Goal: Task Accomplishment & Management: Manage account settings

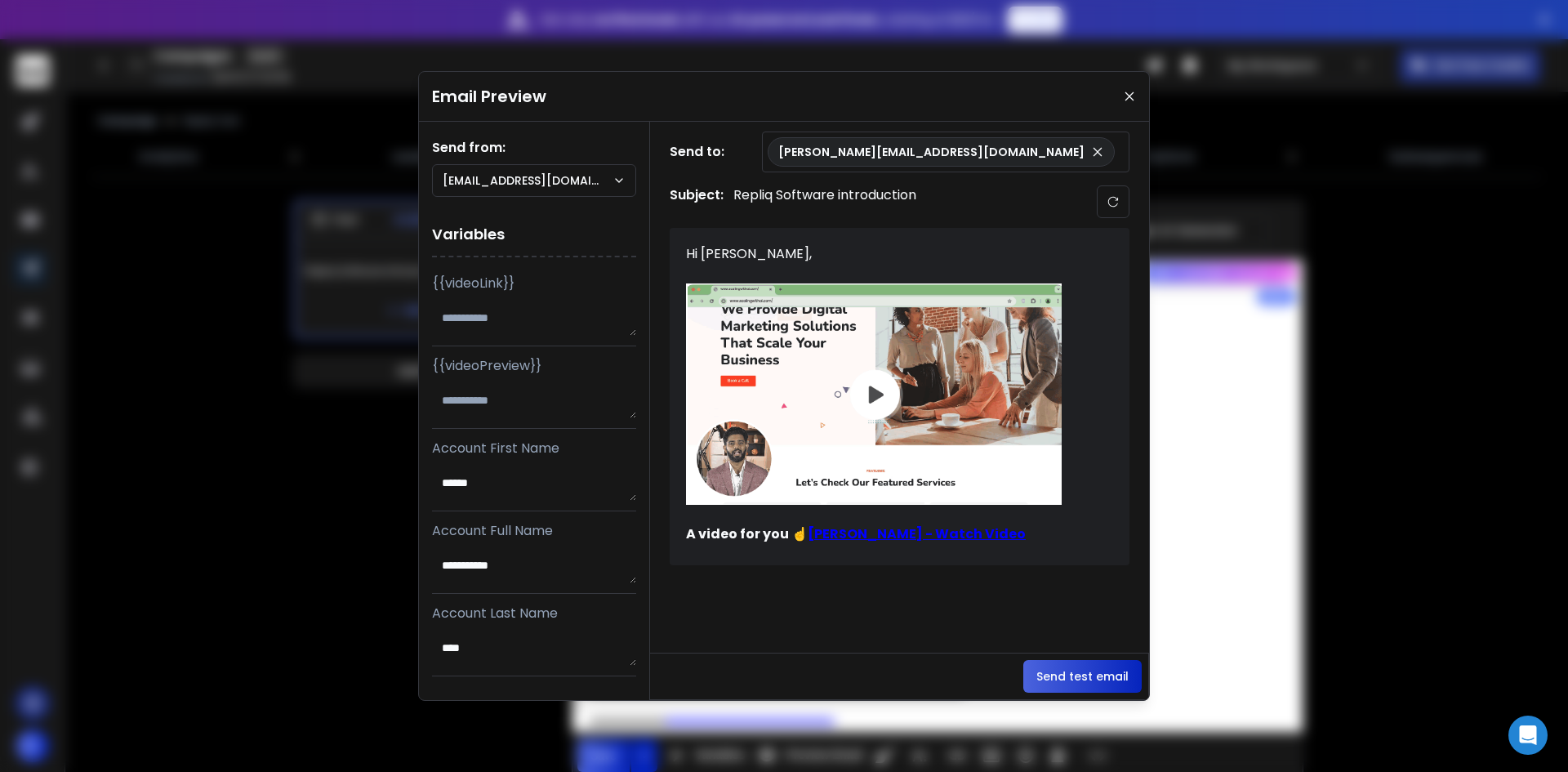
click at [1129, 92] on icon at bounding box center [1129, 96] width 13 height 13
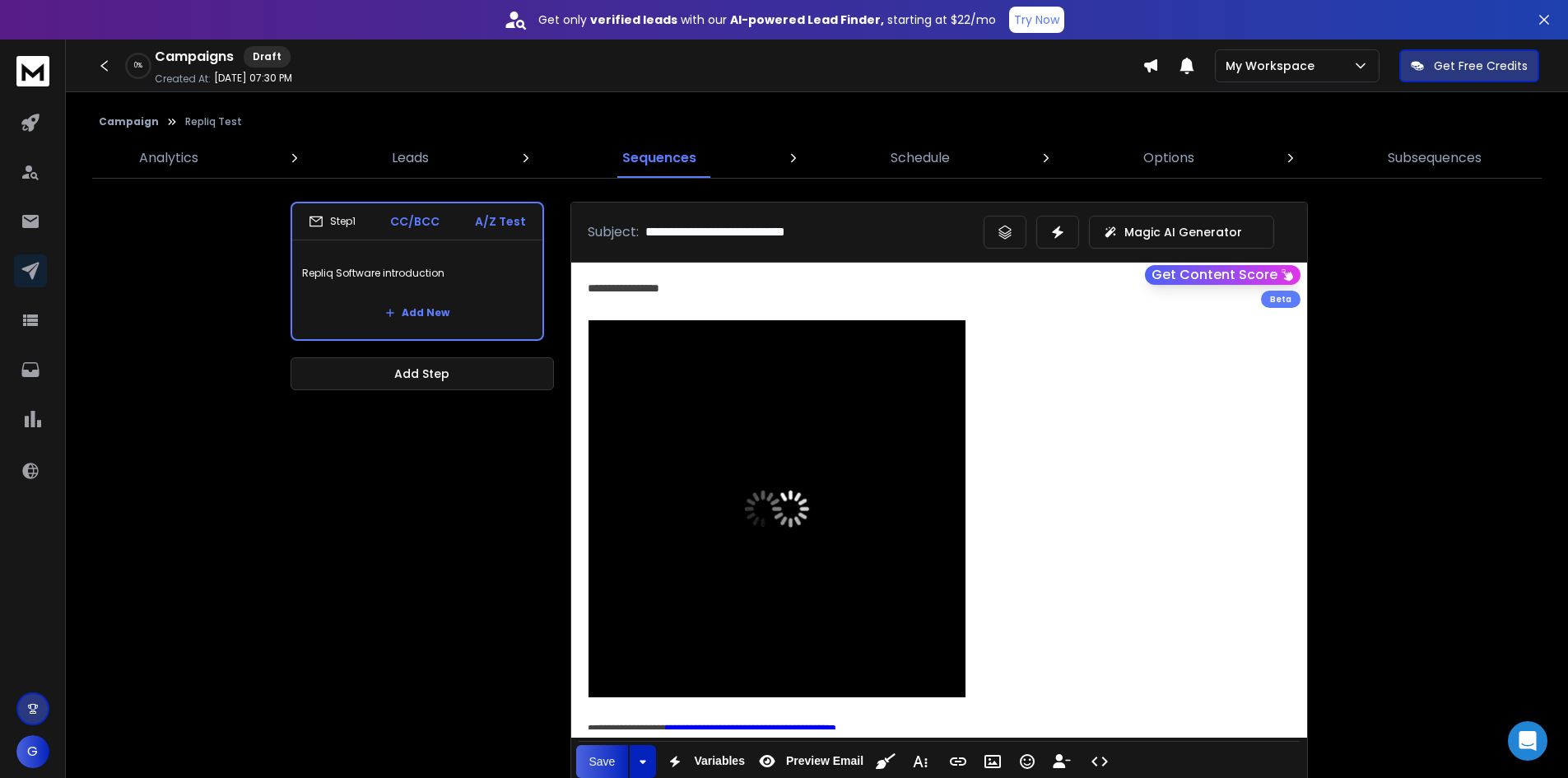
click at [136, 123] on button "Campaign" at bounding box center [128, 122] width 60 height 13
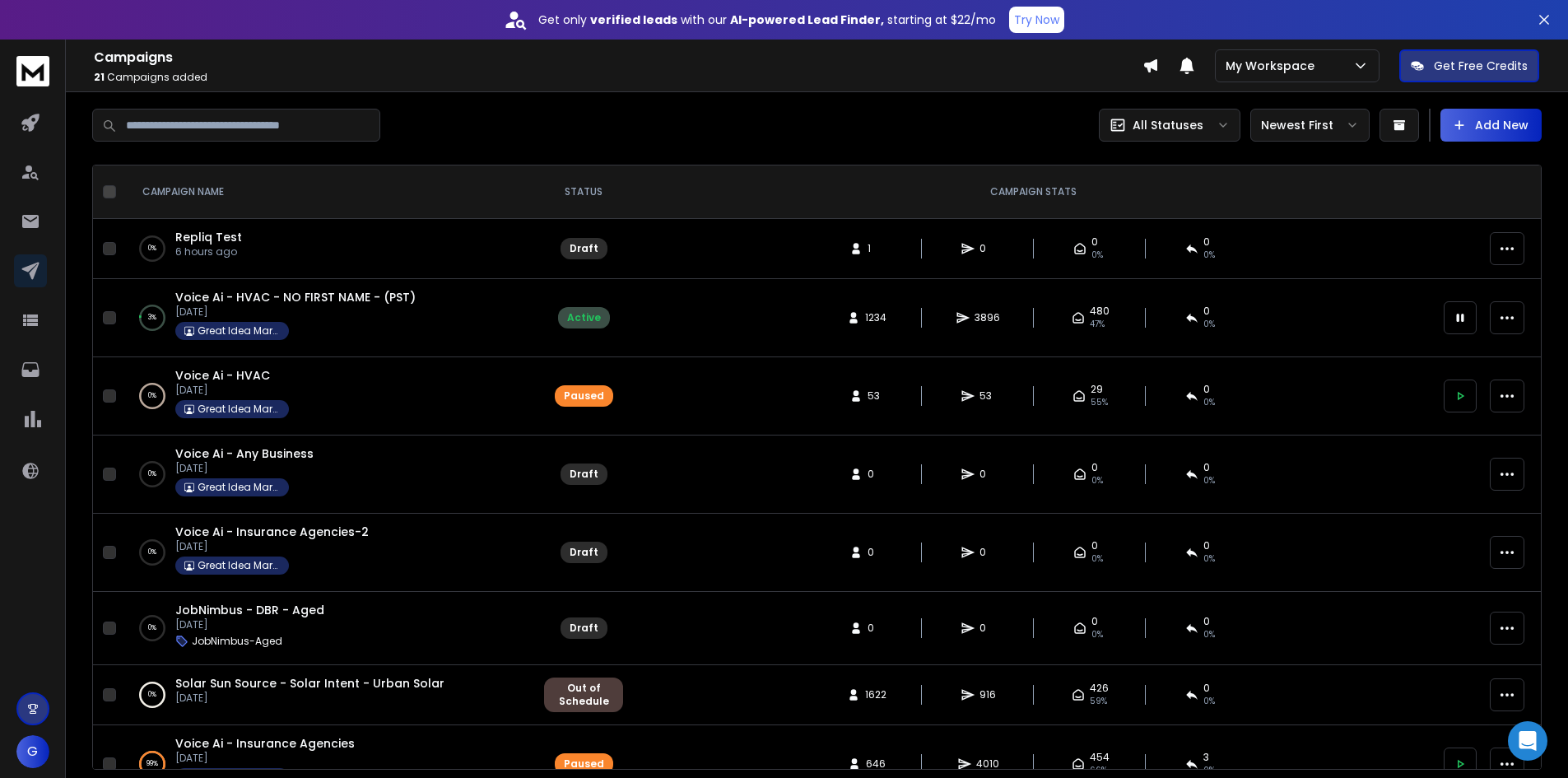
click at [348, 293] on span "Voice Ai - HVAC - NO FIRST NAME - (PST)" at bounding box center [296, 298] width 240 height 16
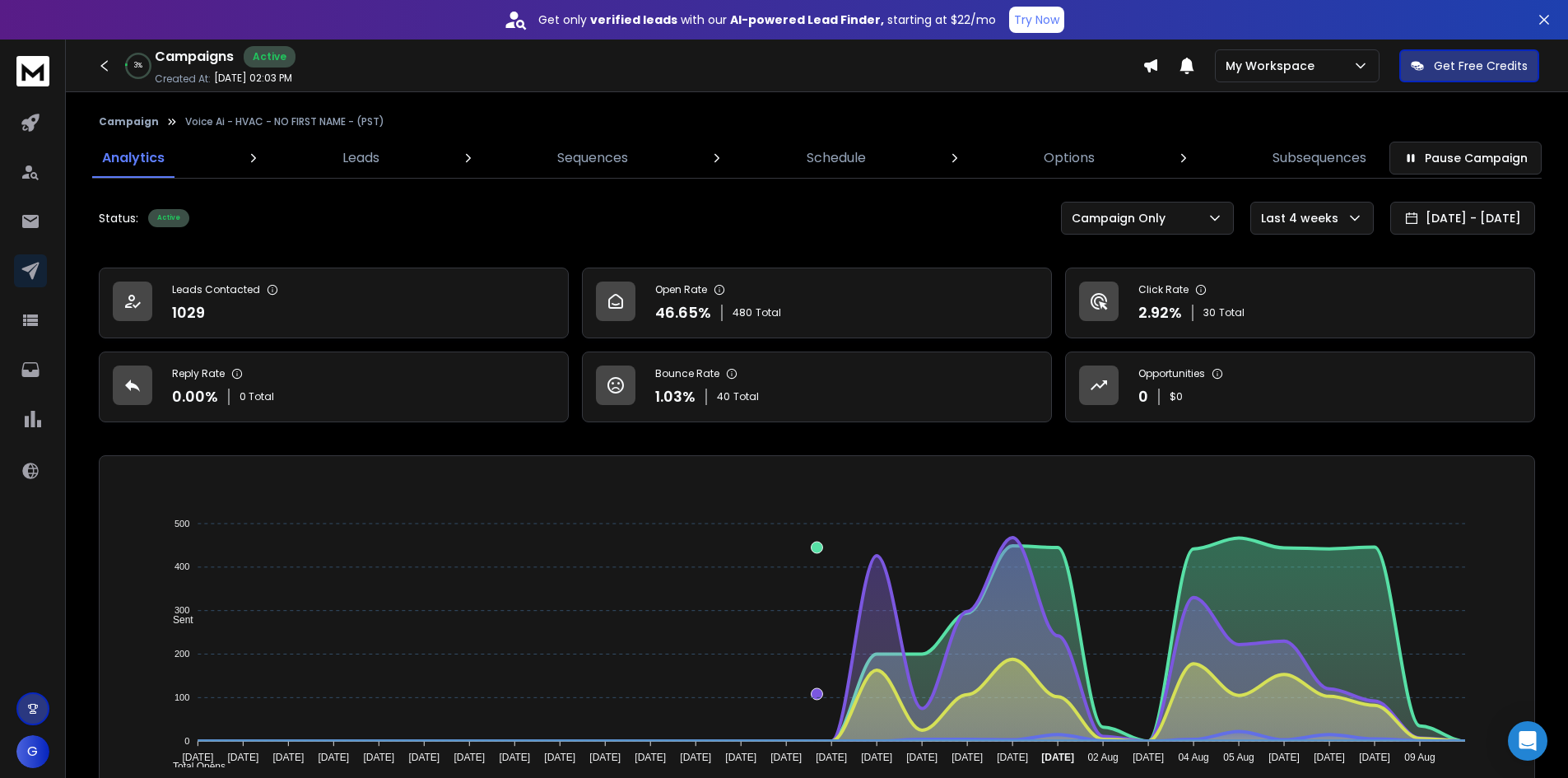
click at [131, 118] on button "Campaign" at bounding box center [128, 122] width 60 height 13
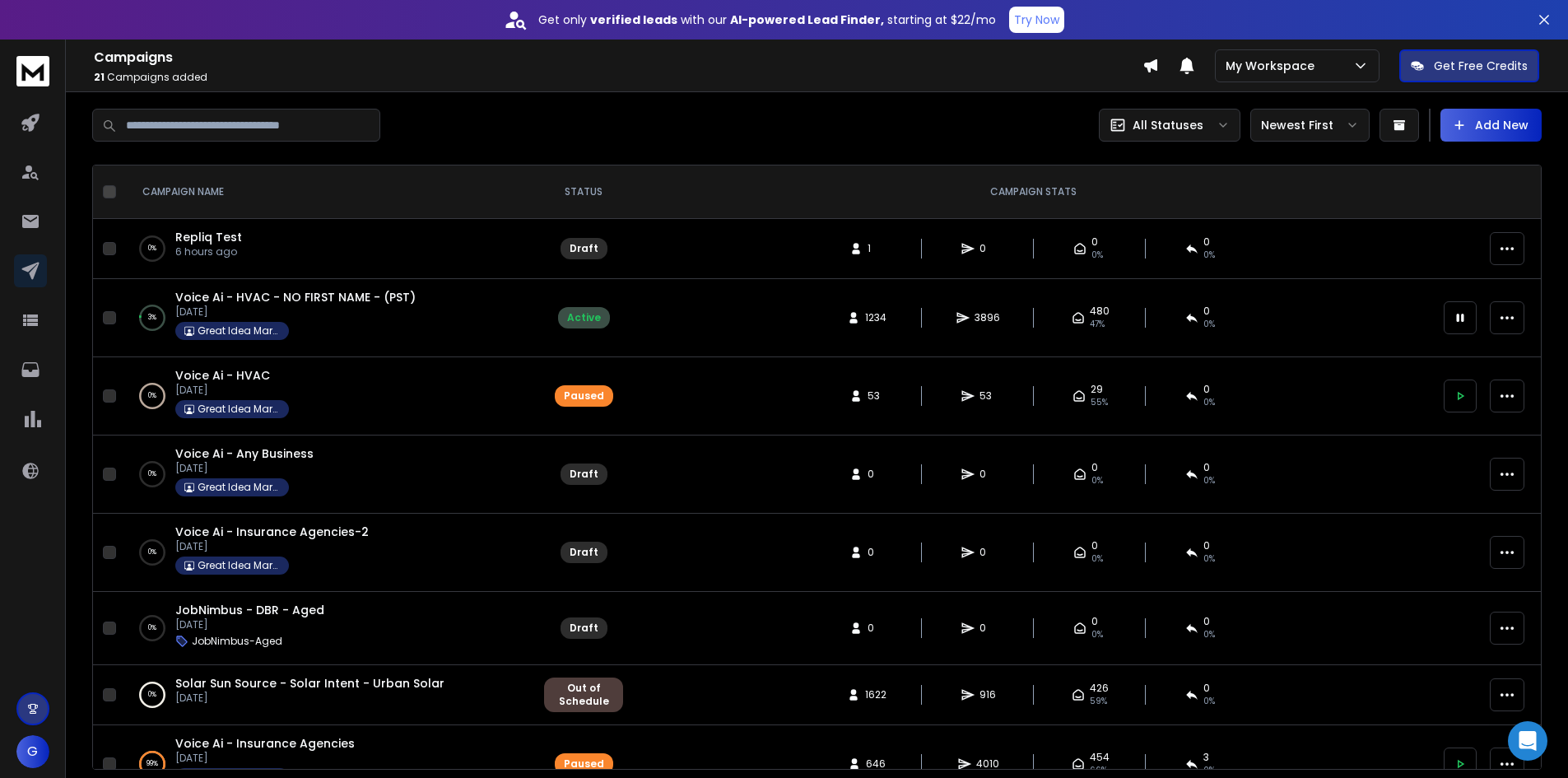
click at [487, 108] on div at bounding box center [455, 125] width 726 height 33
click at [34, 226] on icon at bounding box center [30, 221] width 16 height 13
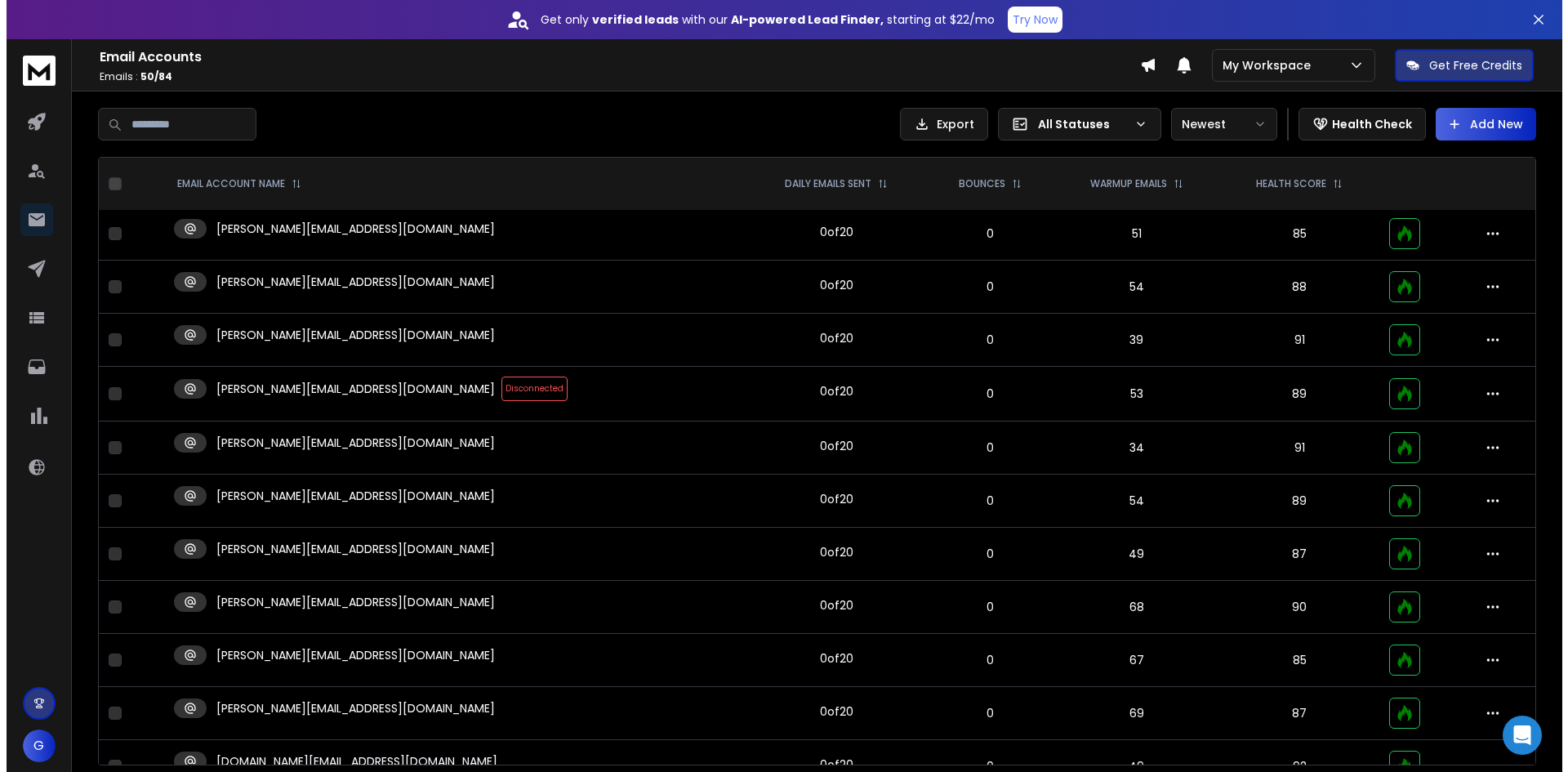
scroll to position [1063, 0]
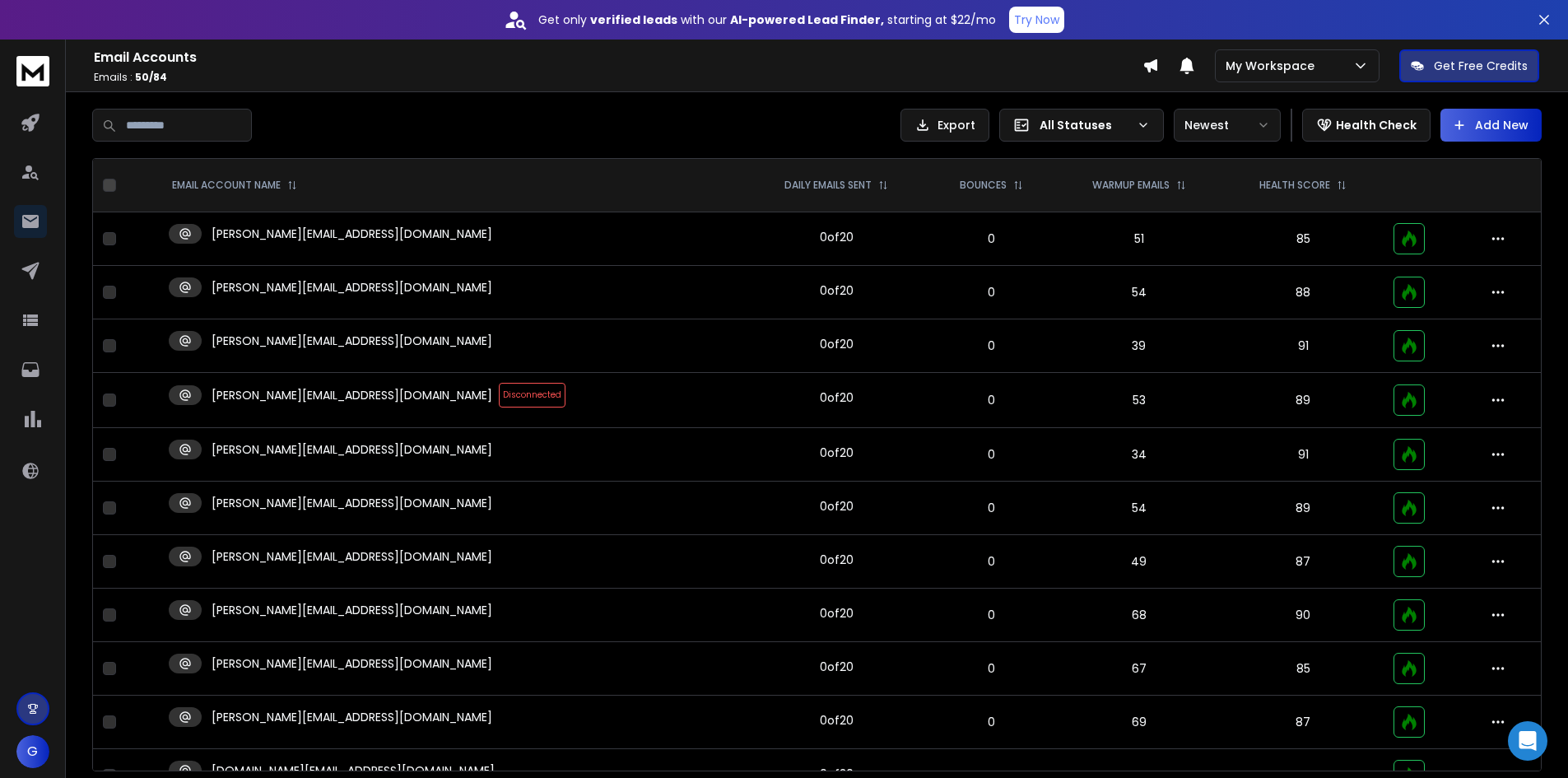
click at [546, 396] on div "[PERSON_NAME][EMAIL_ADDRESS][DOMAIN_NAME] Disconnected" at bounding box center [452, 395] width 566 height 25
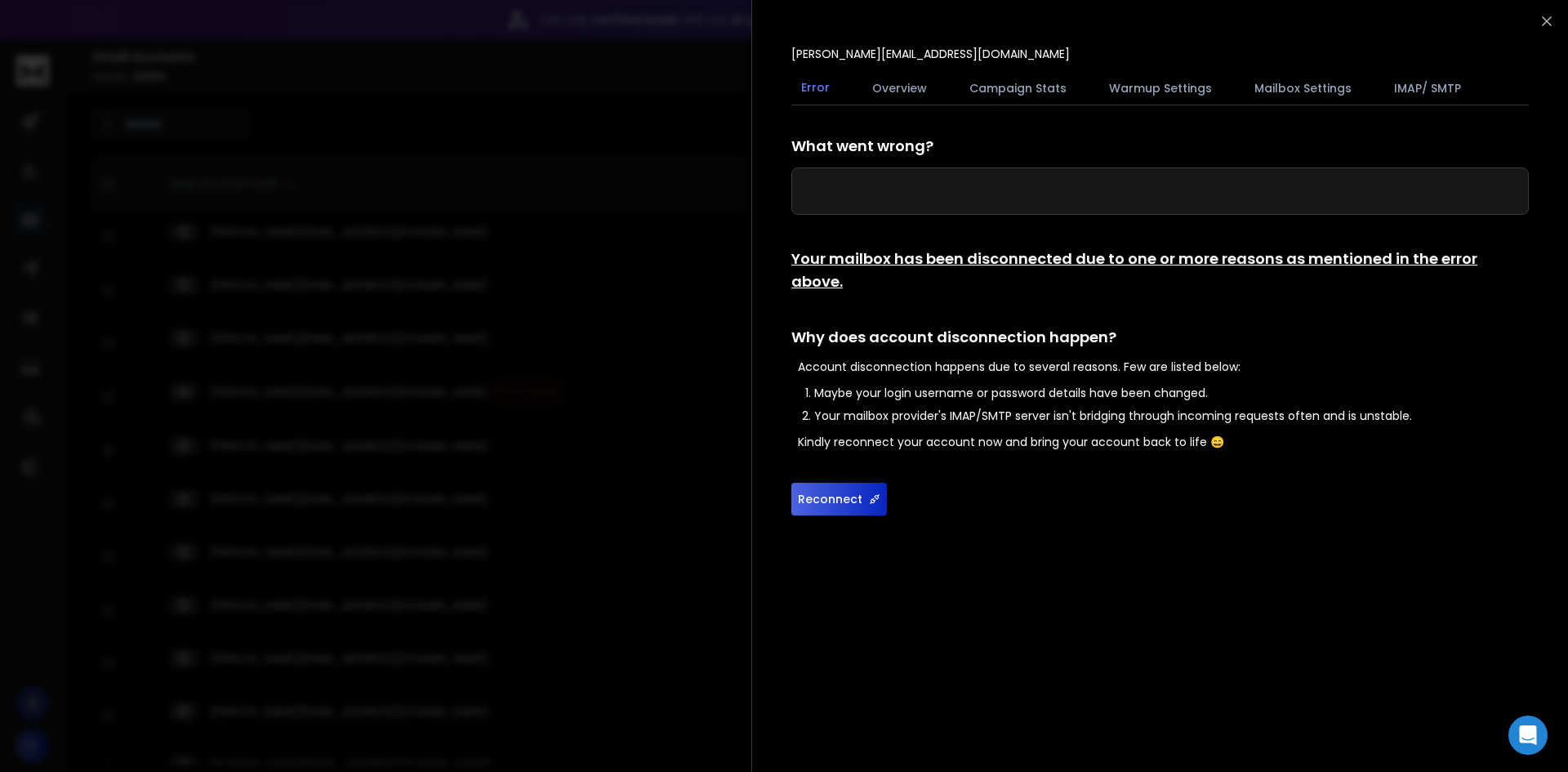
click at [1422, 80] on button "IMAP/ SMTP" at bounding box center [1428, 88] width 86 height 36
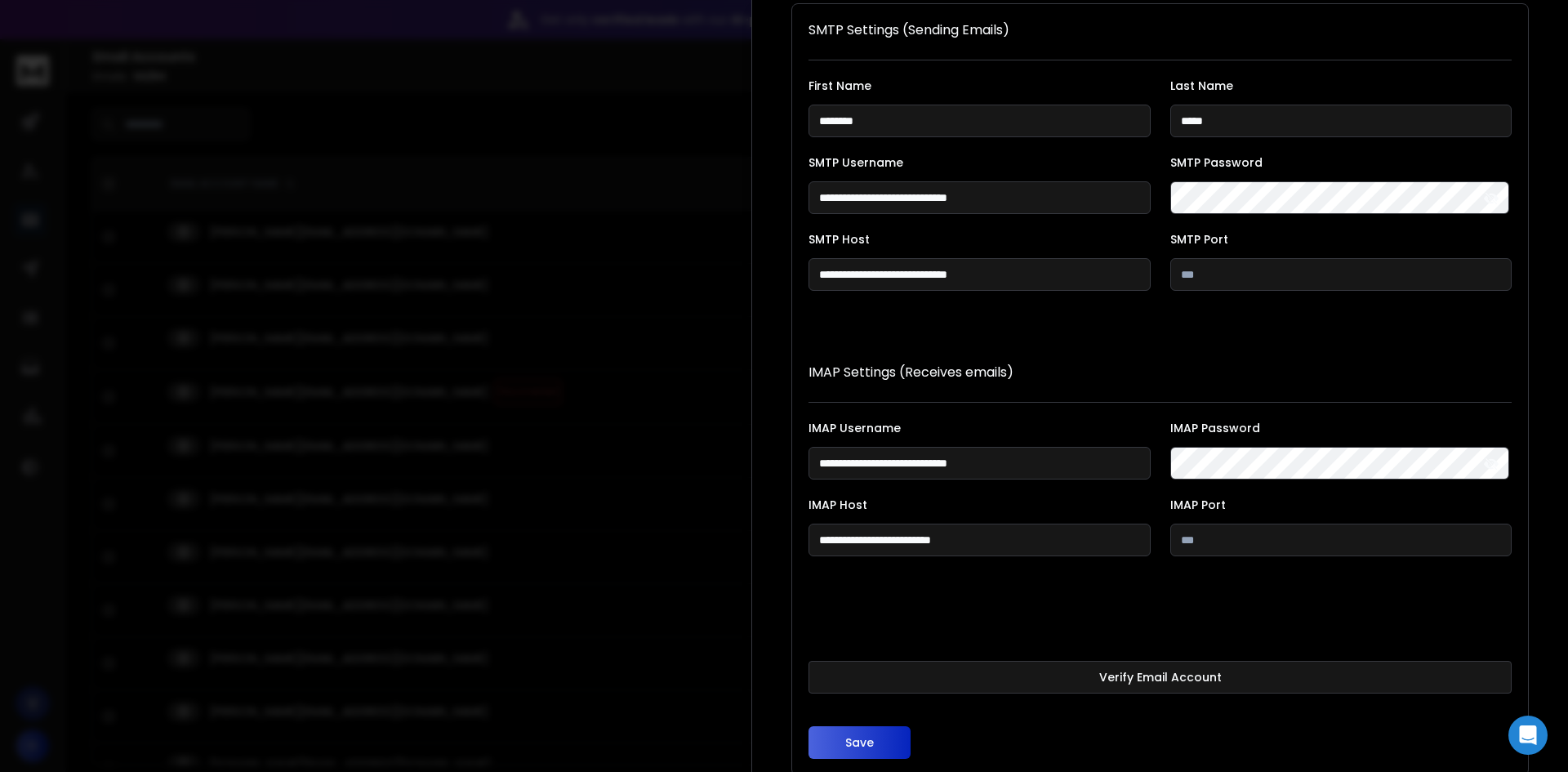
scroll to position [165, 0]
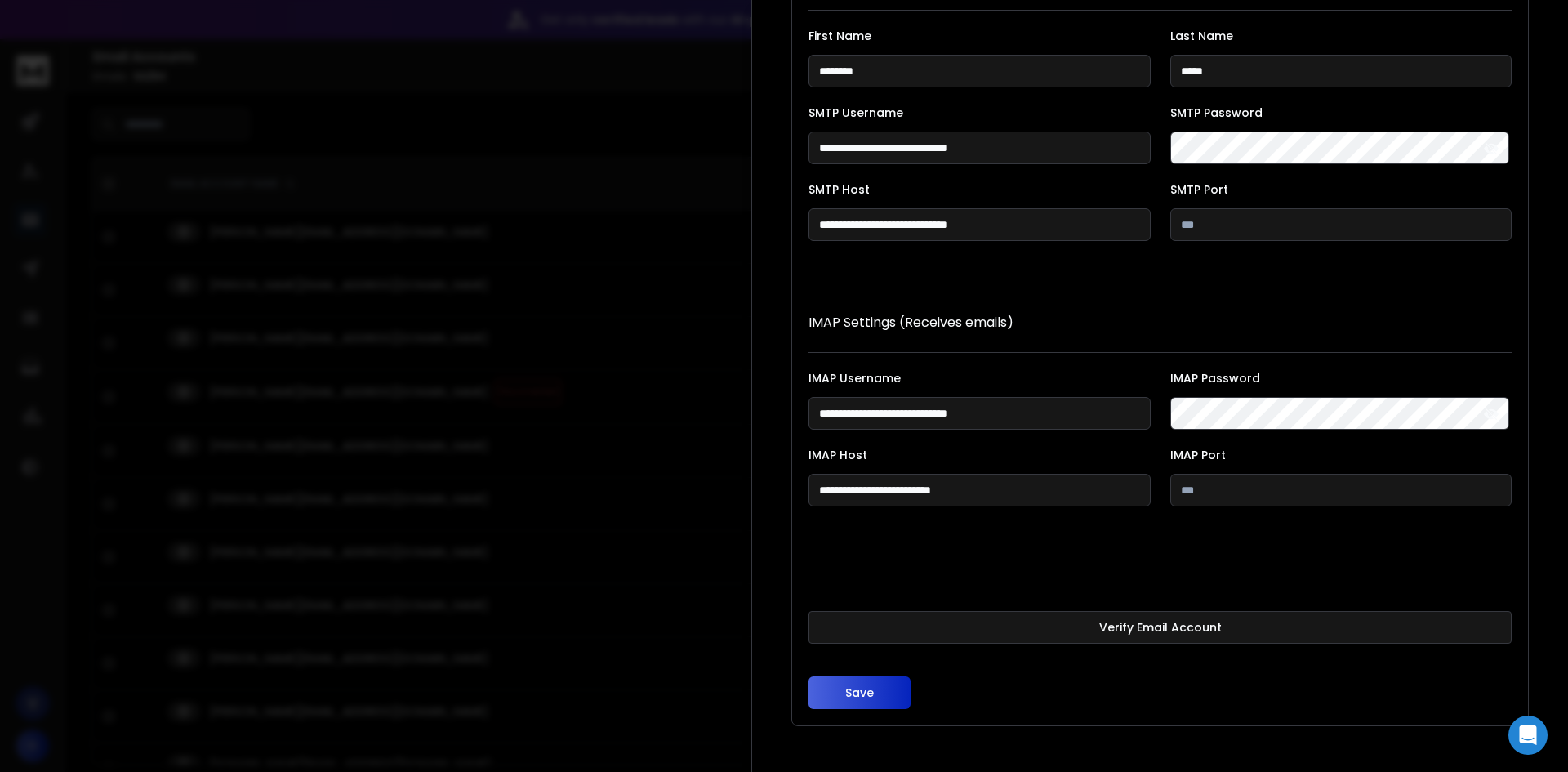
click at [1210, 618] on button "Verify Email Account" at bounding box center [1160, 627] width 703 height 33
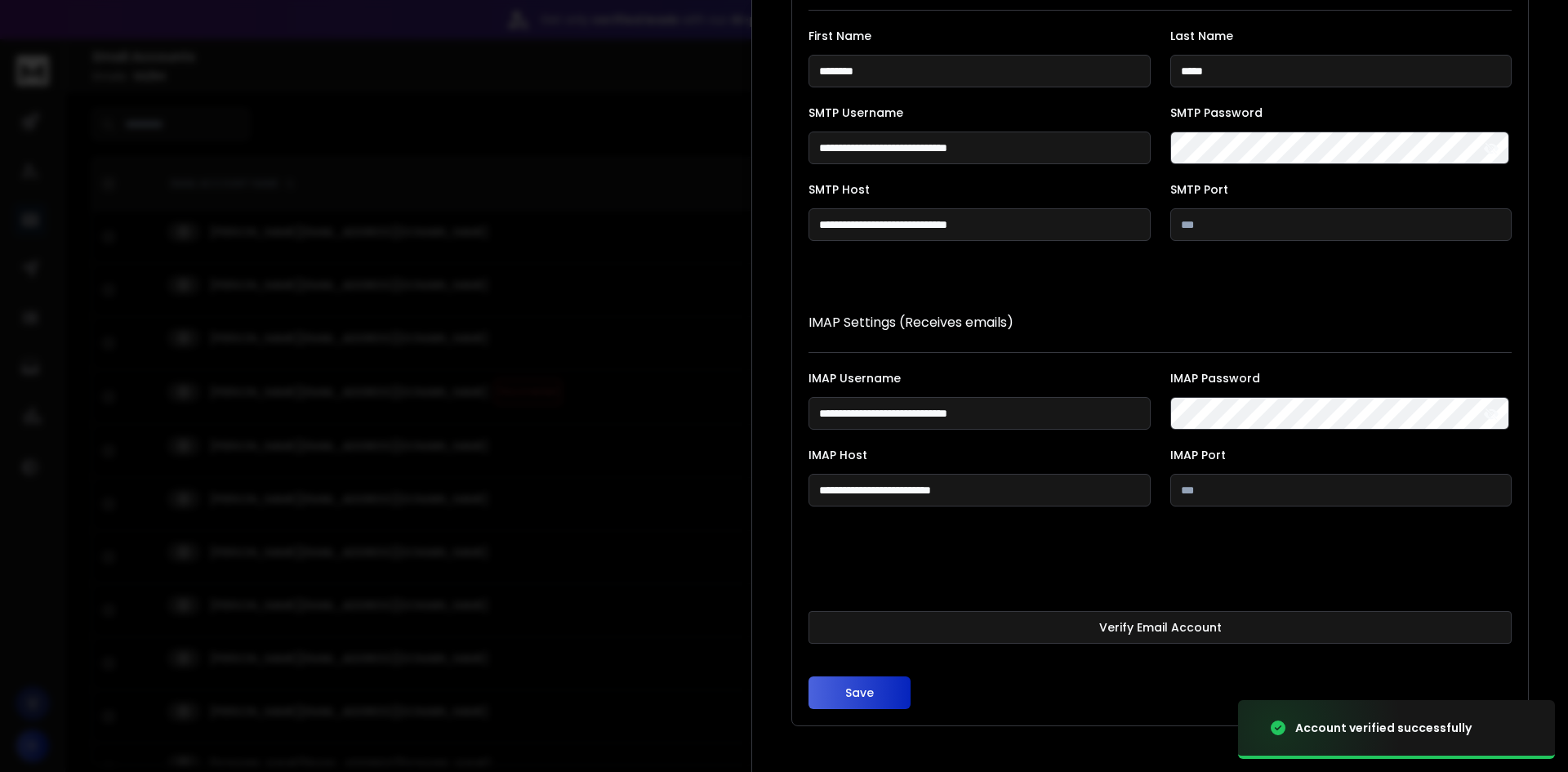
click at [876, 695] on button "Save" at bounding box center [860, 693] width 102 height 33
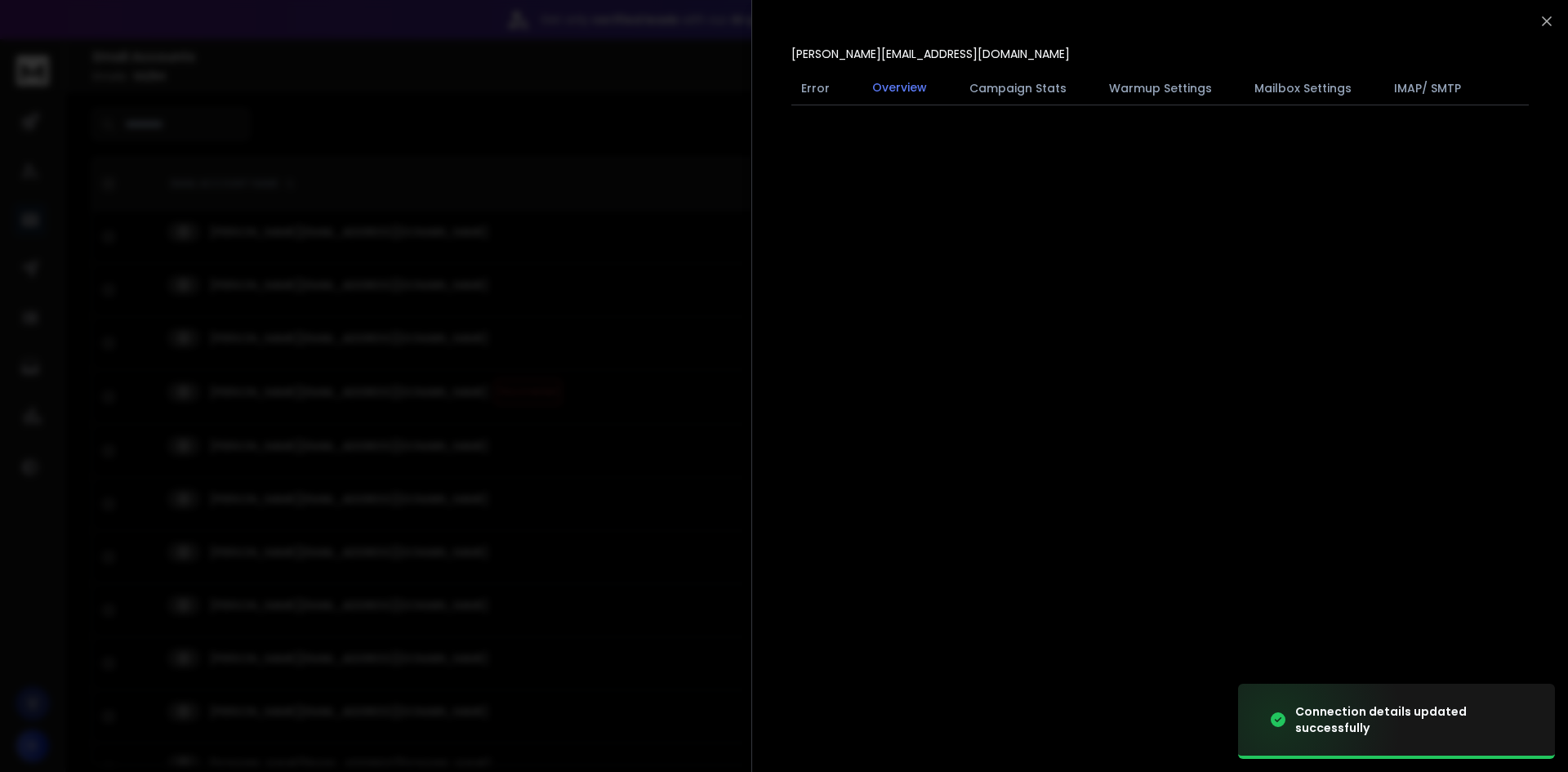
scroll to position [0, 0]
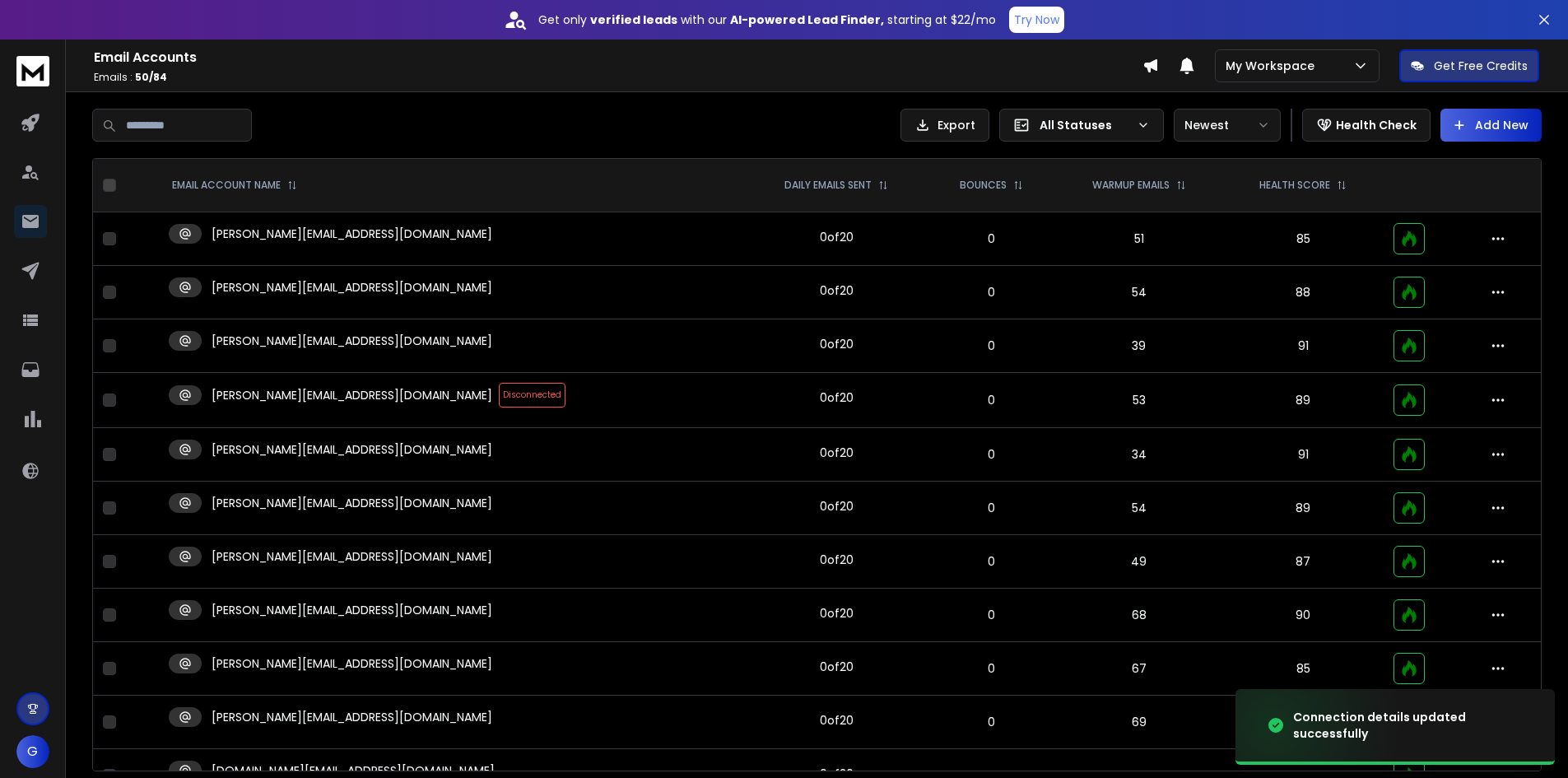
click at [288, 399] on p "[PERSON_NAME][EMAIL_ADDRESS][DOMAIN_NAME]" at bounding box center [351, 395] width 280 height 16
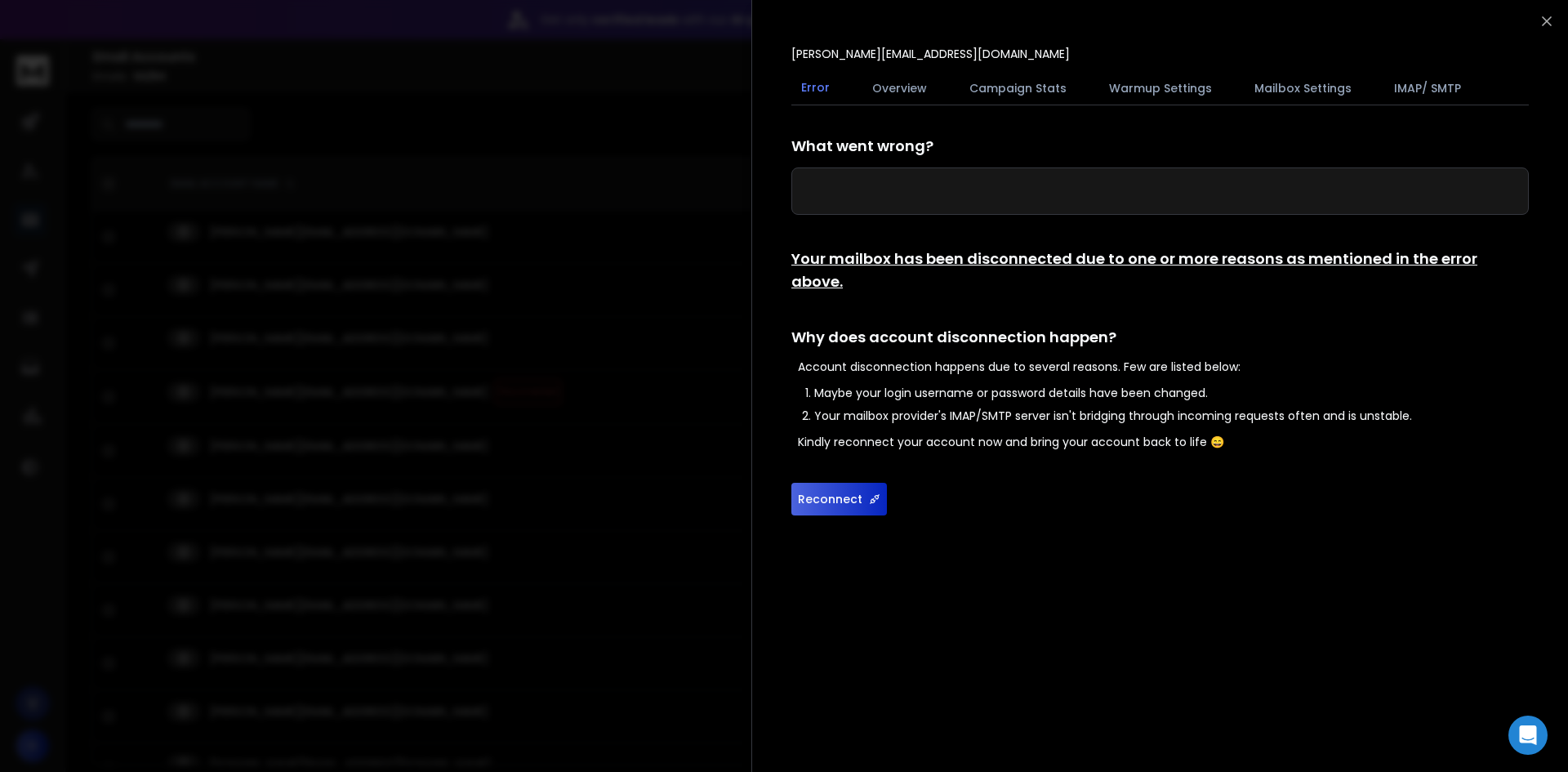
click at [836, 483] on button "Reconnect" at bounding box center [839, 499] width 96 height 33
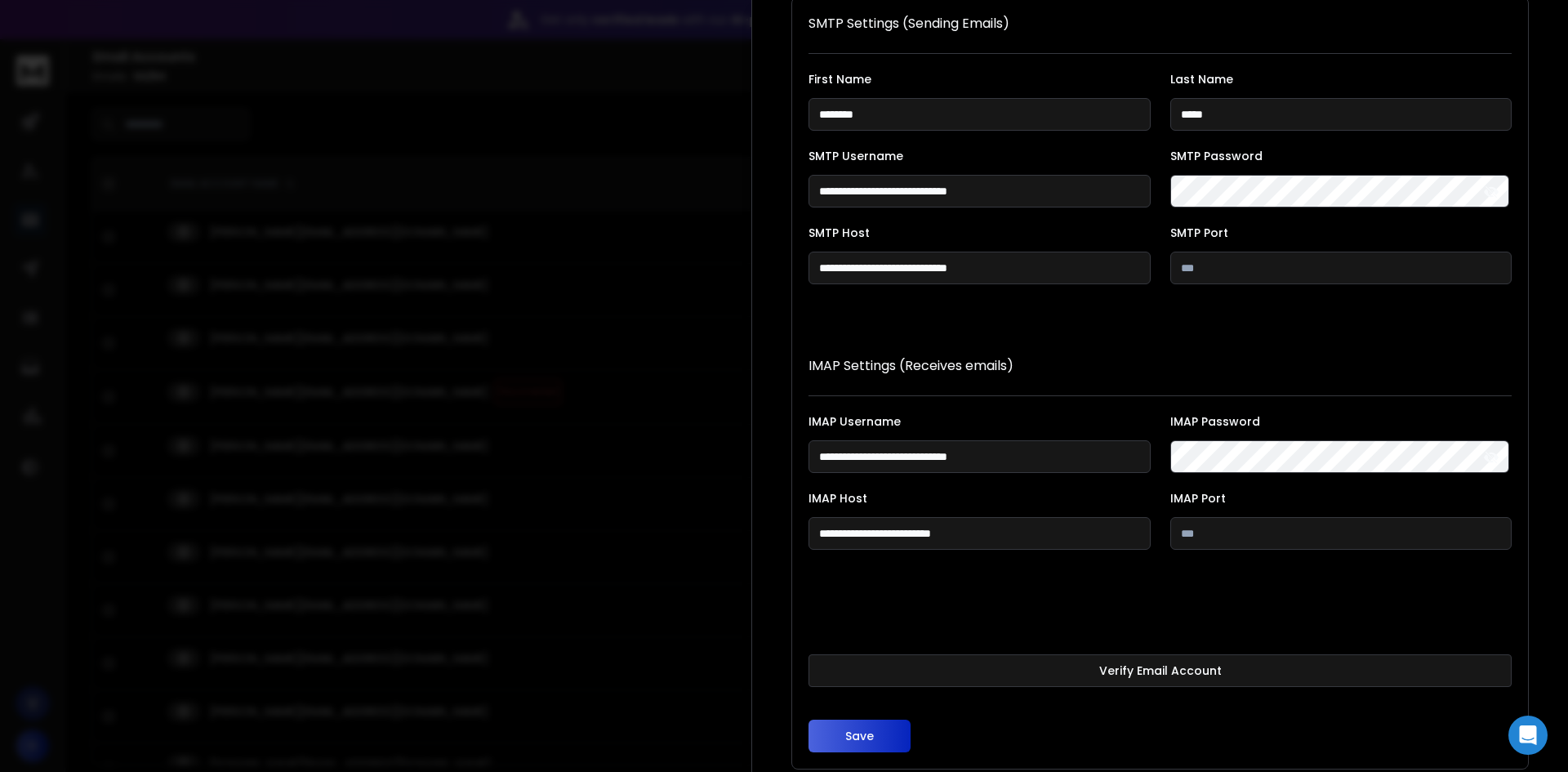
scroll to position [165, 0]
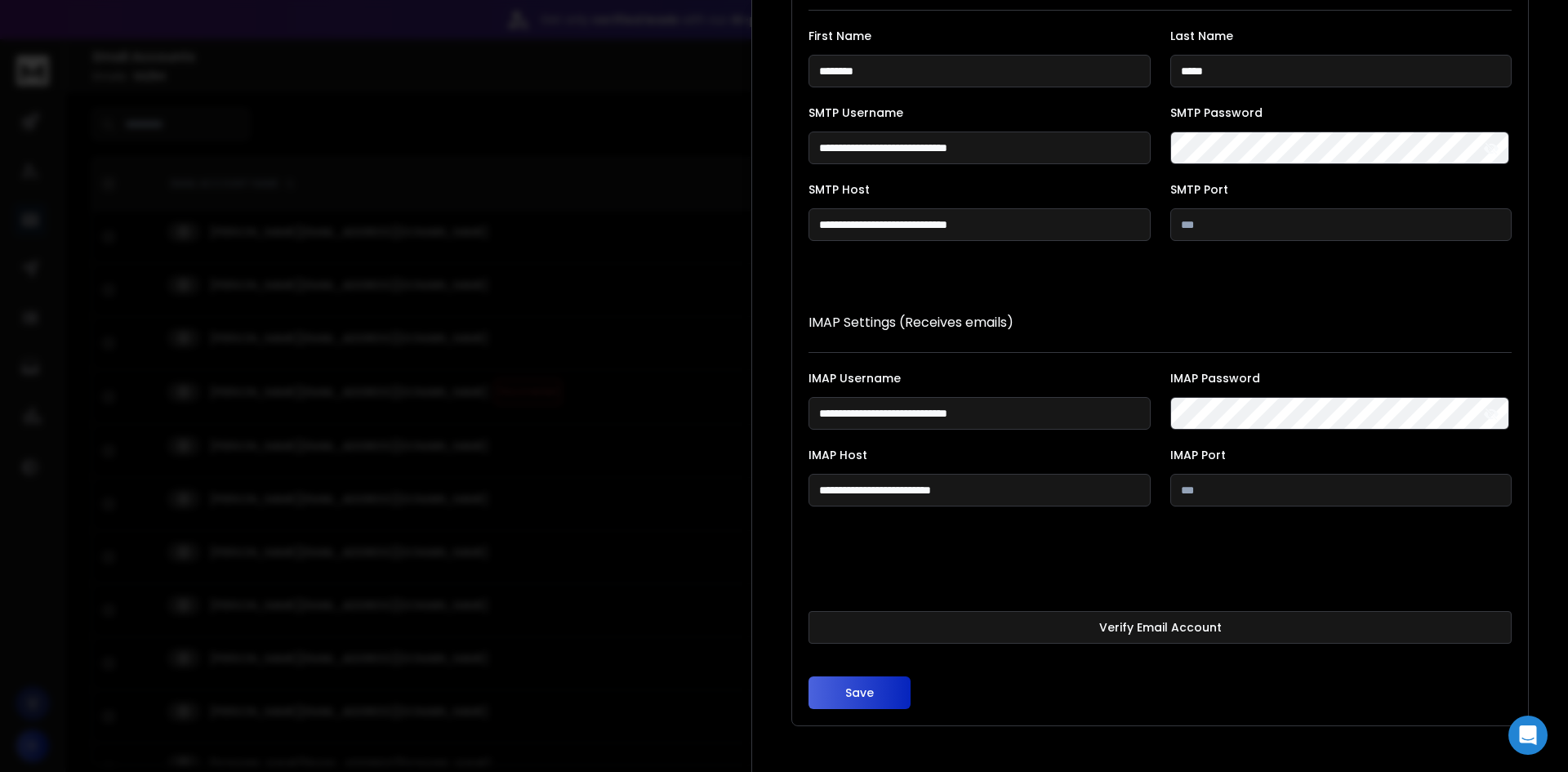
click at [1184, 635] on button "Verify Email Account" at bounding box center [1160, 627] width 703 height 33
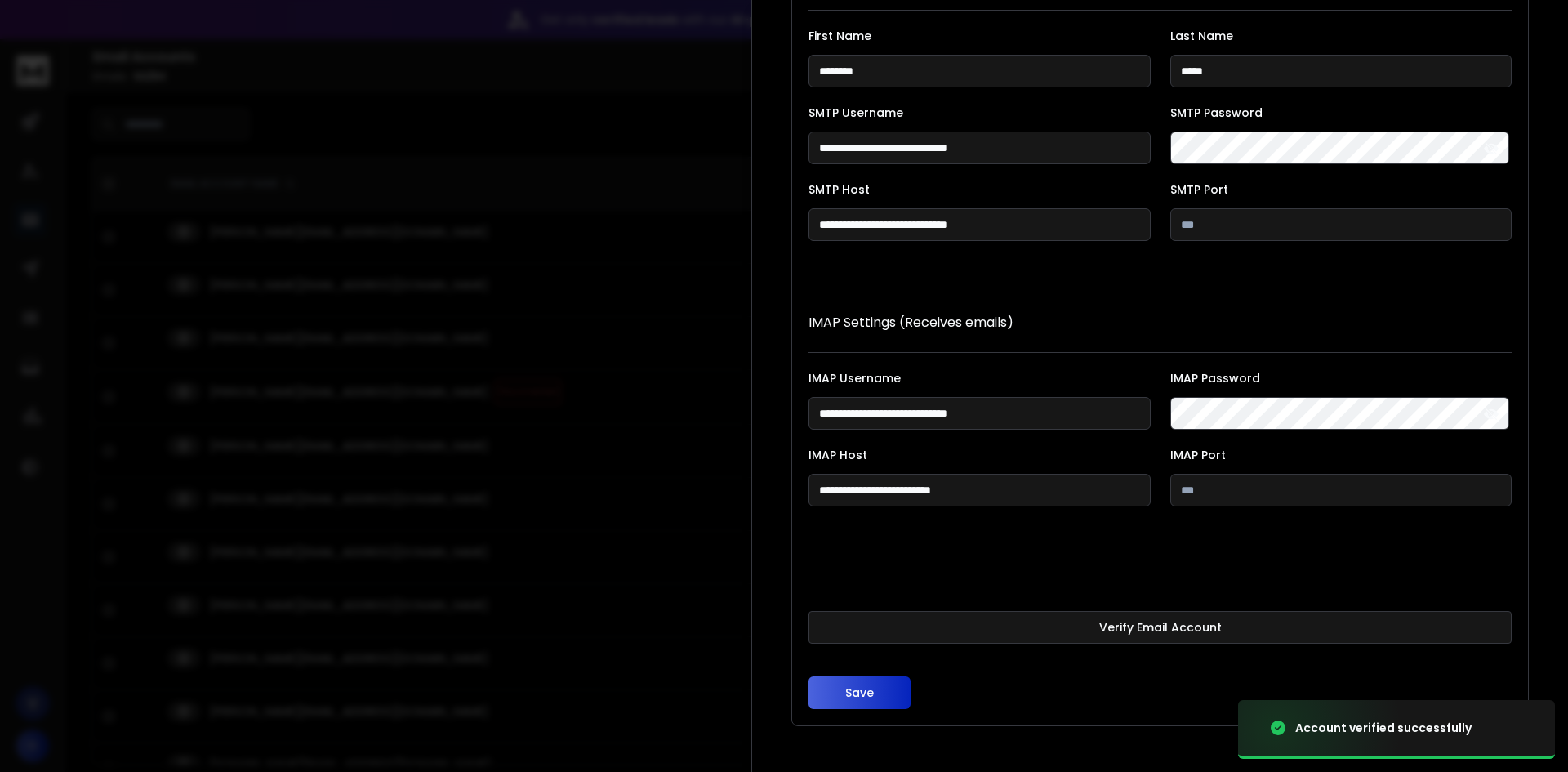
click at [851, 697] on button "Save" at bounding box center [860, 693] width 102 height 33
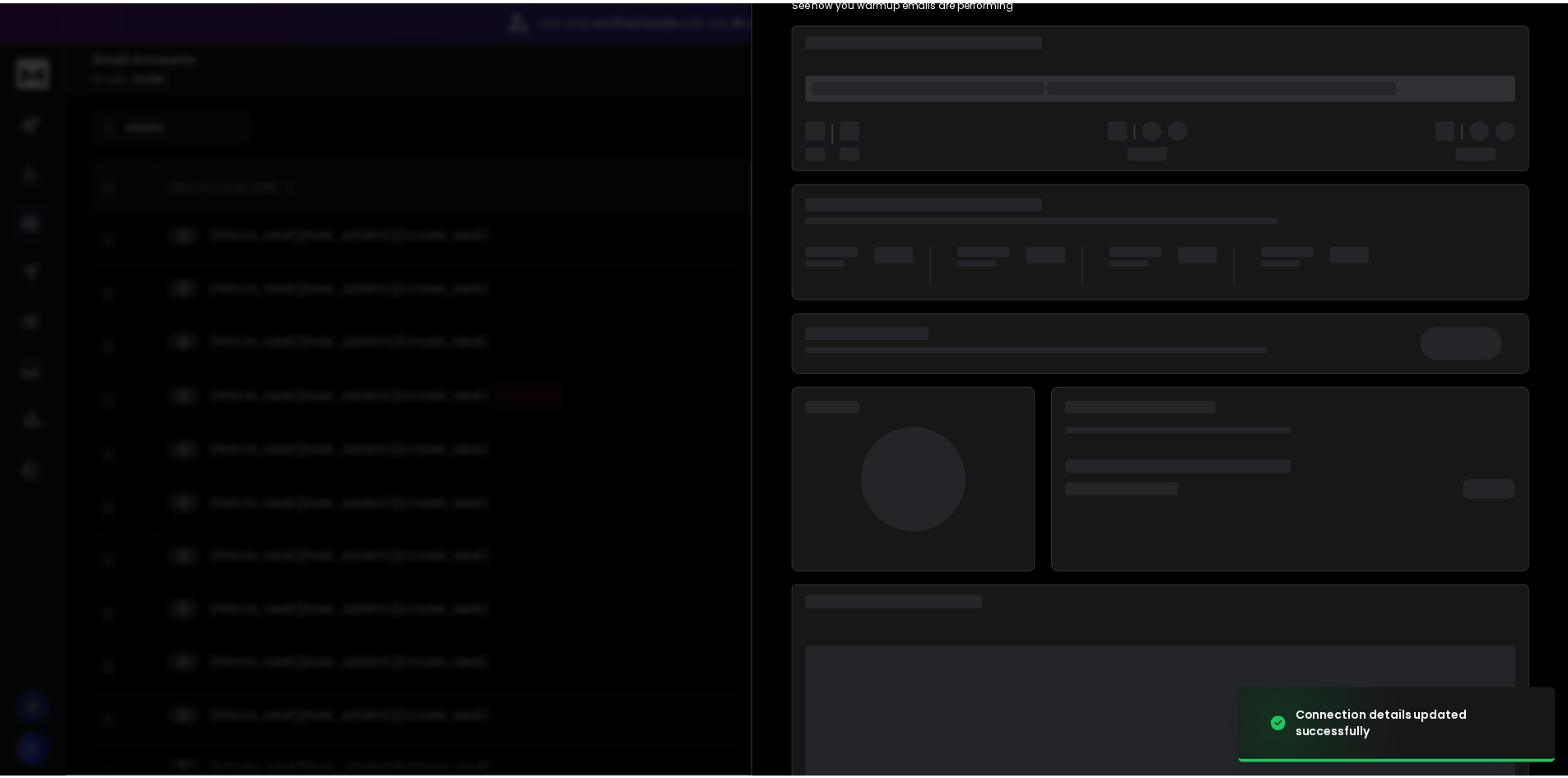
scroll to position [77, 0]
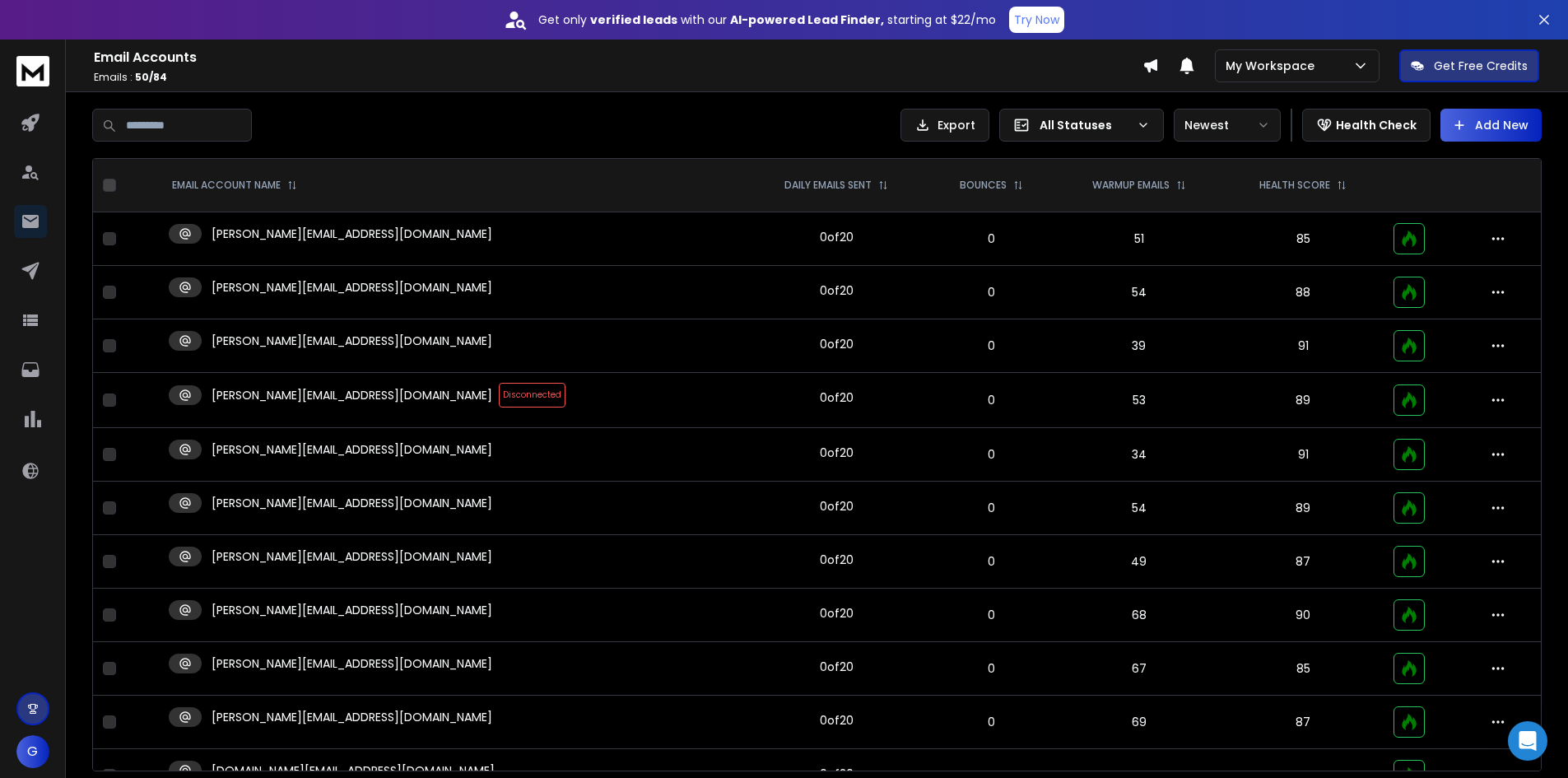
click at [306, 394] on p "[PERSON_NAME][EMAIL_ADDRESS][DOMAIN_NAME]" at bounding box center [351, 395] width 280 height 16
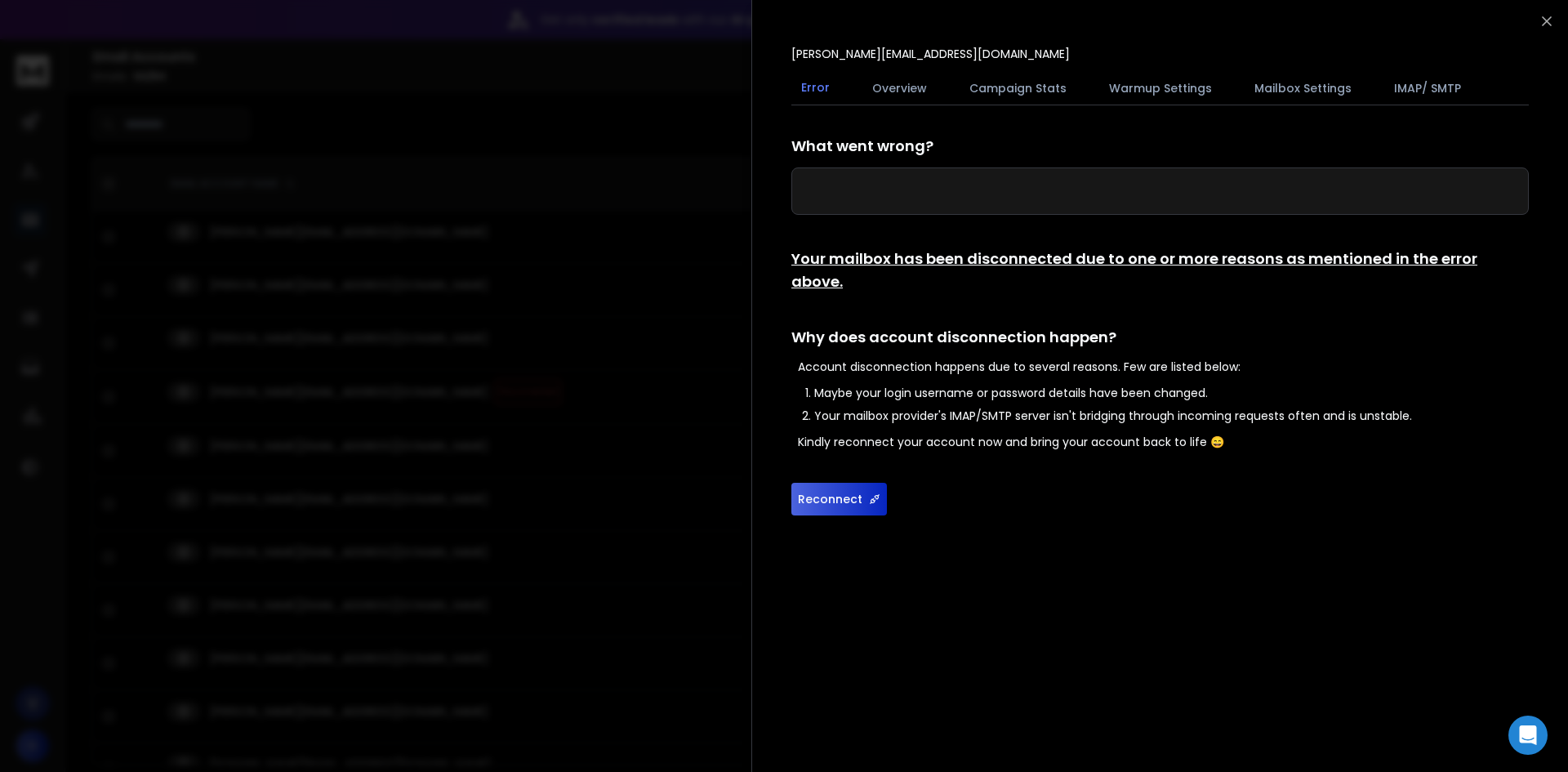
click at [858, 179] on div at bounding box center [1160, 190] width 738 height 47
click at [819, 192] on div at bounding box center [1160, 190] width 738 height 47
click at [1546, 18] on icon "button" at bounding box center [1547, 20] width 8 height 8
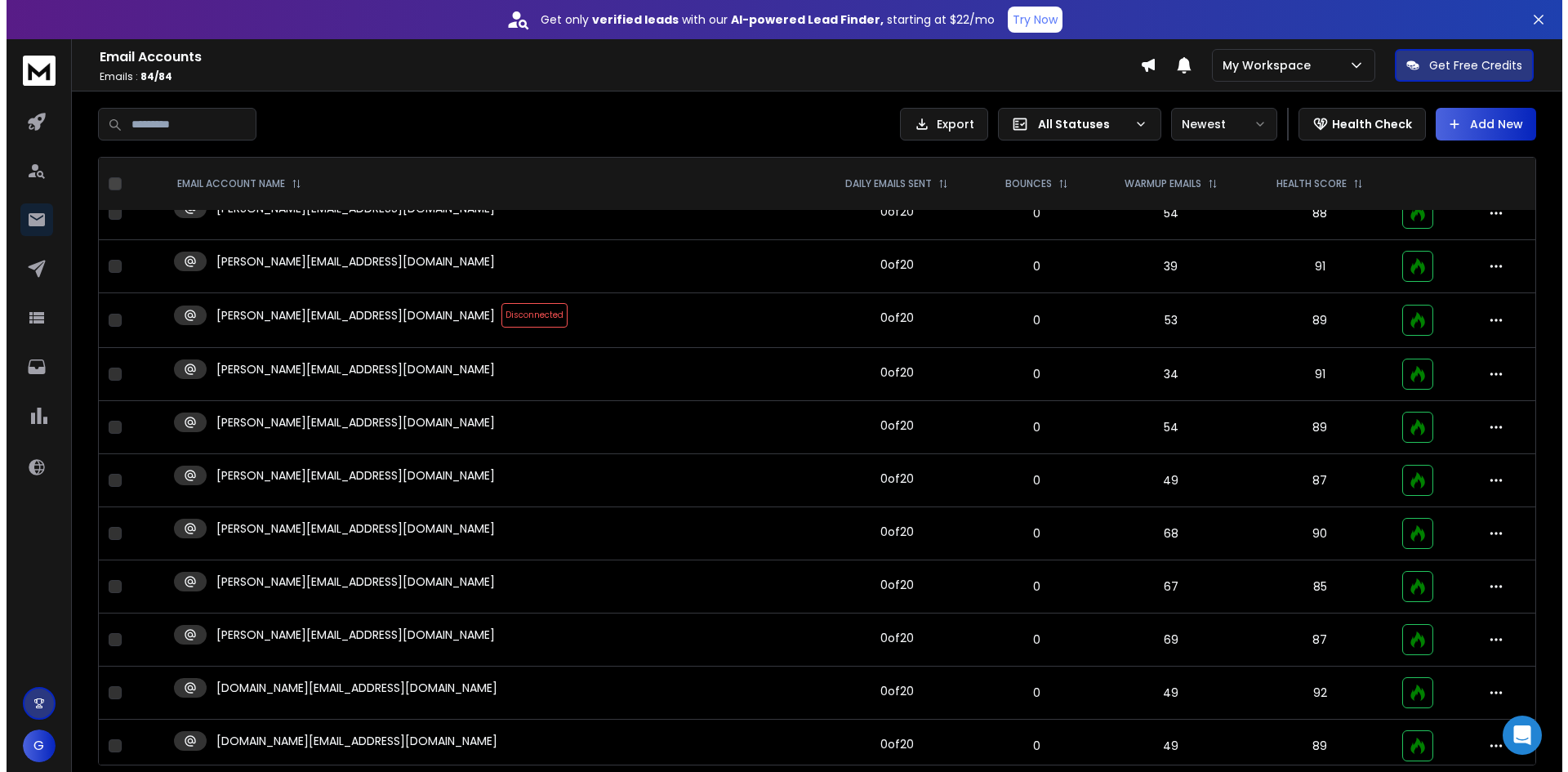
scroll to position [1144, 0]
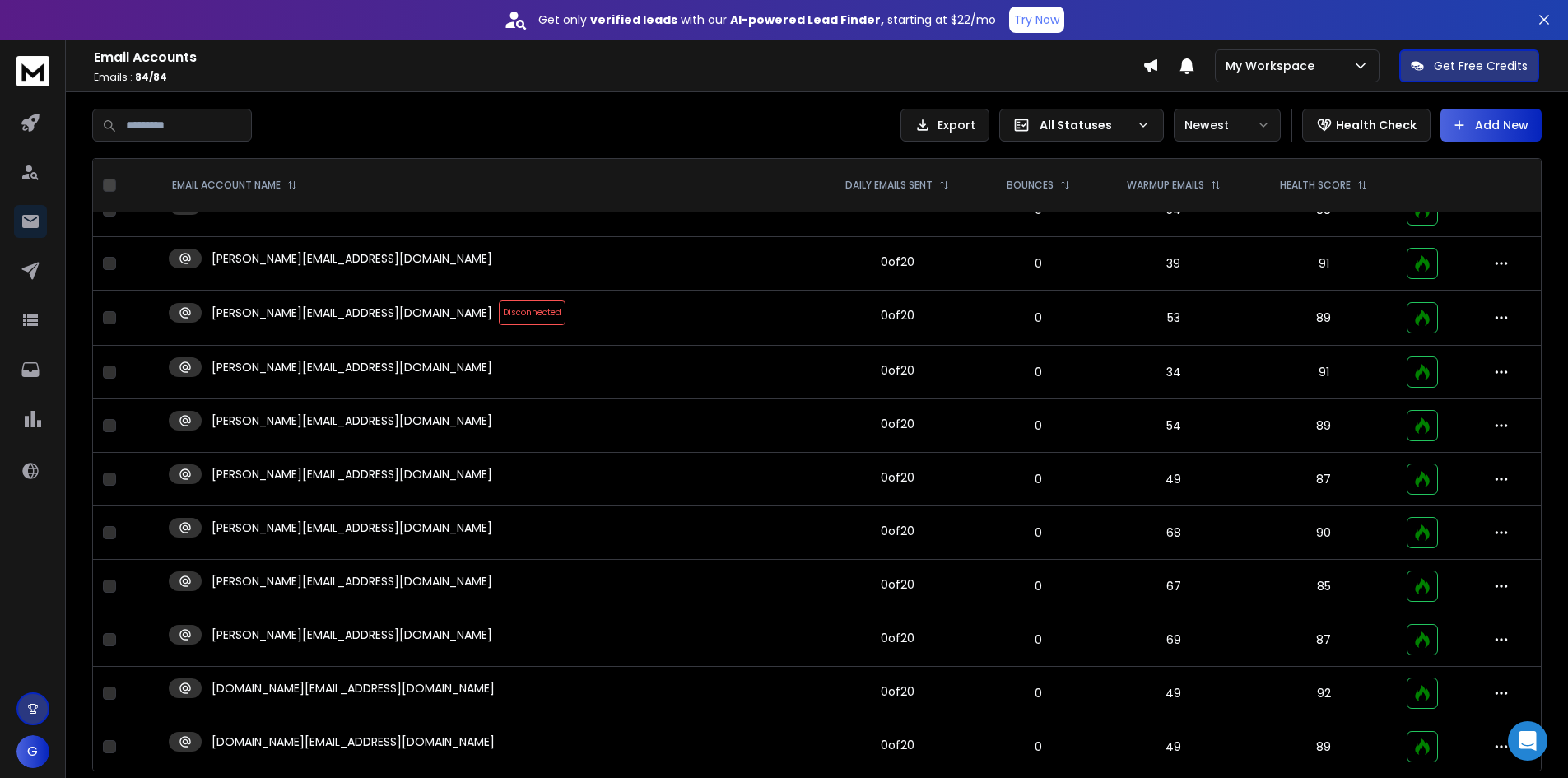
click at [375, 307] on p "[PERSON_NAME][EMAIL_ADDRESS][DOMAIN_NAME]" at bounding box center [351, 313] width 280 height 16
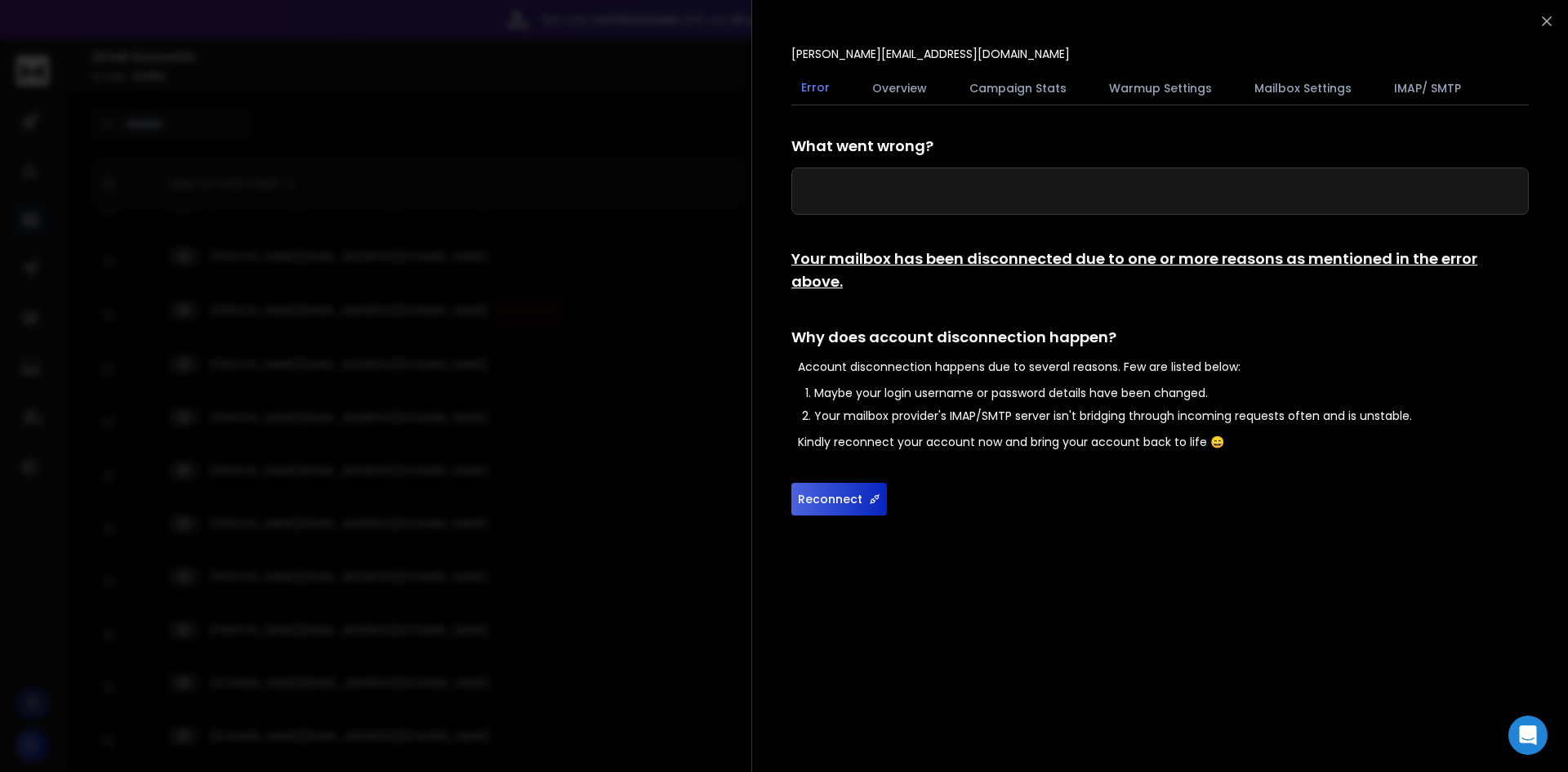
click at [1435, 81] on button "IMAP/ SMTP" at bounding box center [1428, 88] width 86 height 36
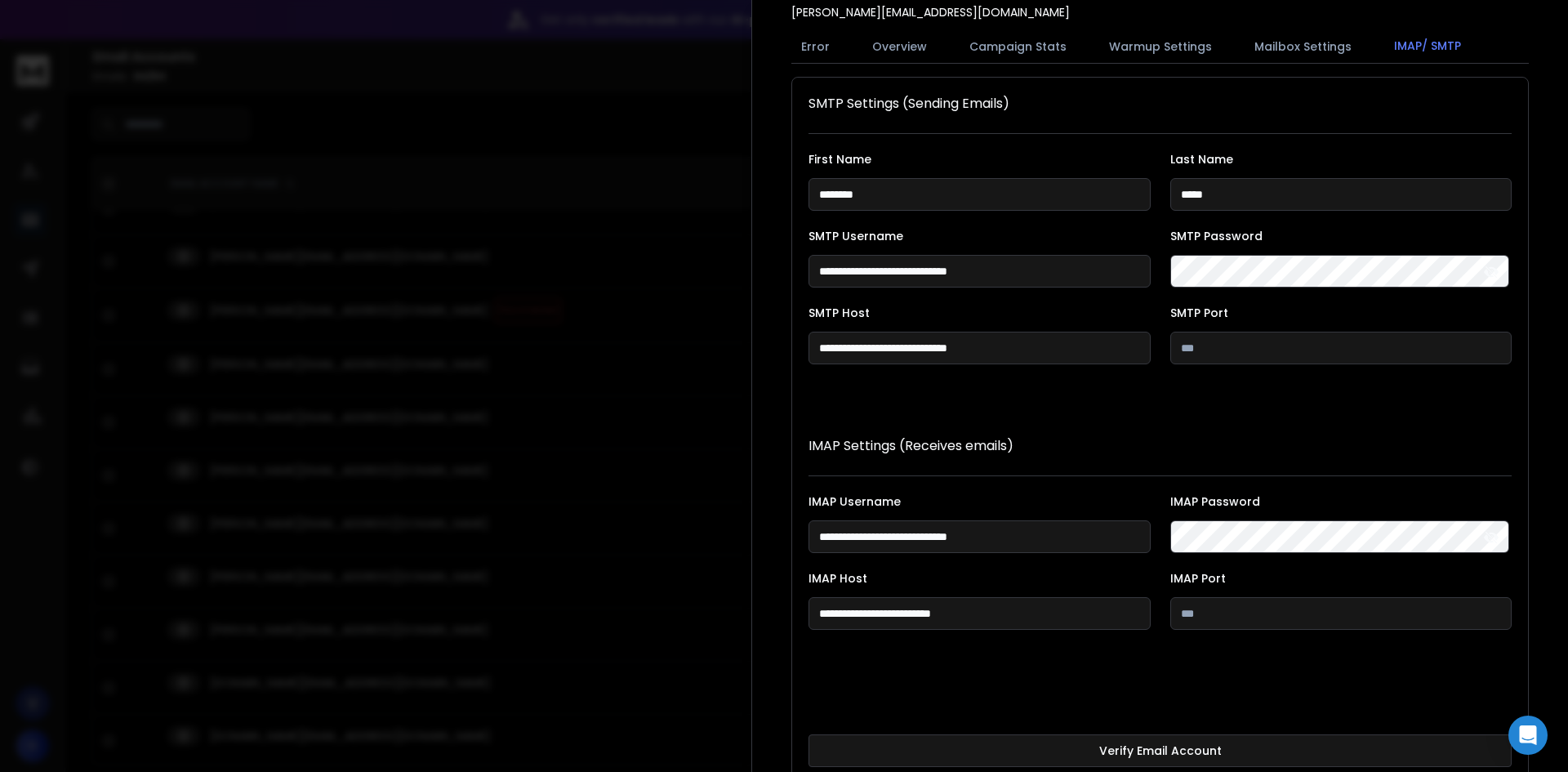
scroll to position [165, 0]
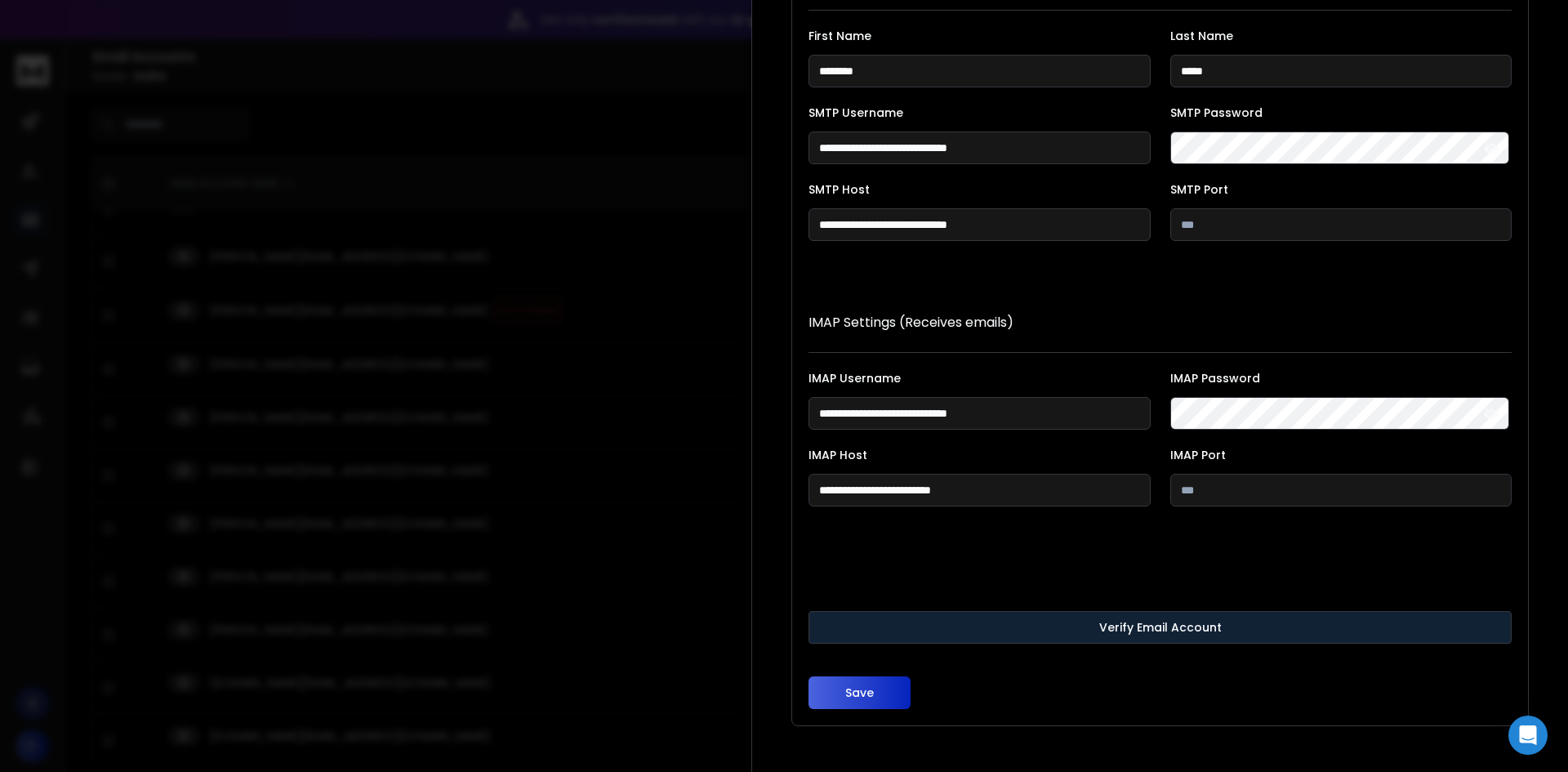
click at [1174, 631] on button "Verify Email Account" at bounding box center [1160, 627] width 703 height 33
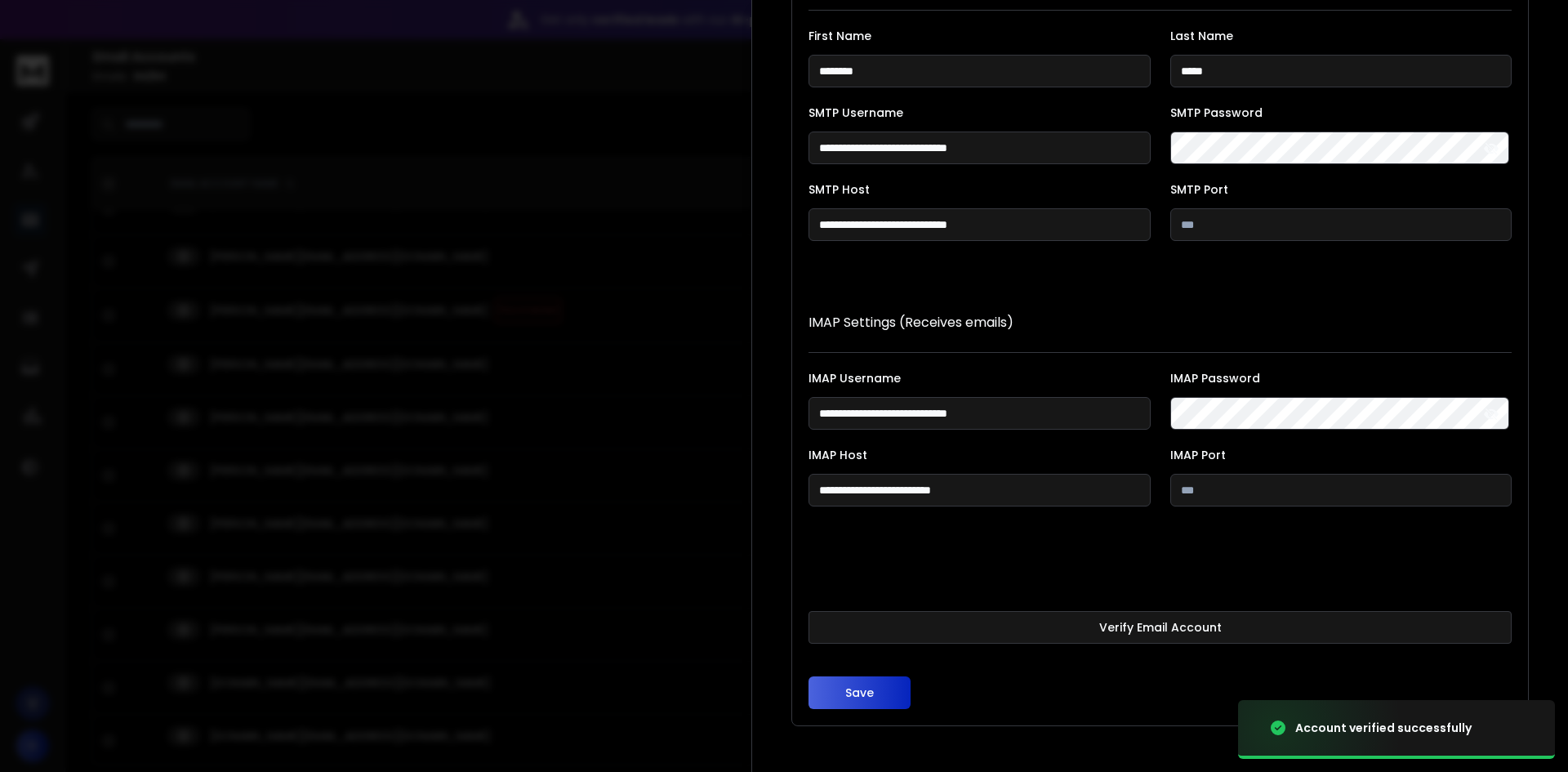
click at [845, 703] on button "Save" at bounding box center [860, 693] width 102 height 33
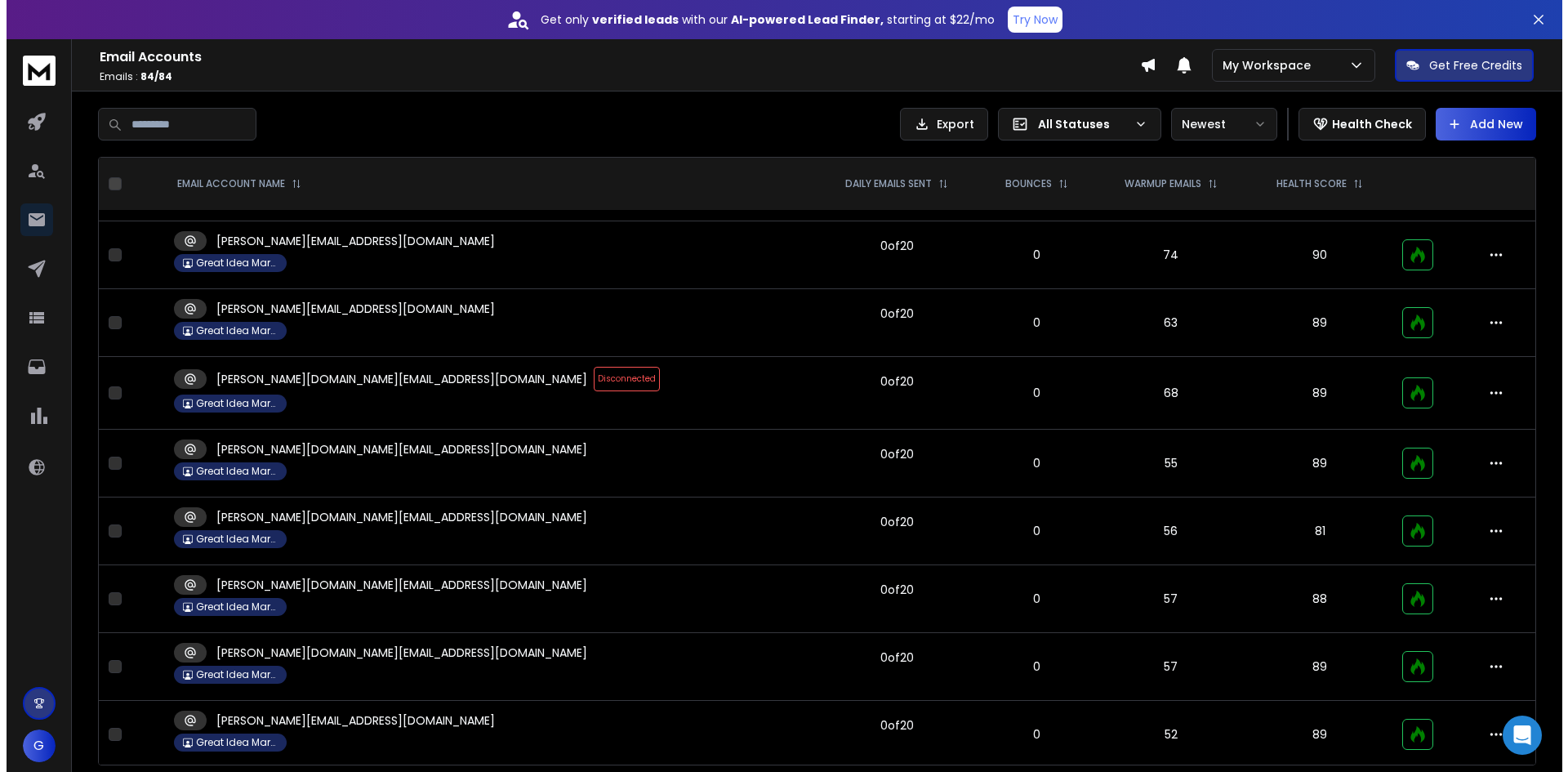
scroll to position [3269, 0]
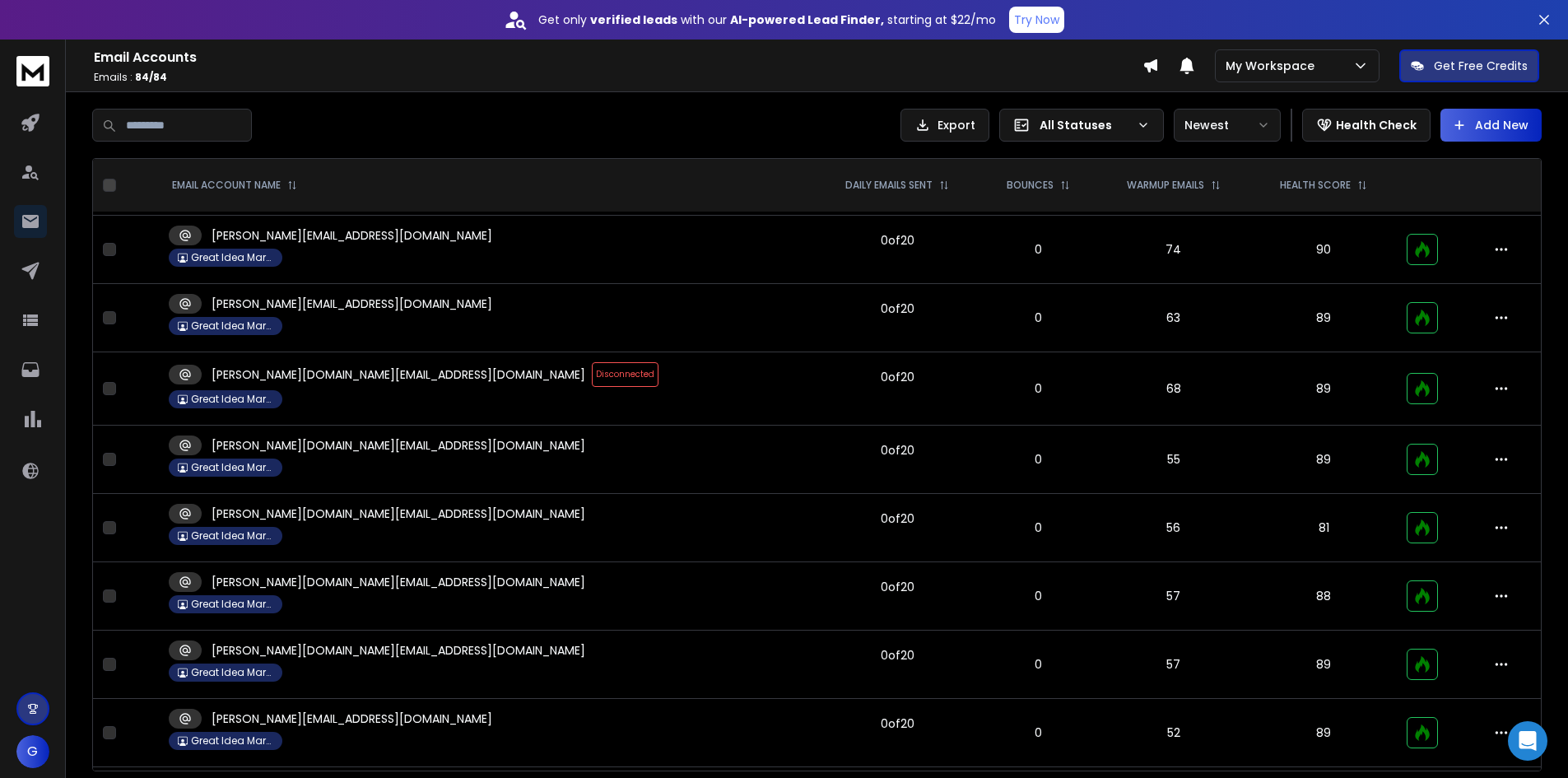
click at [602, 392] on div "Great Idea Marketing" at bounding box center [486, 400] width 635 height 18
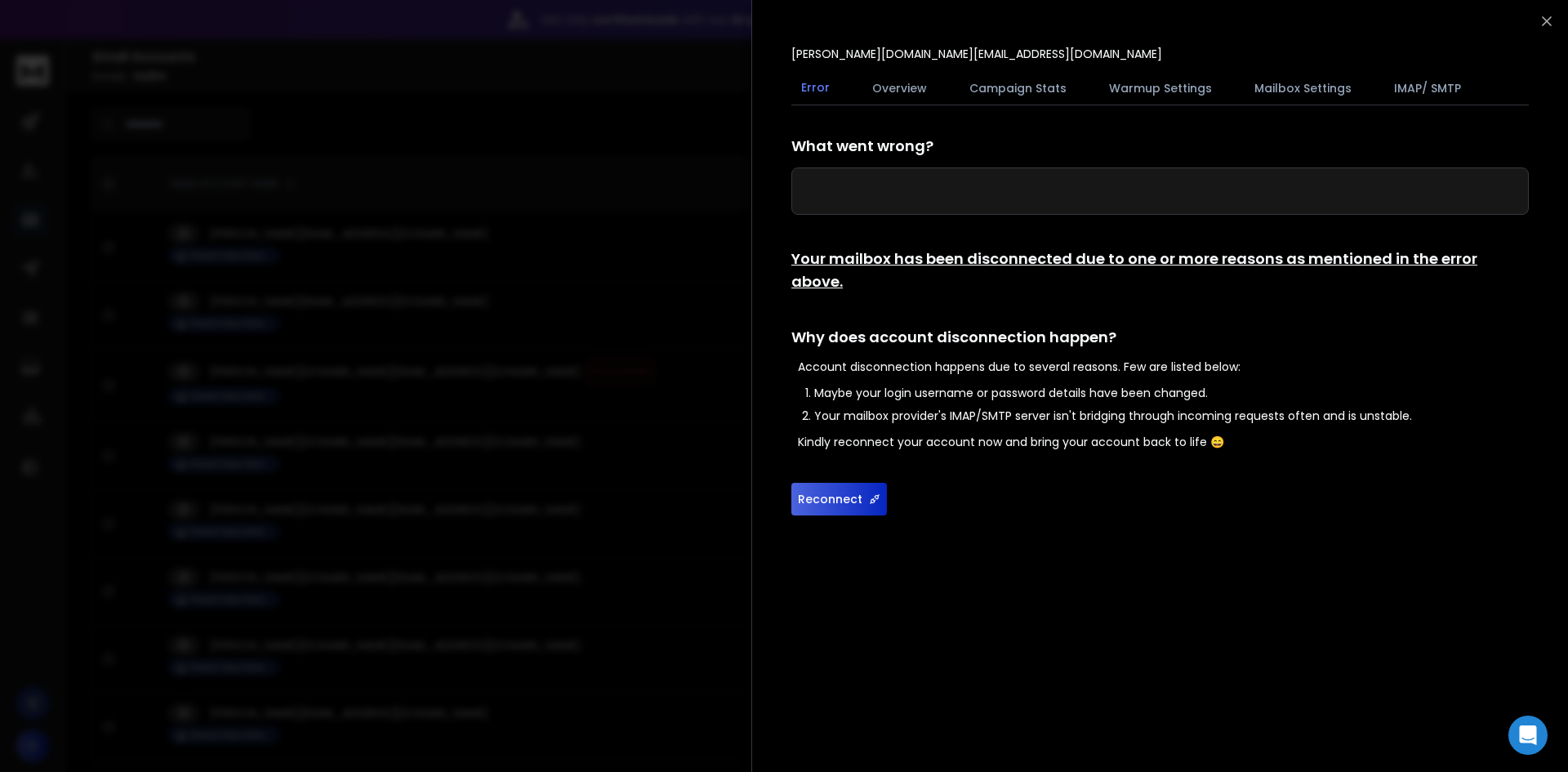
click at [1423, 80] on button "IMAP/ SMTP" at bounding box center [1428, 88] width 86 height 36
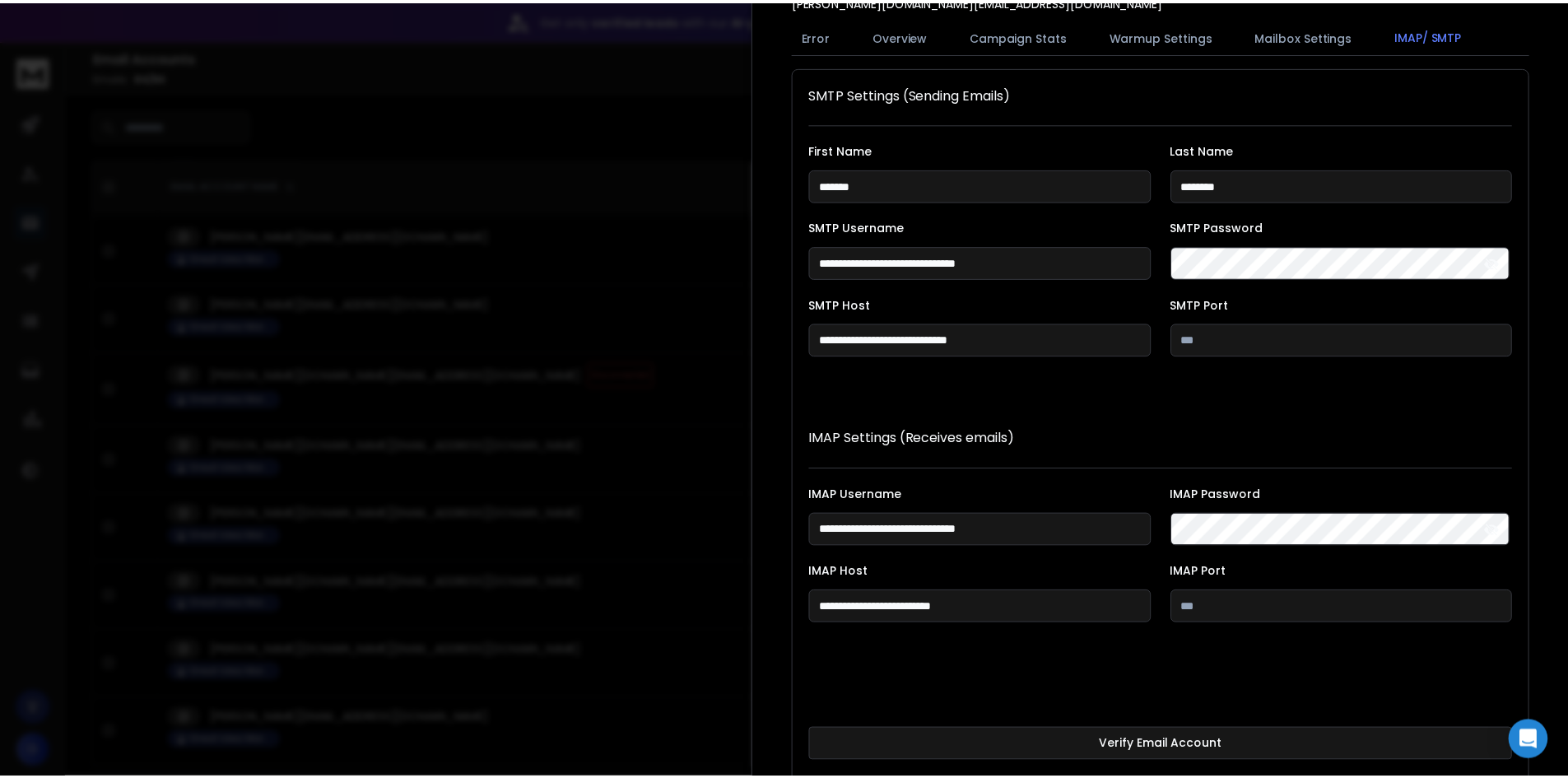
scroll to position [167, 0]
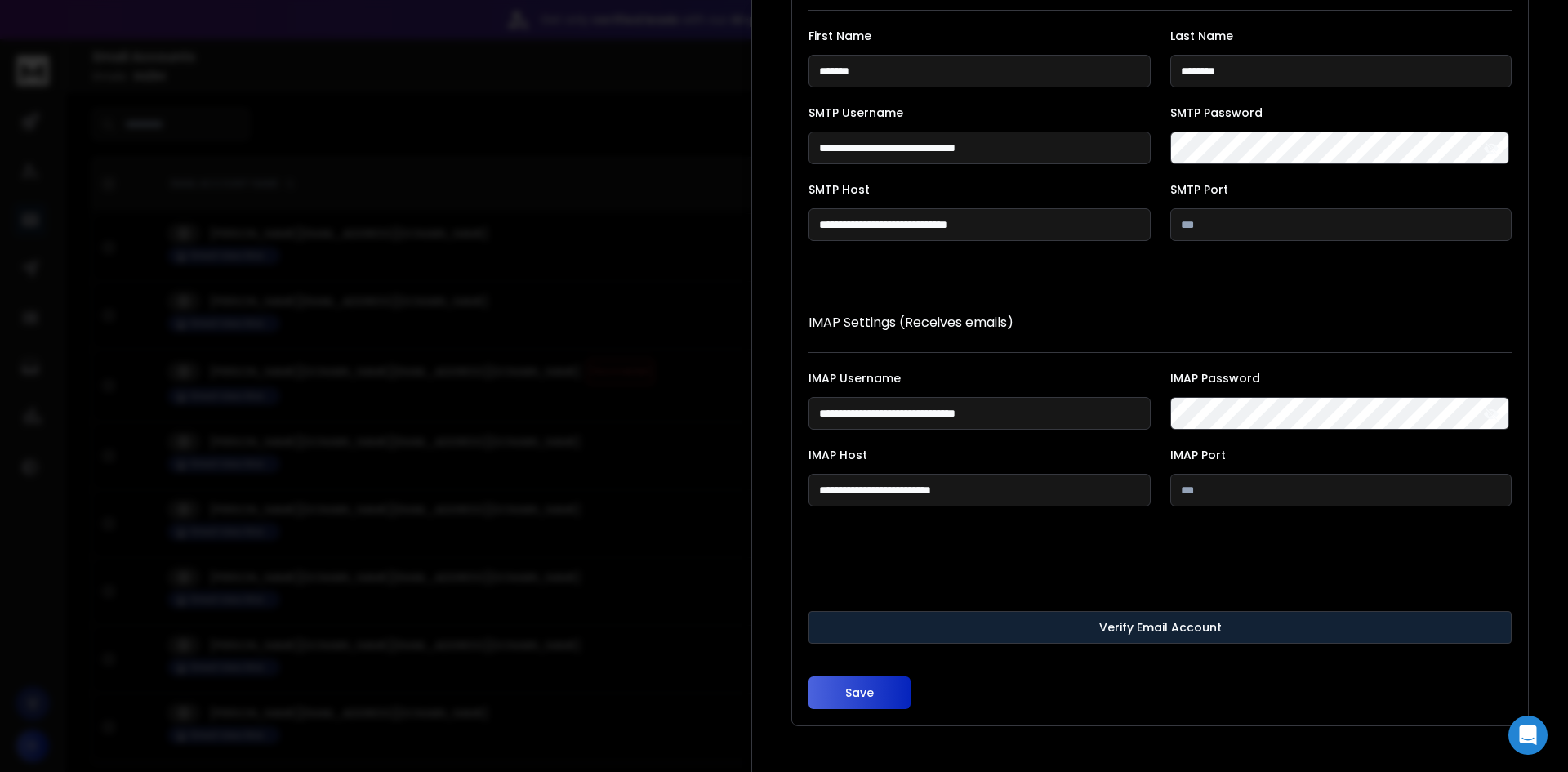
click at [1210, 636] on button "Verify Email Account" at bounding box center [1160, 627] width 703 height 33
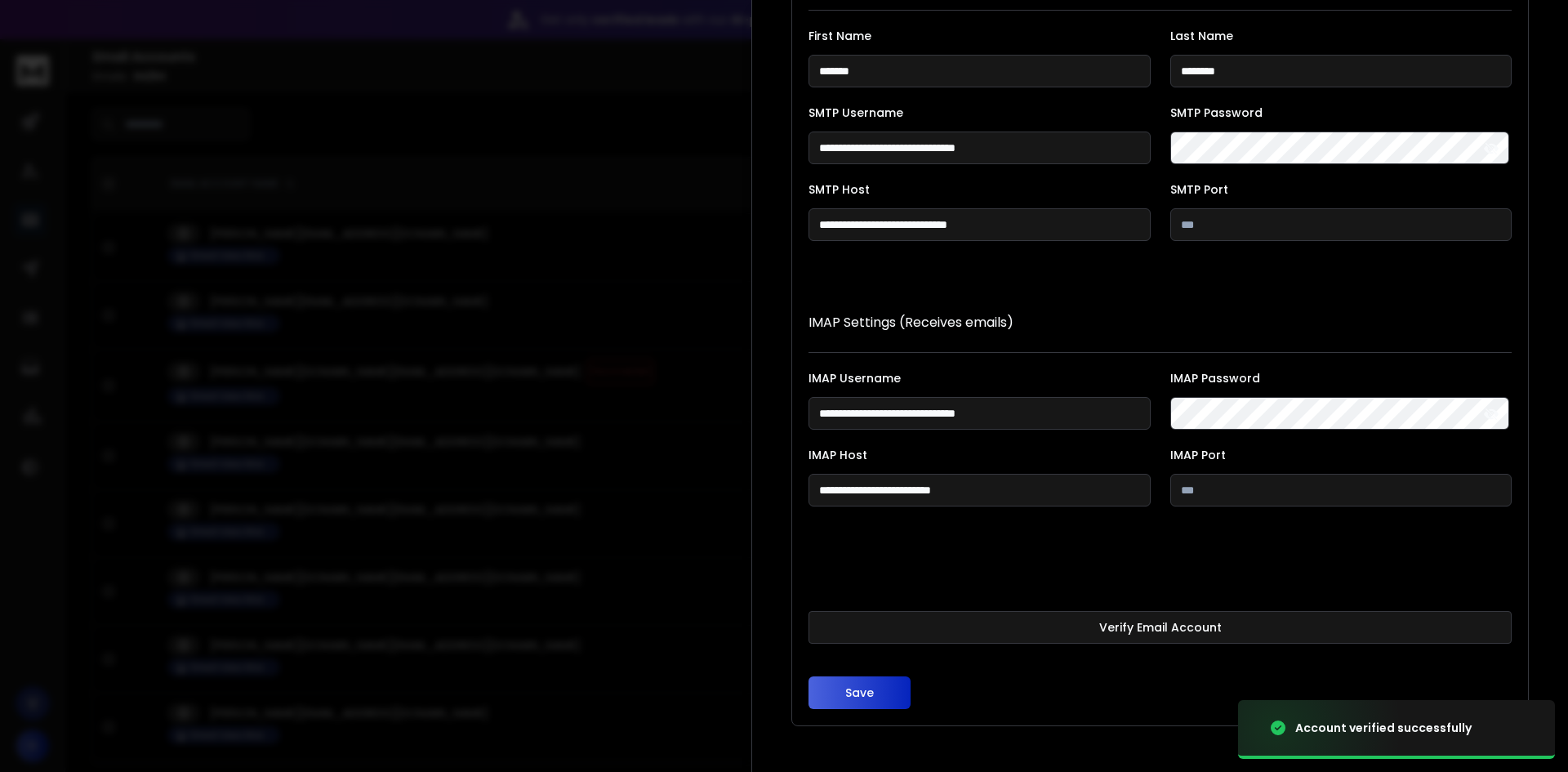
click at [854, 680] on button "Save" at bounding box center [860, 693] width 102 height 33
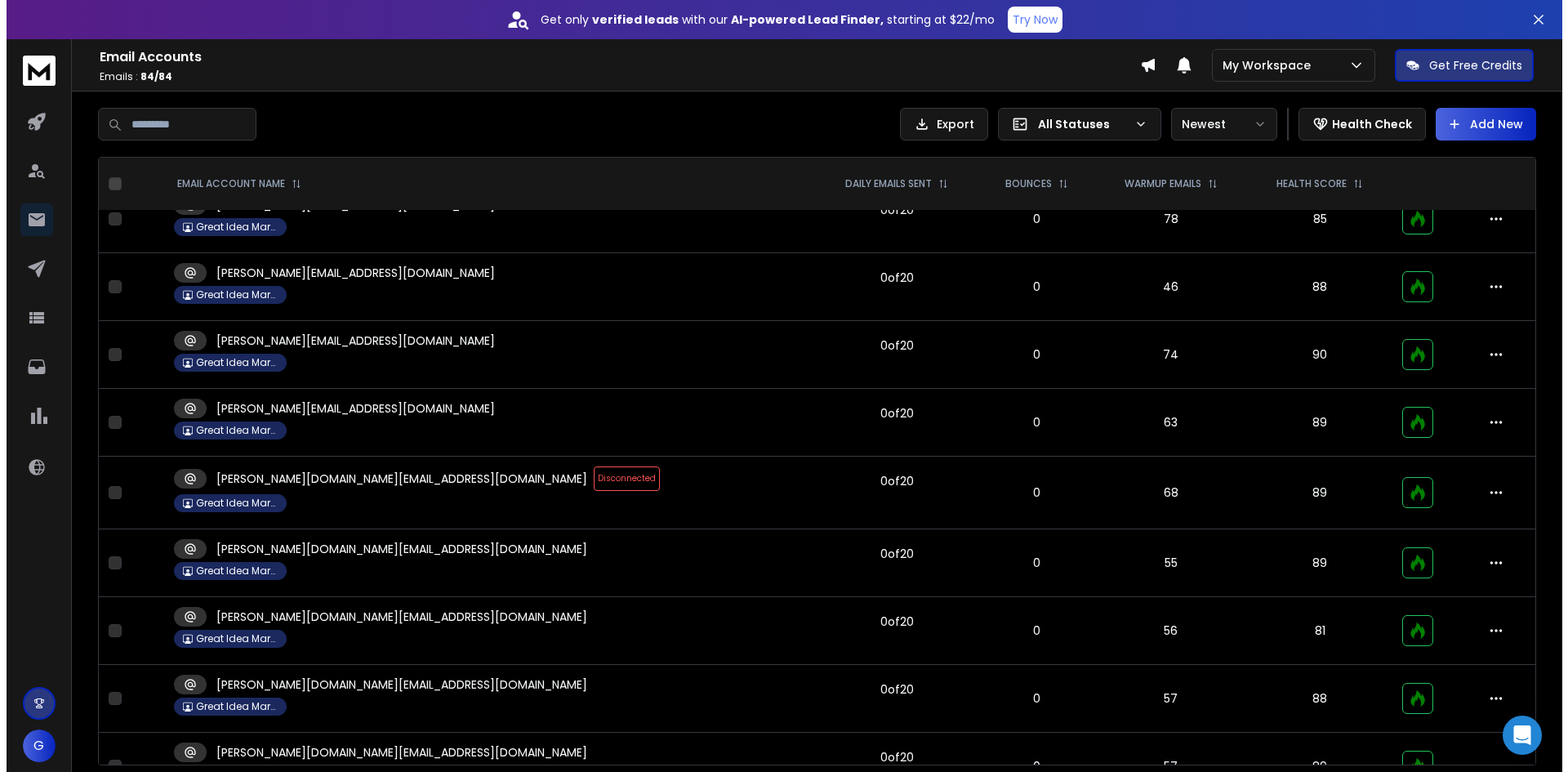
scroll to position [3188, 0]
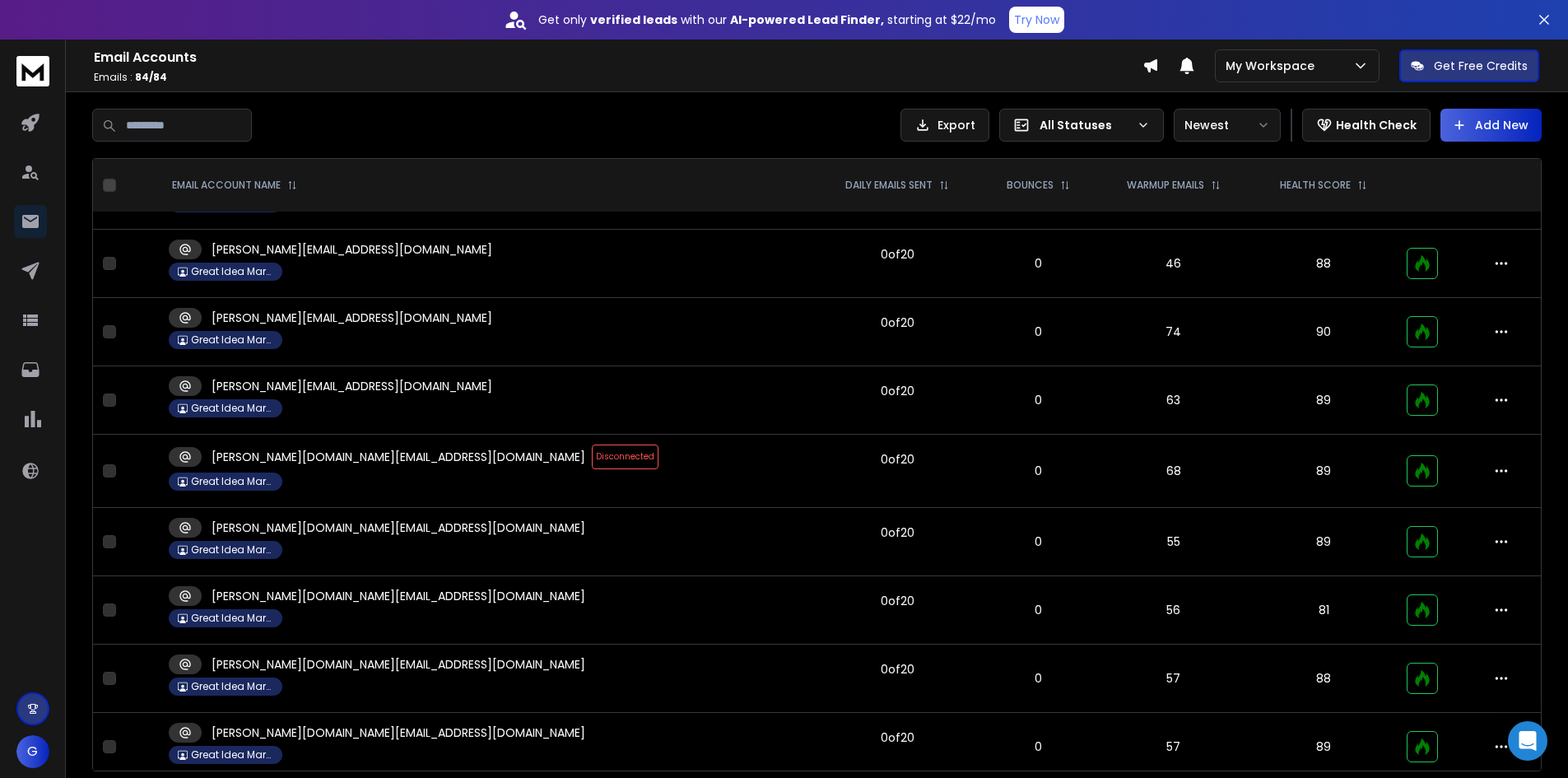
click at [349, 452] on p "[PERSON_NAME][DOMAIN_NAME][EMAIL_ADDRESS][DOMAIN_NAME]" at bounding box center [398, 457] width 374 height 16
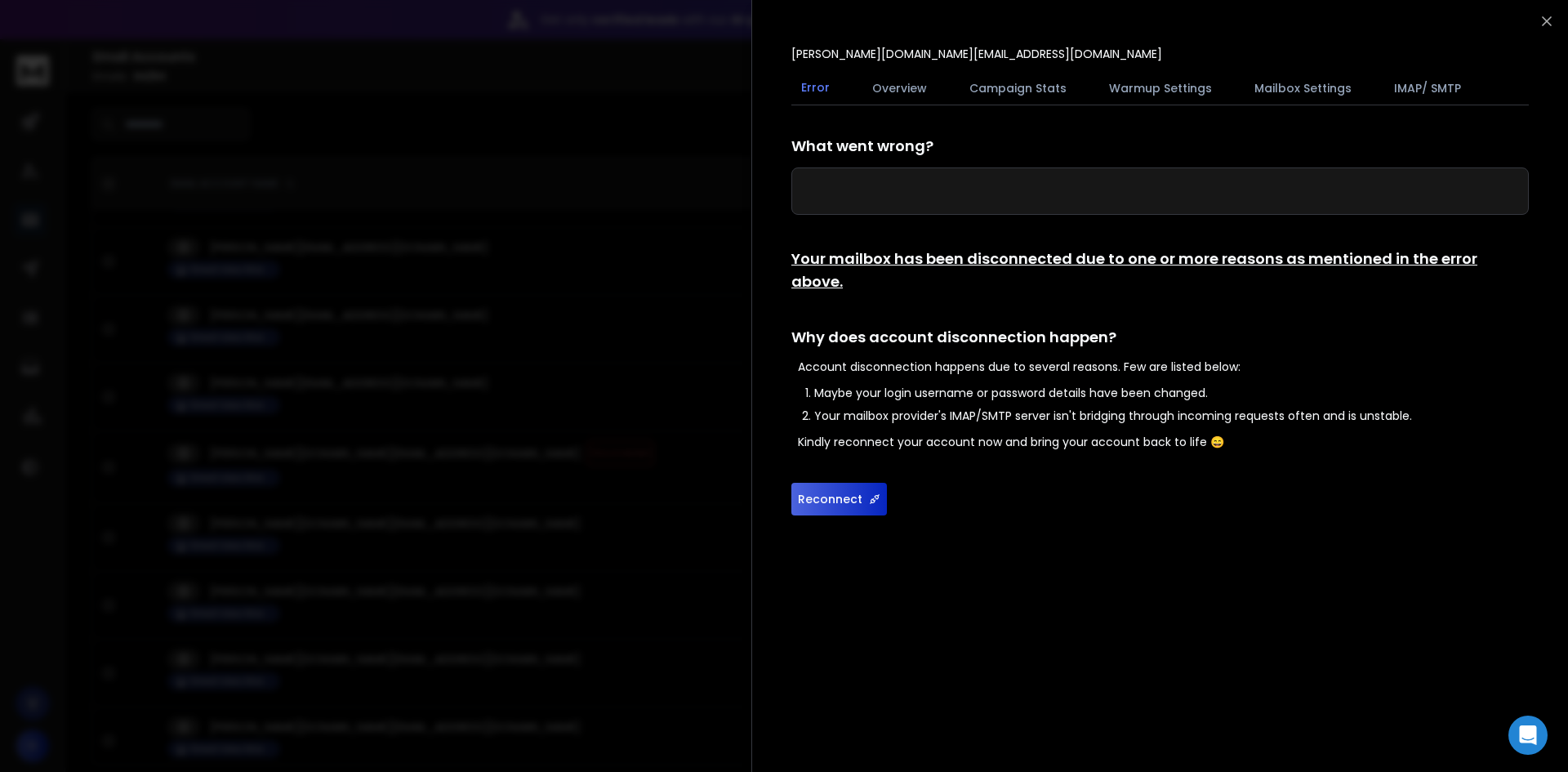
click at [811, 483] on button "Reconnect" at bounding box center [839, 499] width 96 height 33
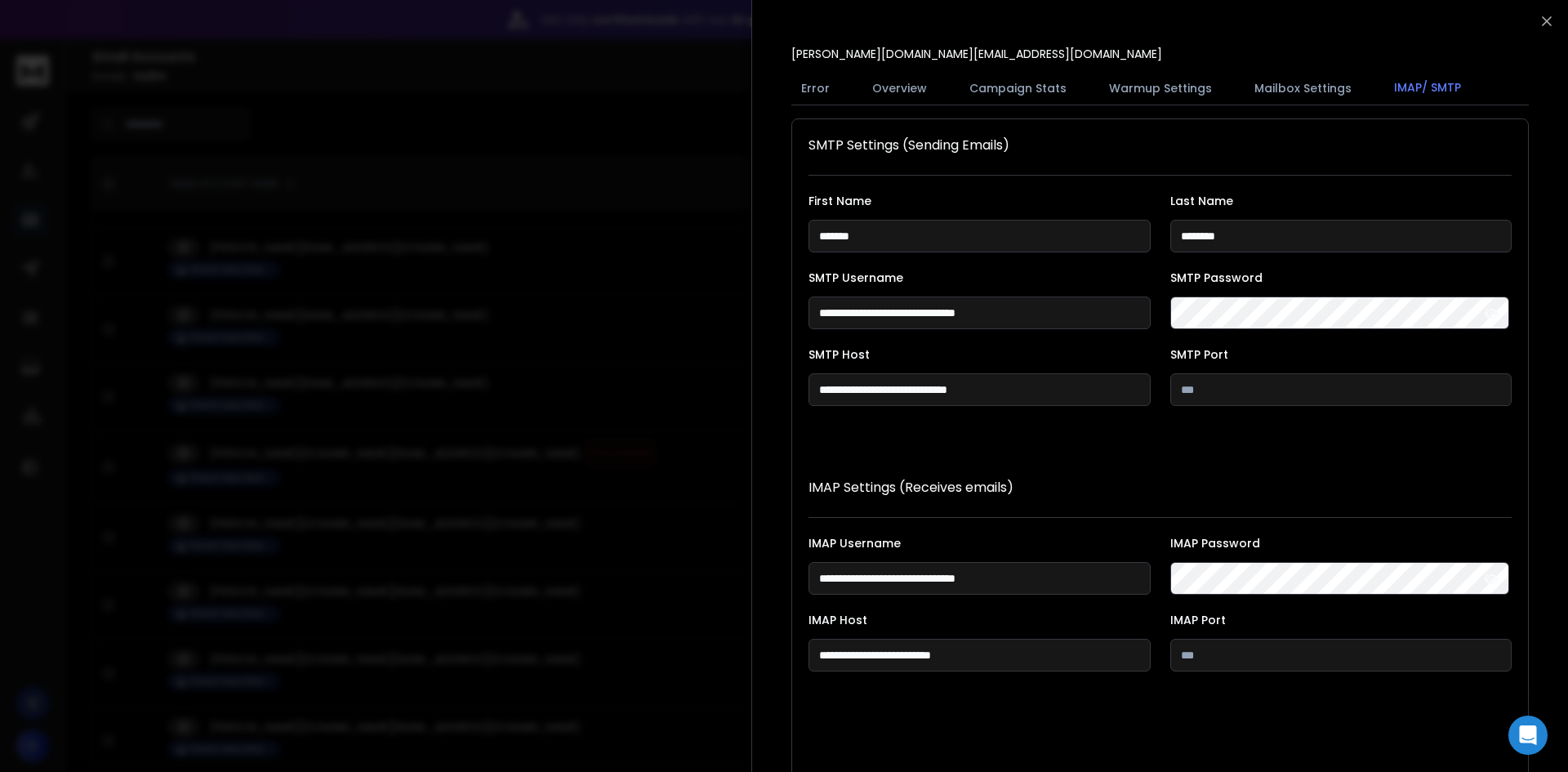
click at [1410, 81] on button "IMAP/ SMTP" at bounding box center [1428, 88] width 86 height 37
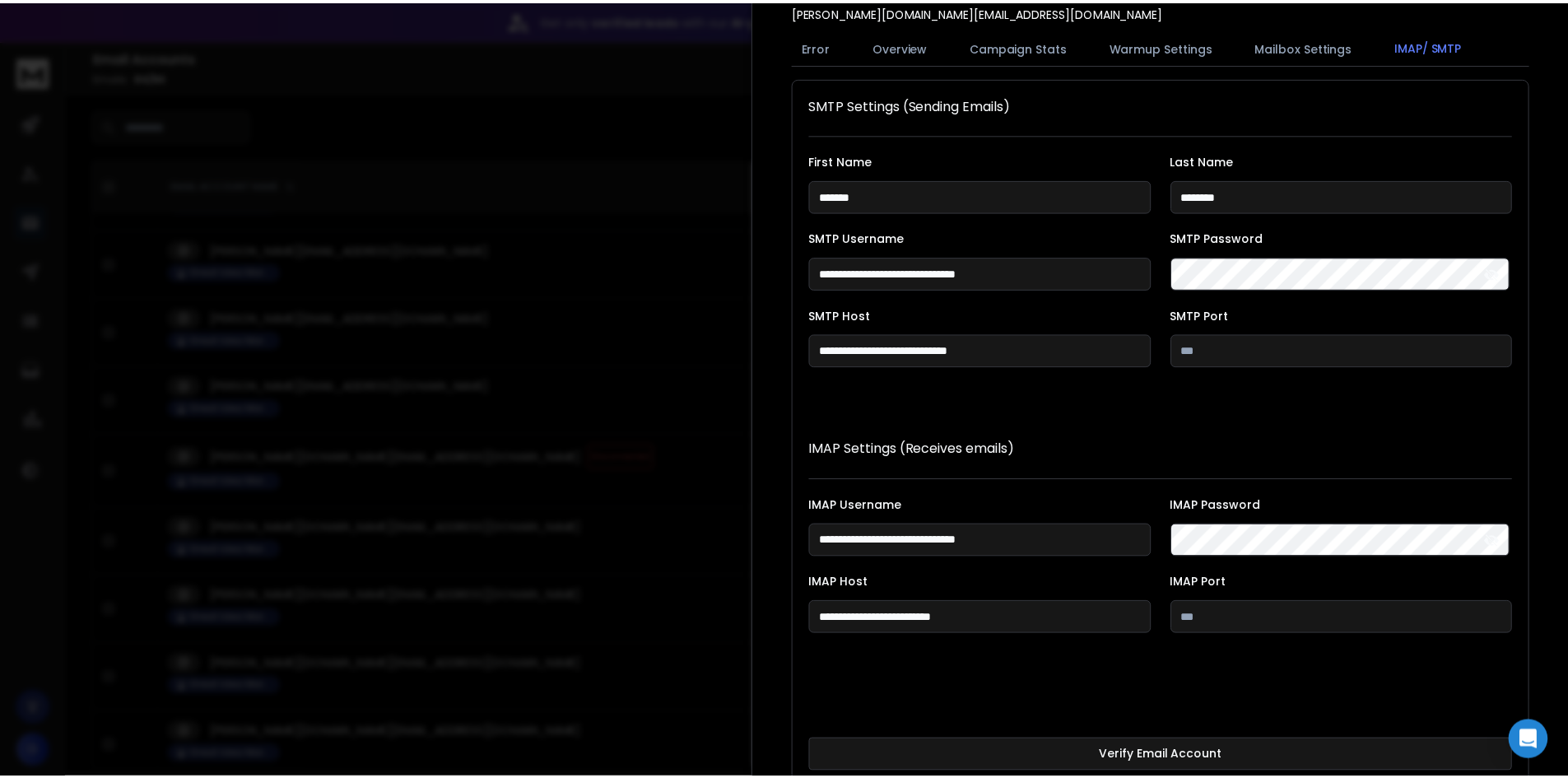
scroll to position [167, 0]
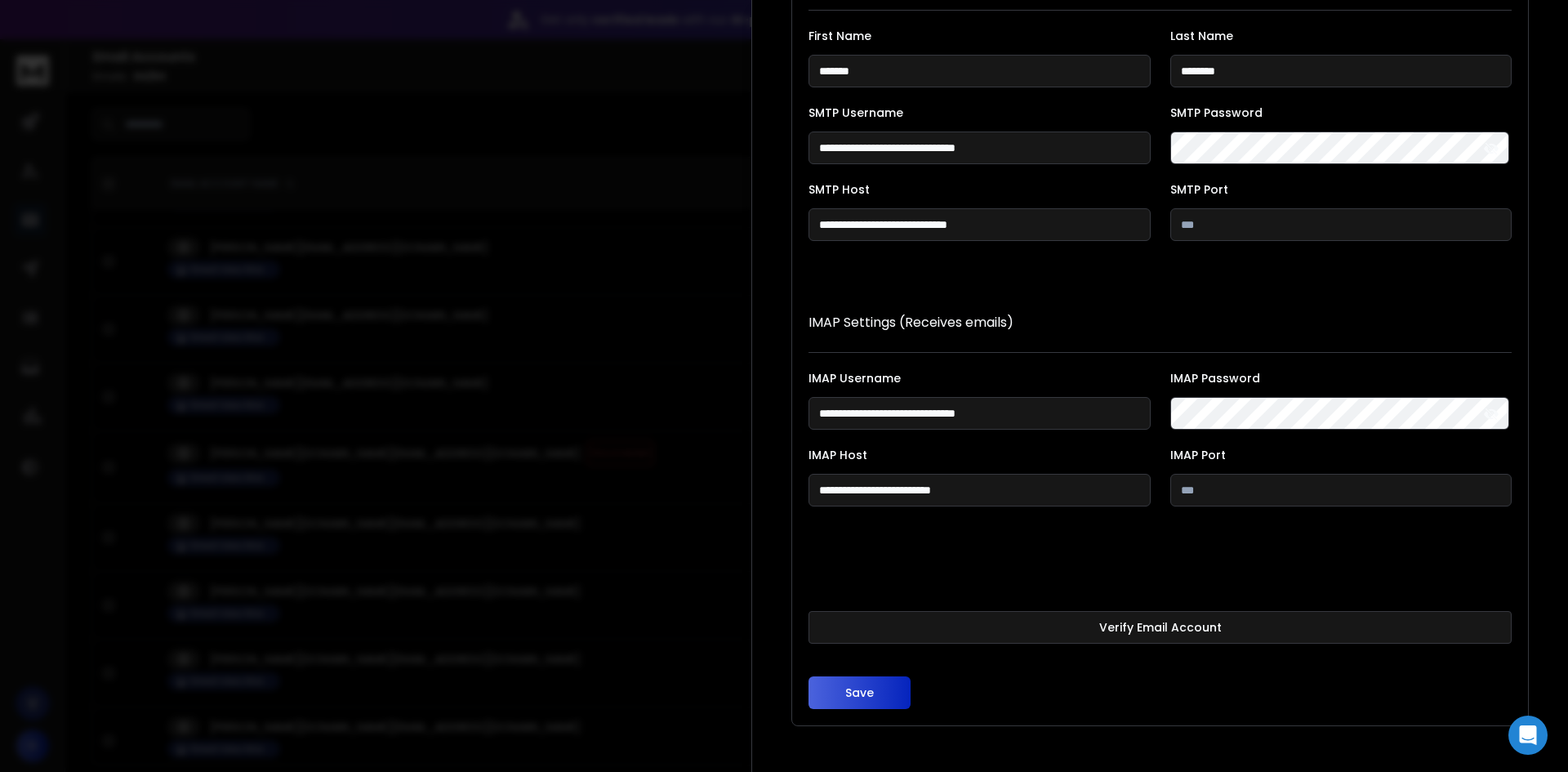
click at [1173, 609] on form "**********" at bounding box center [1160, 360] width 703 height 699
click at [1169, 619] on button "Verify Email Account" at bounding box center [1160, 627] width 703 height 33
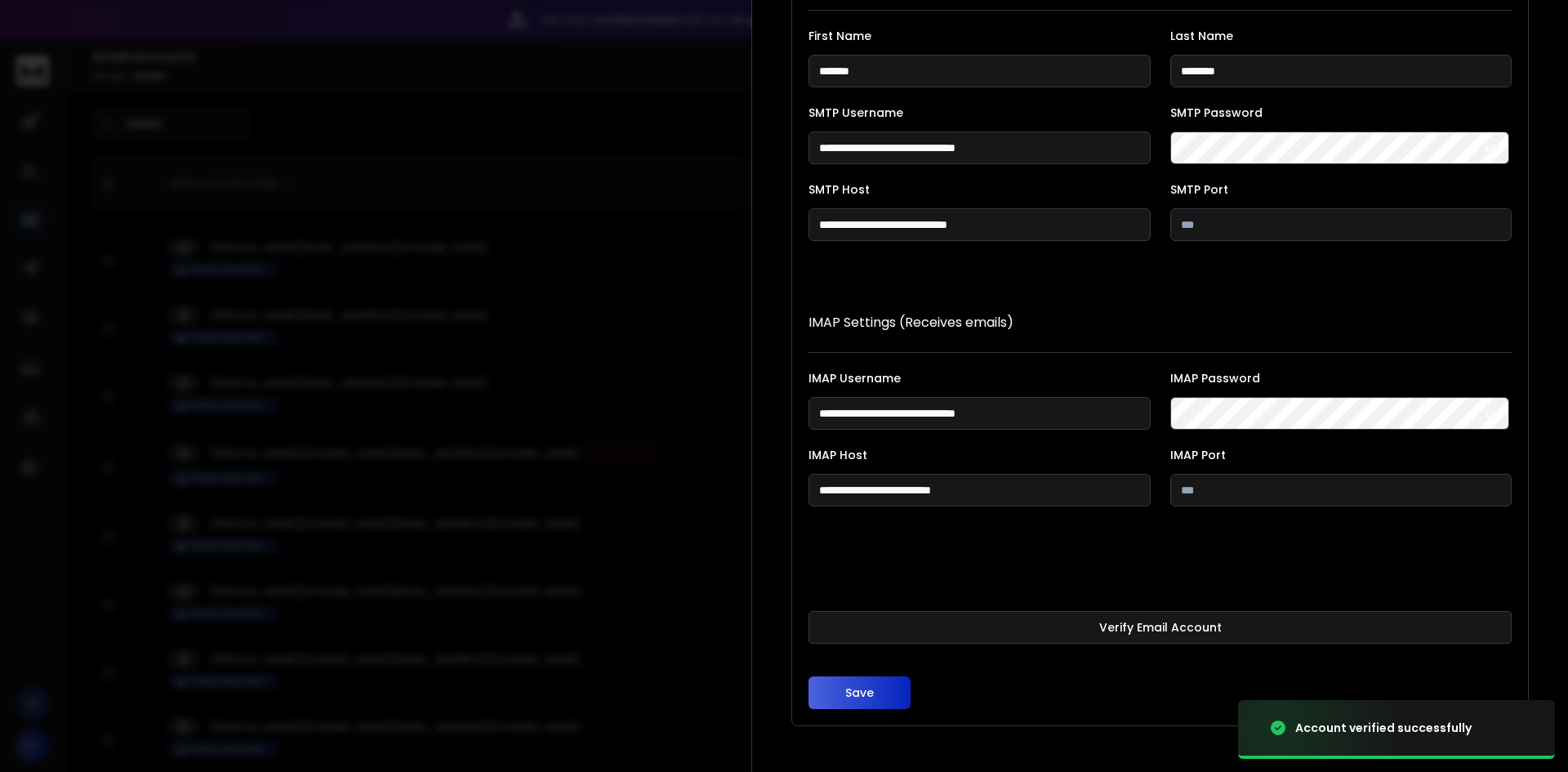
drag, startPoint x: 885, startPoint y: 694, endPoint x: 882, endPoint y: 685, distance: 9.5
click at [885, 693] on button "Save" at bounding box center [860, 693] width 102 height 33
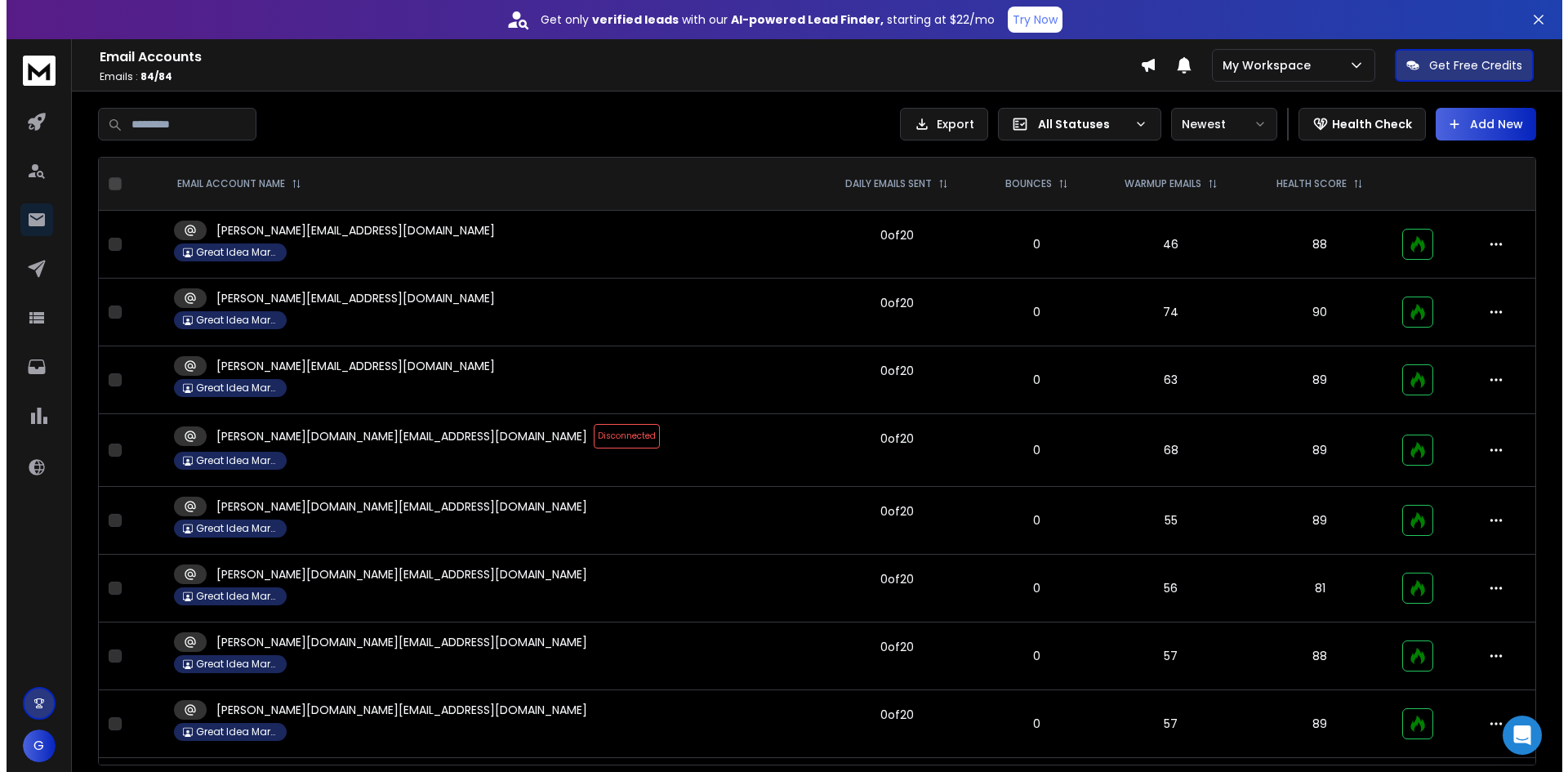
scroll to position [3350, 0]
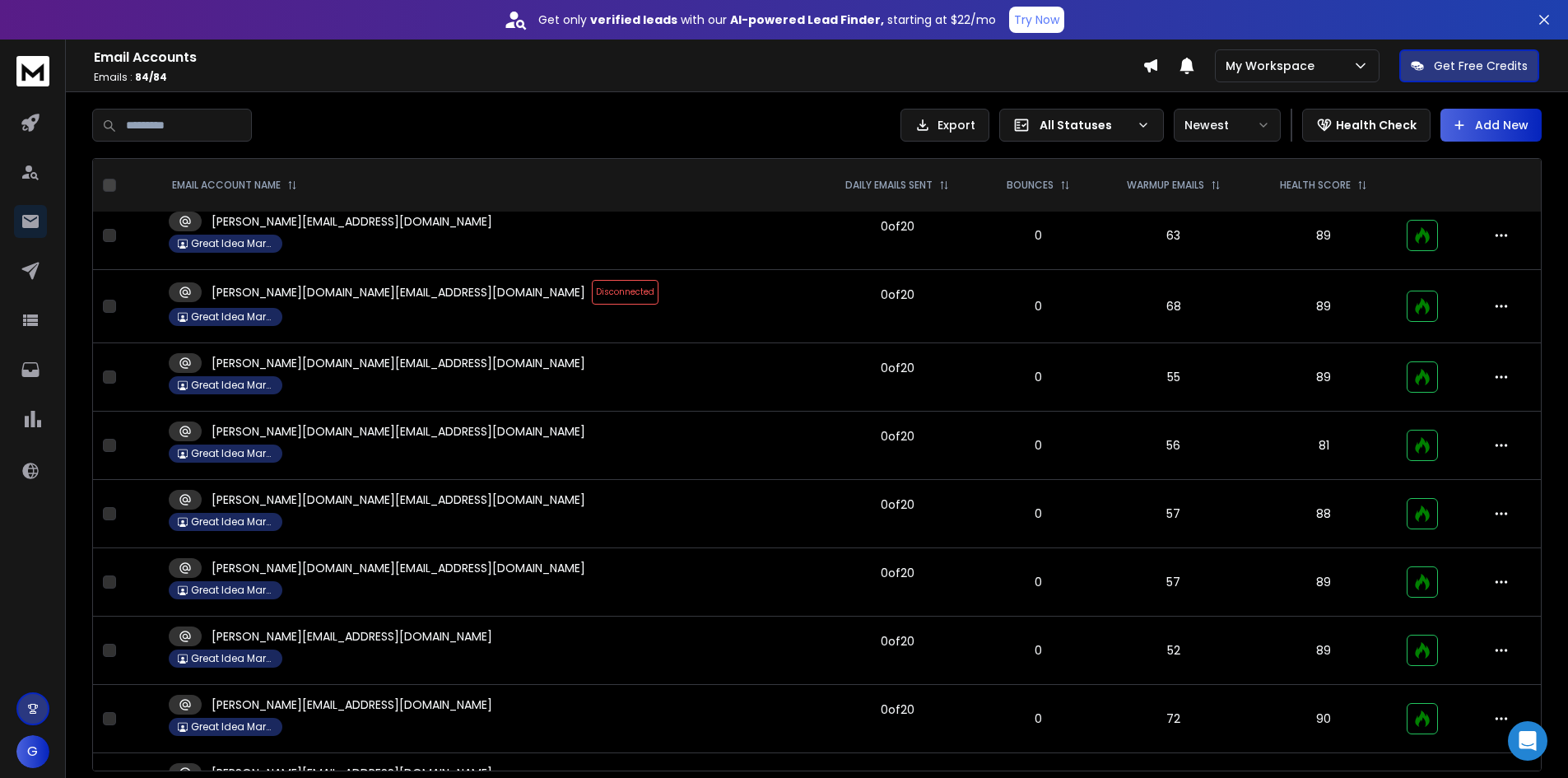
click at [382, 290] on p "[PERSON_NAME][DOMAIN_NAME][EMAIL_ADDRESS][DOMAIN_NAME]" at bounding box center [398, 292] width 374 height 16
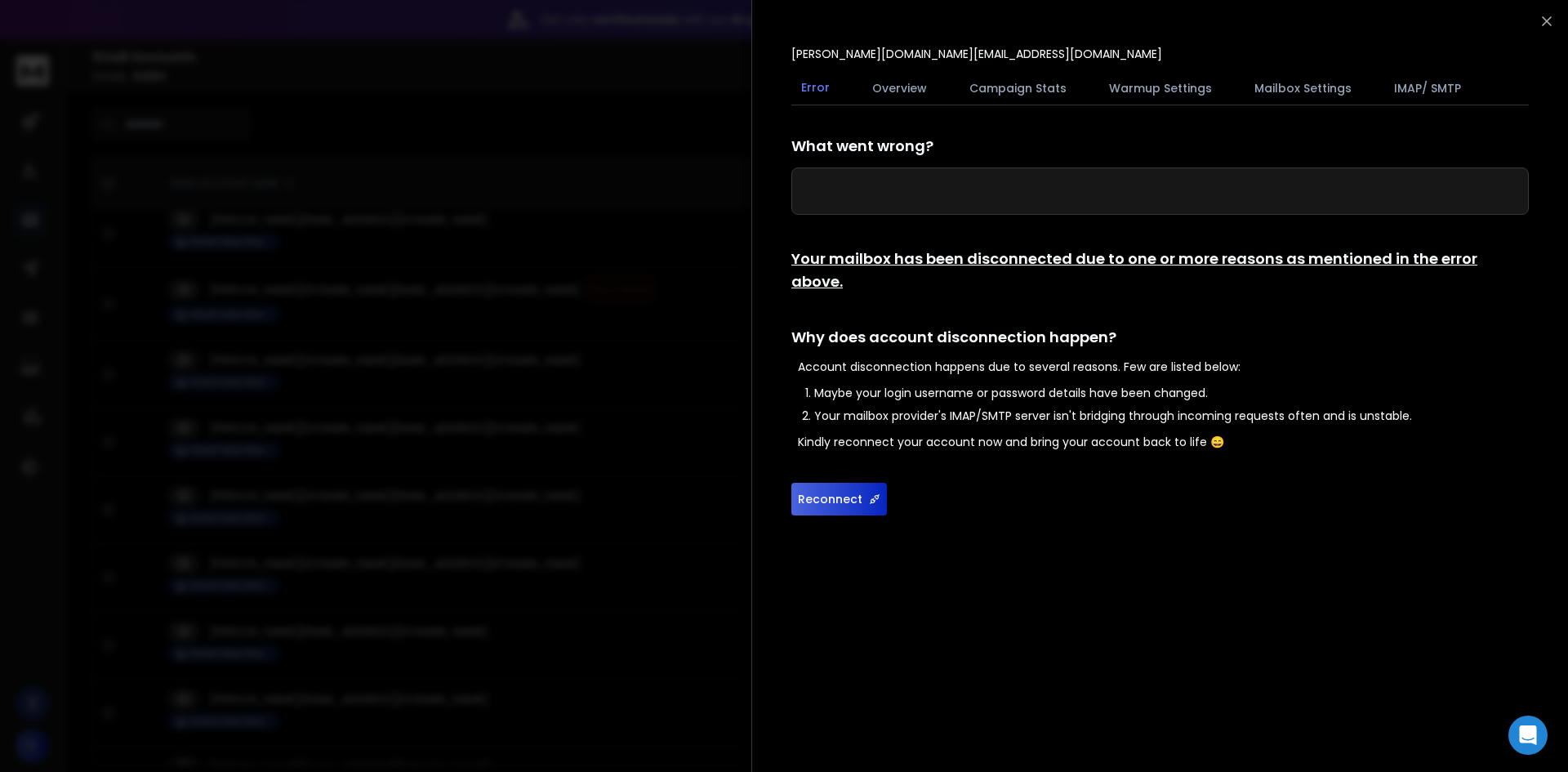
click at [836, 483] on button "Reconnect" at bounding box center [839, 499] width 96 height 33
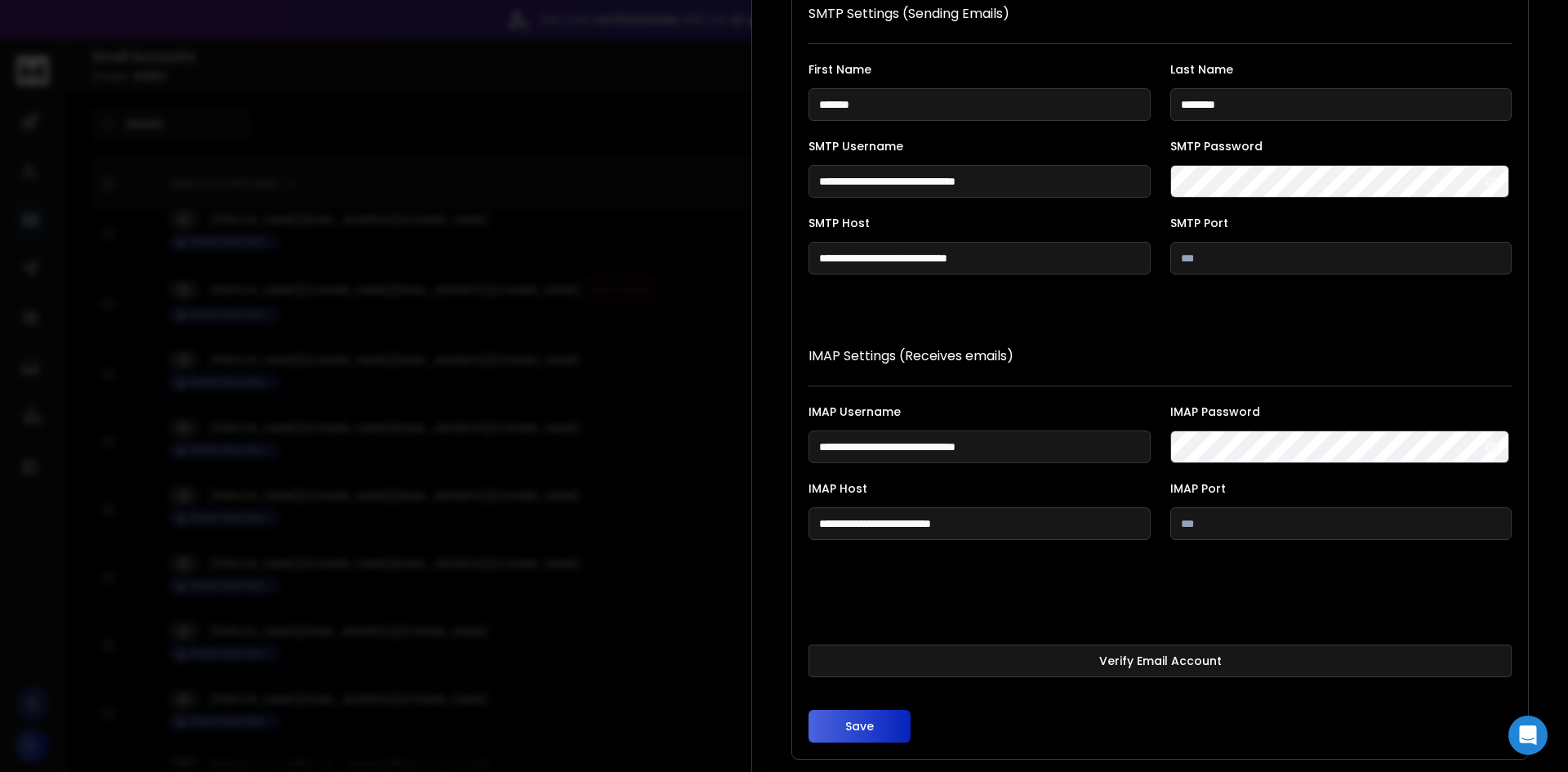
scroll to position [165, 0]
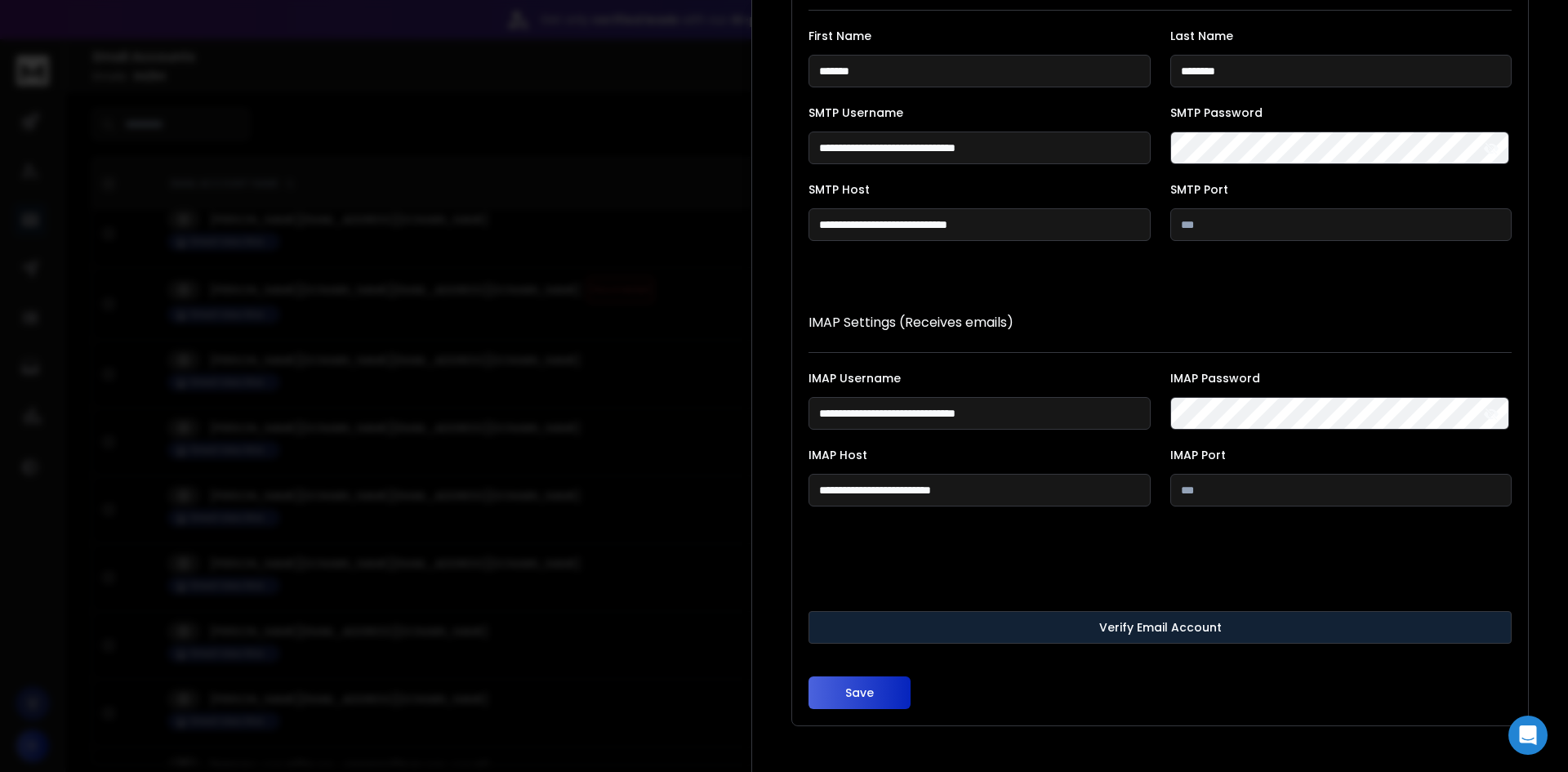
click at [1210, 622] on button "Verify Email Account" at bounding box center [1160, 627] width 703 height 33
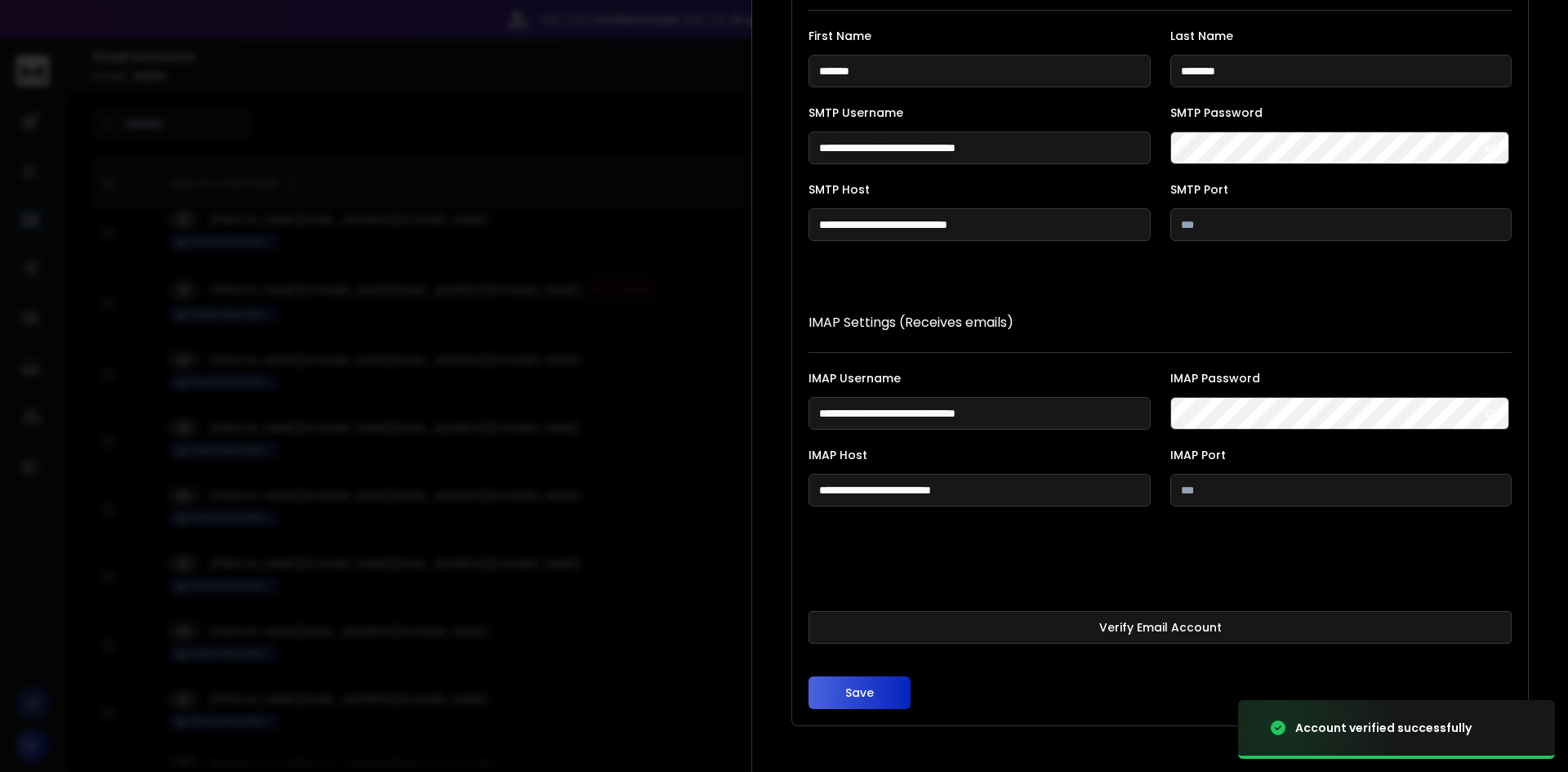
click at [830, 700] on button "Save" at bounding box center [860, 693] width 102 height 33
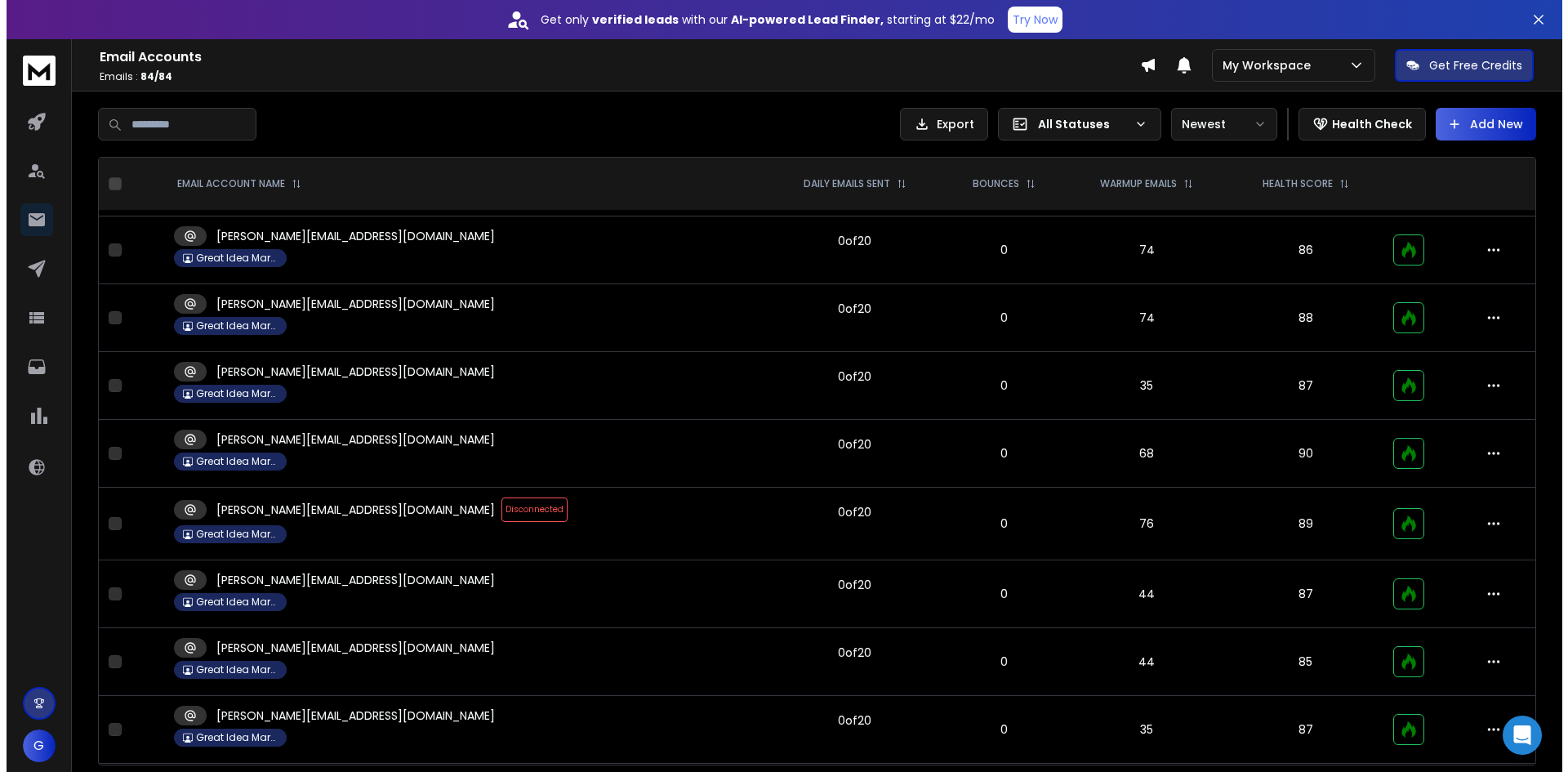
scroll to position [4014, 0]
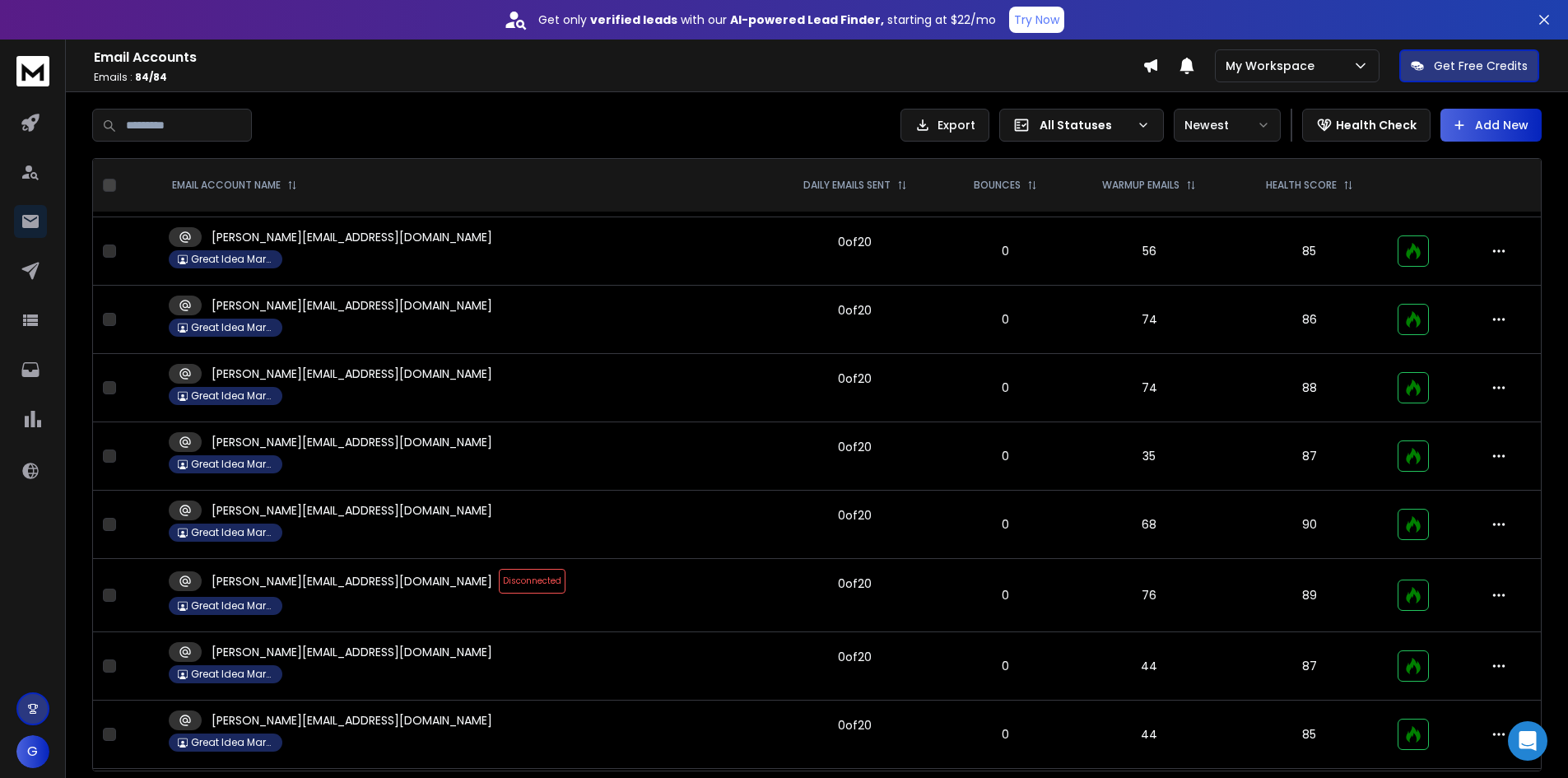
click at [327, 583] on p "[PERSON_NAME][EMAIL_ADDRESS][DOMAIN_NAME]" at bounding box center [351, 582] width 280 height 16
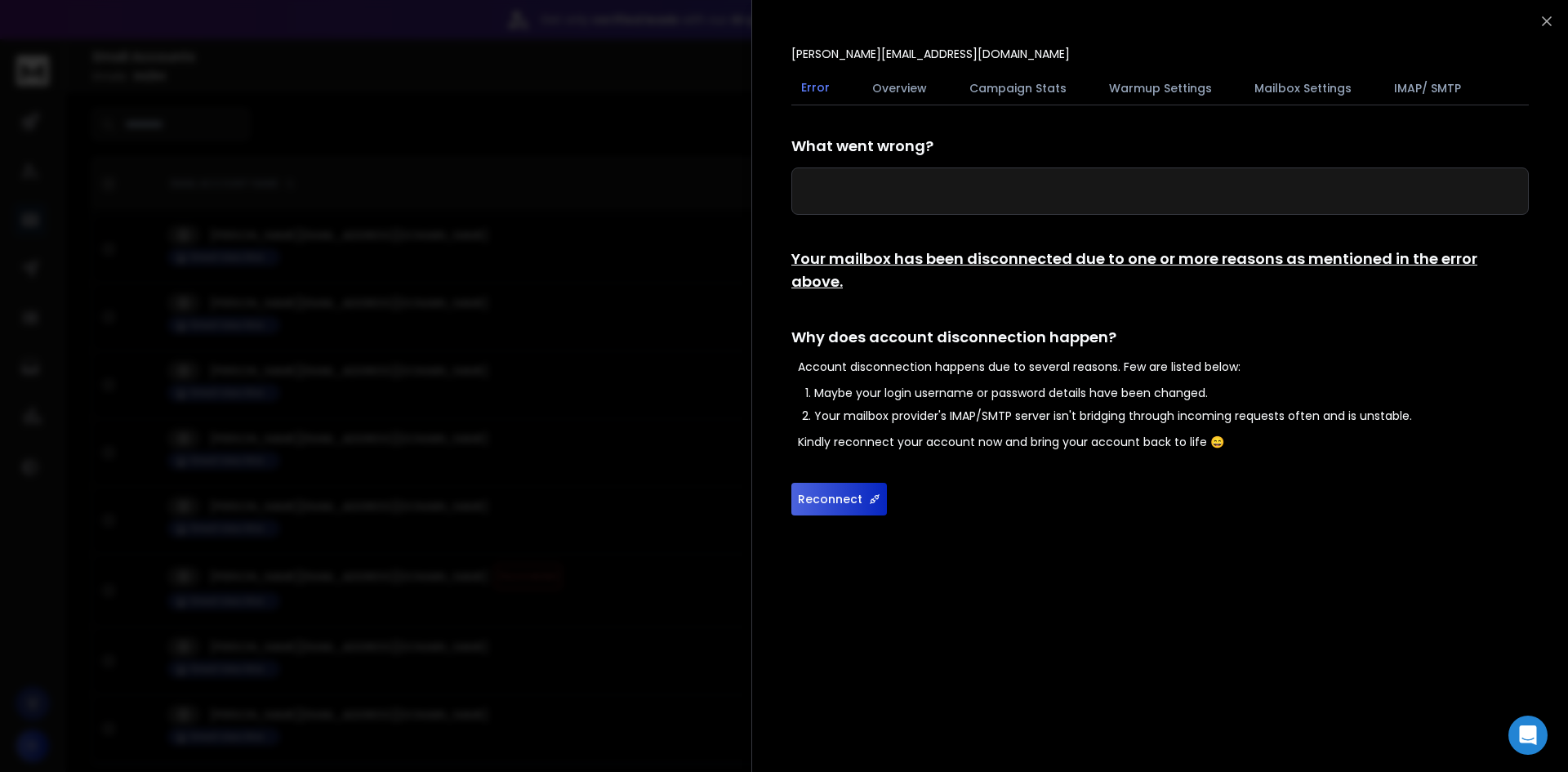
click at [810, 483] on button "Reconnect" at bounding box center [839, 499] width 96 height 33
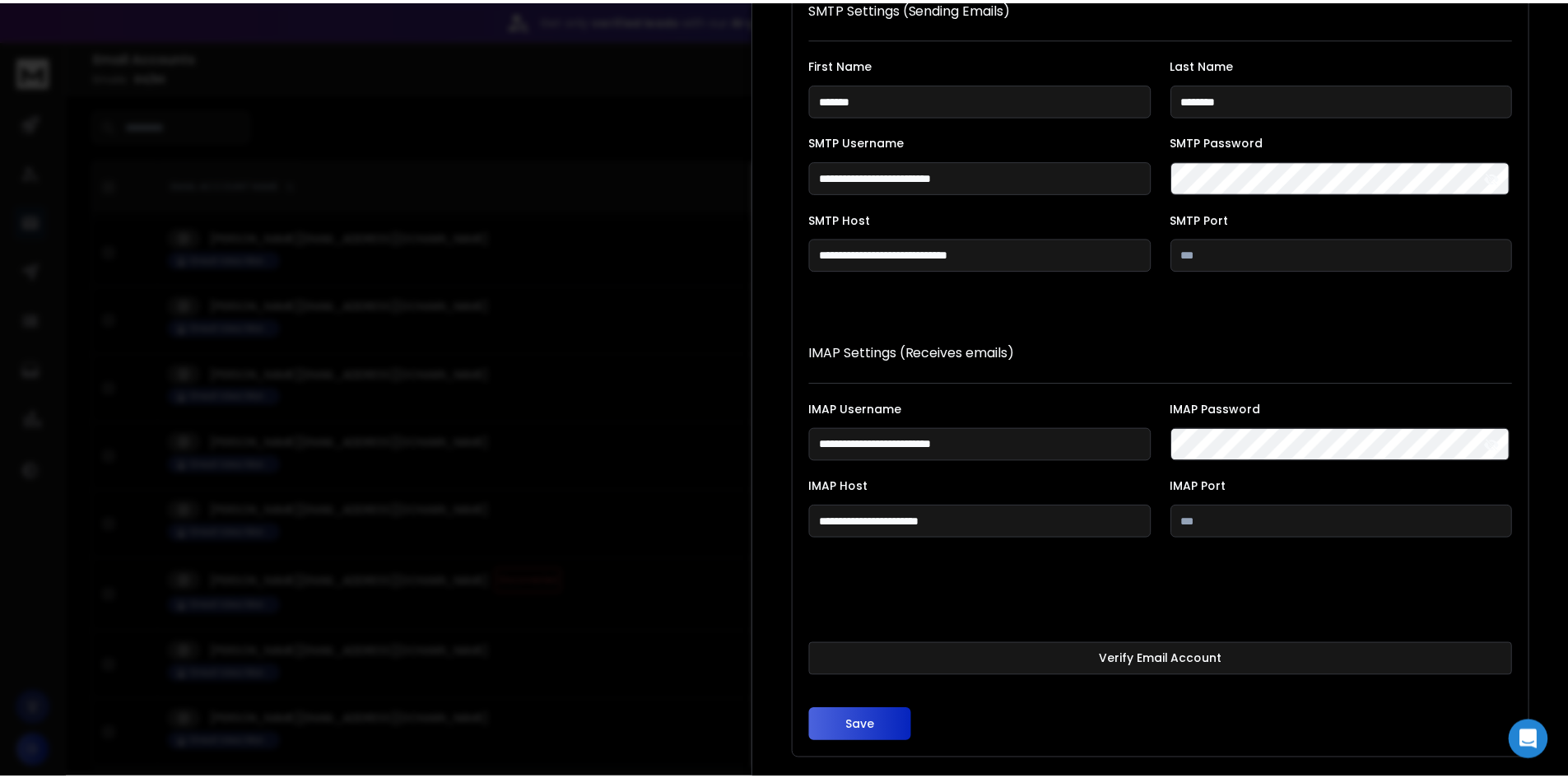
scroll to position [167, 0]
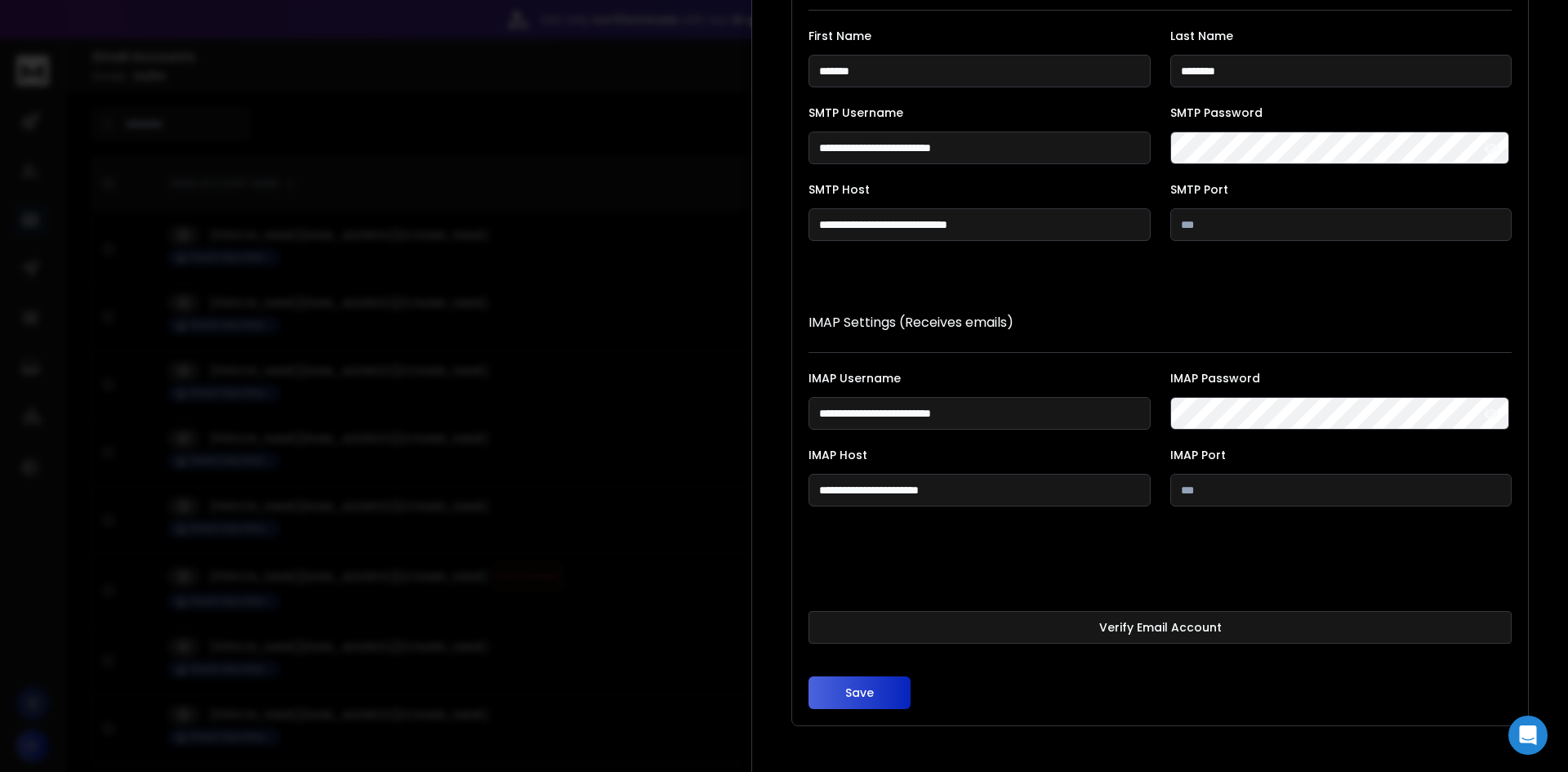
click at [1234, 624] on button "Verify Email Account" at bounding box center [1160, 627] width 703 height 33
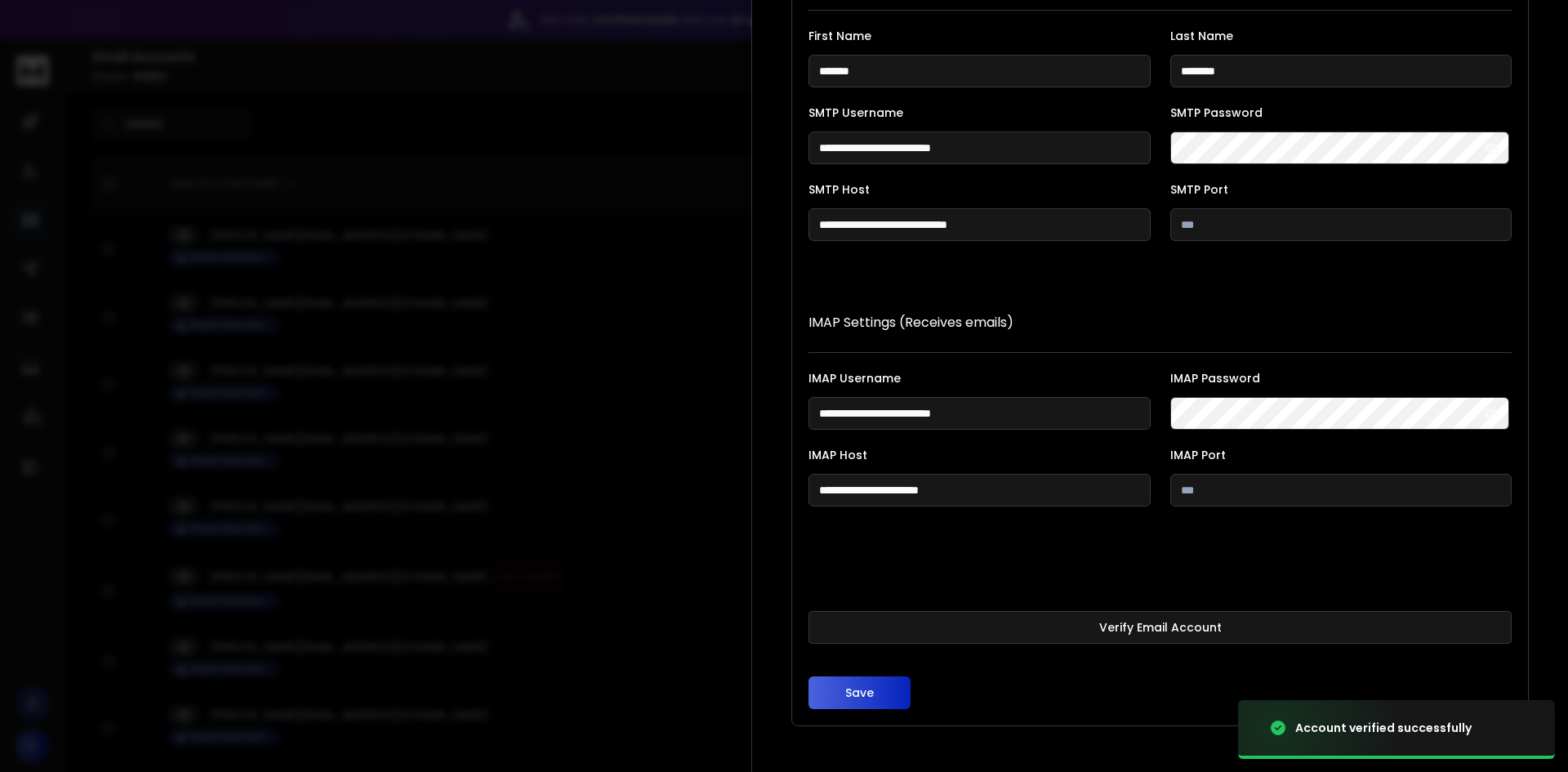
click at [871, 696] on button "Save" at bounding box center [860, 693] width 102 height 33
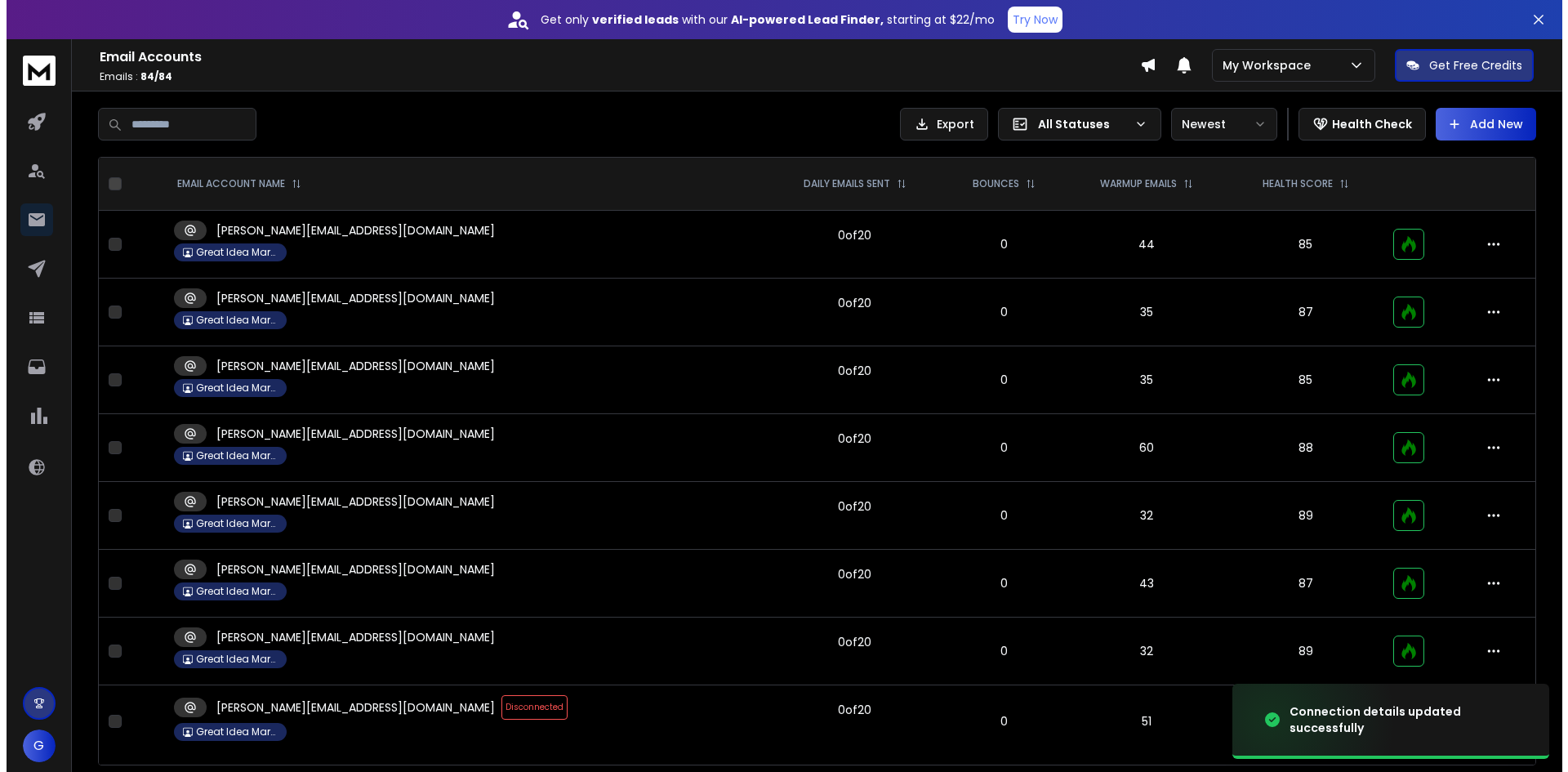
scroll to position [4504, 0]
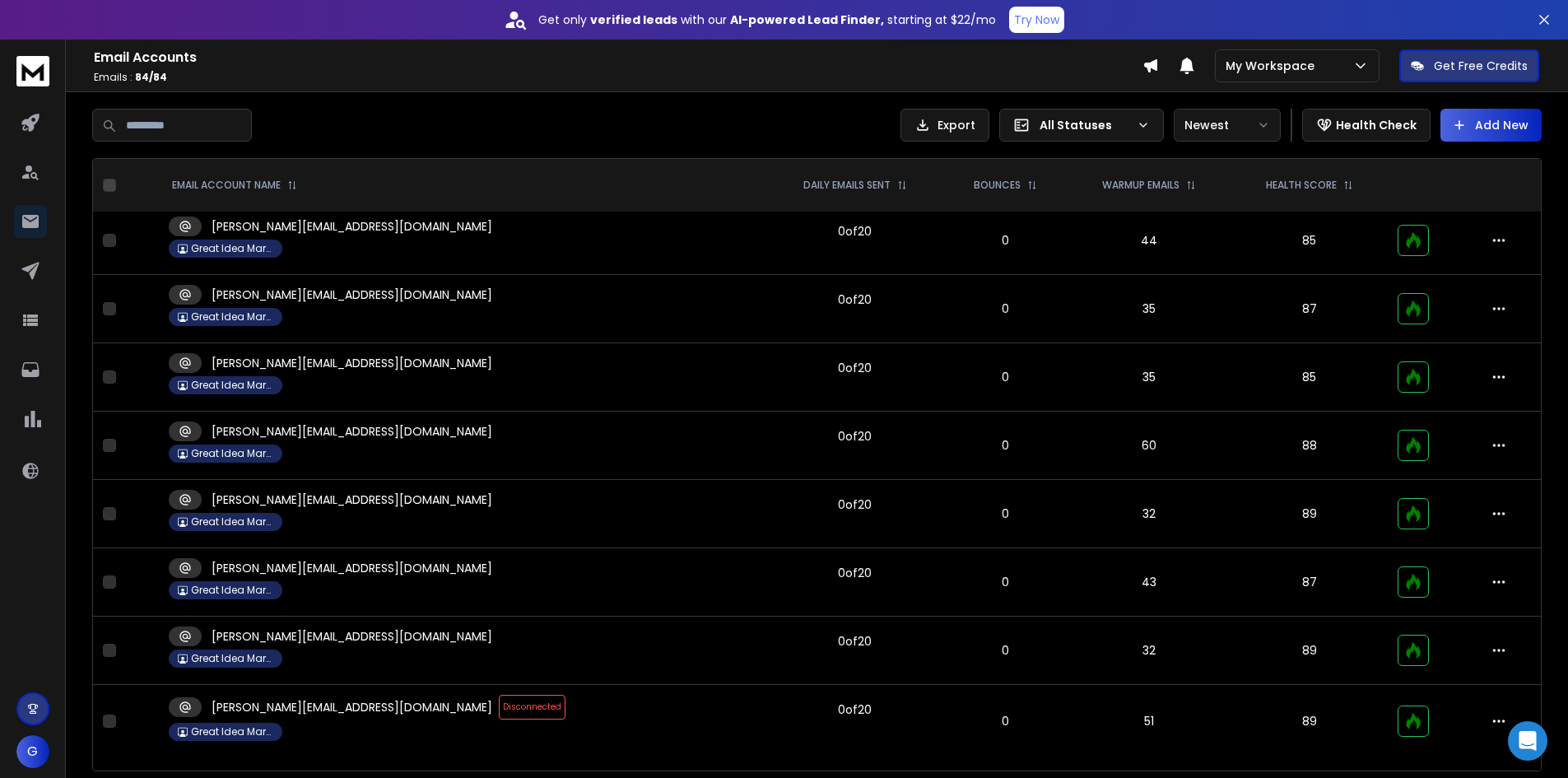
click at [359, 711] on p "[PERSON_NAME][EMAIL_ADDRESS][DOMAIN_NAME]" at bounding box center [351, 707] width 280 height 16
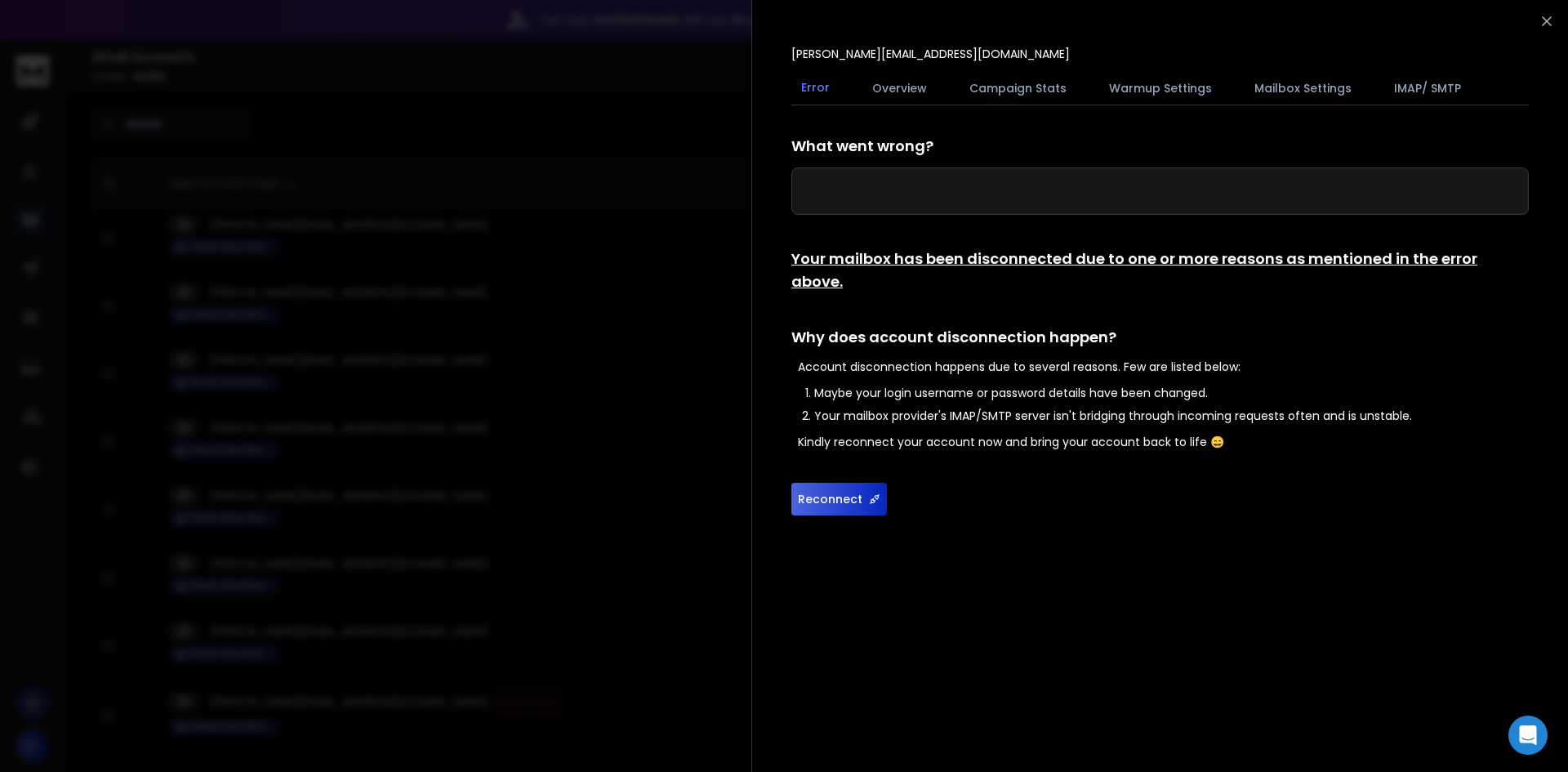
click at [829, 485] on button "Reconnect" at bounding box center [839, 499] width 96 height 33
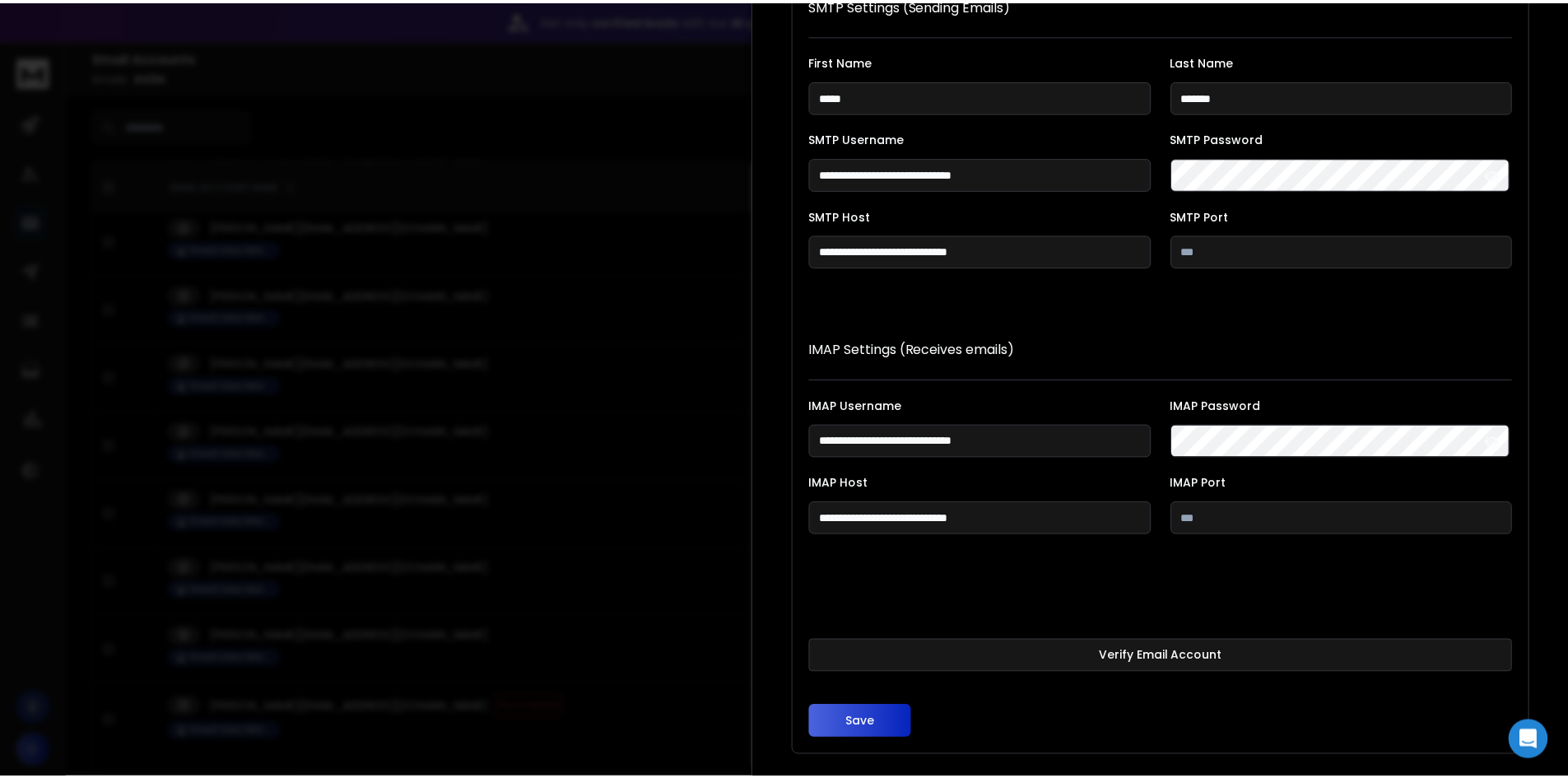
scroll to position [167, 0]
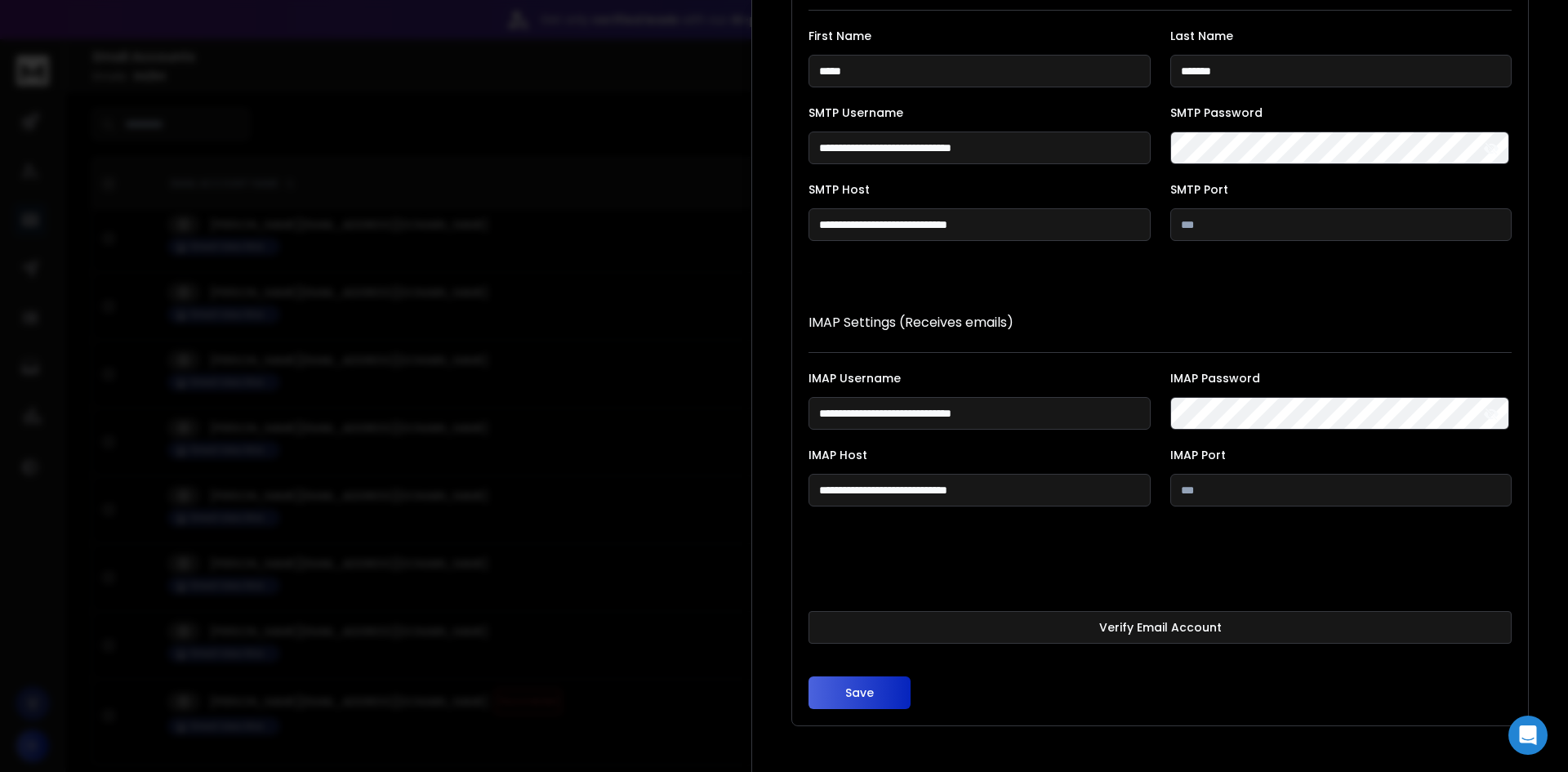
click at [1202, 636] on button "Verify Email Account" at bounding box center [1160, 627] width 703 height 33
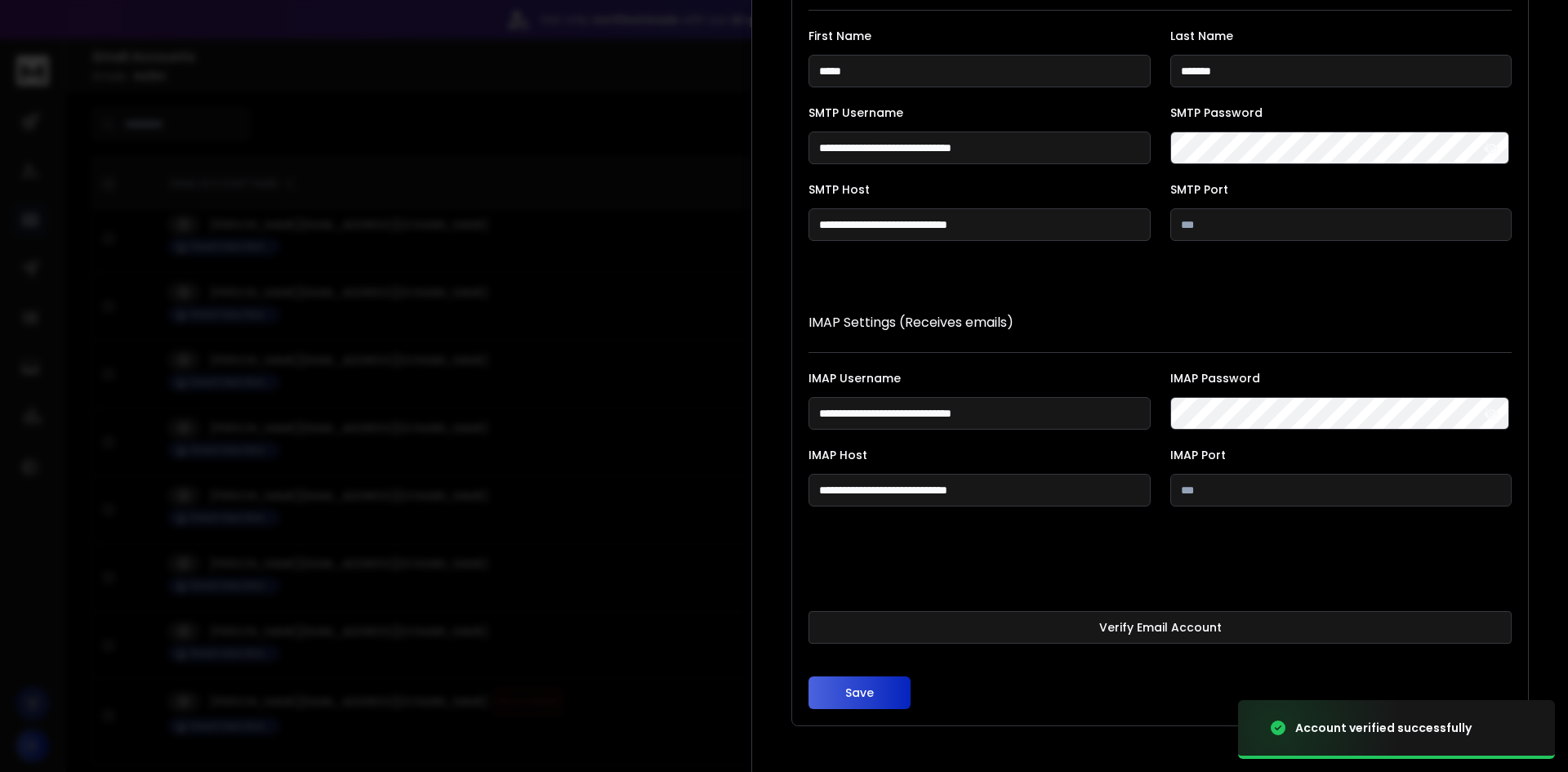
click at [850, 701] on button "Save" at bounding box center [860, 693] width 102 height 33
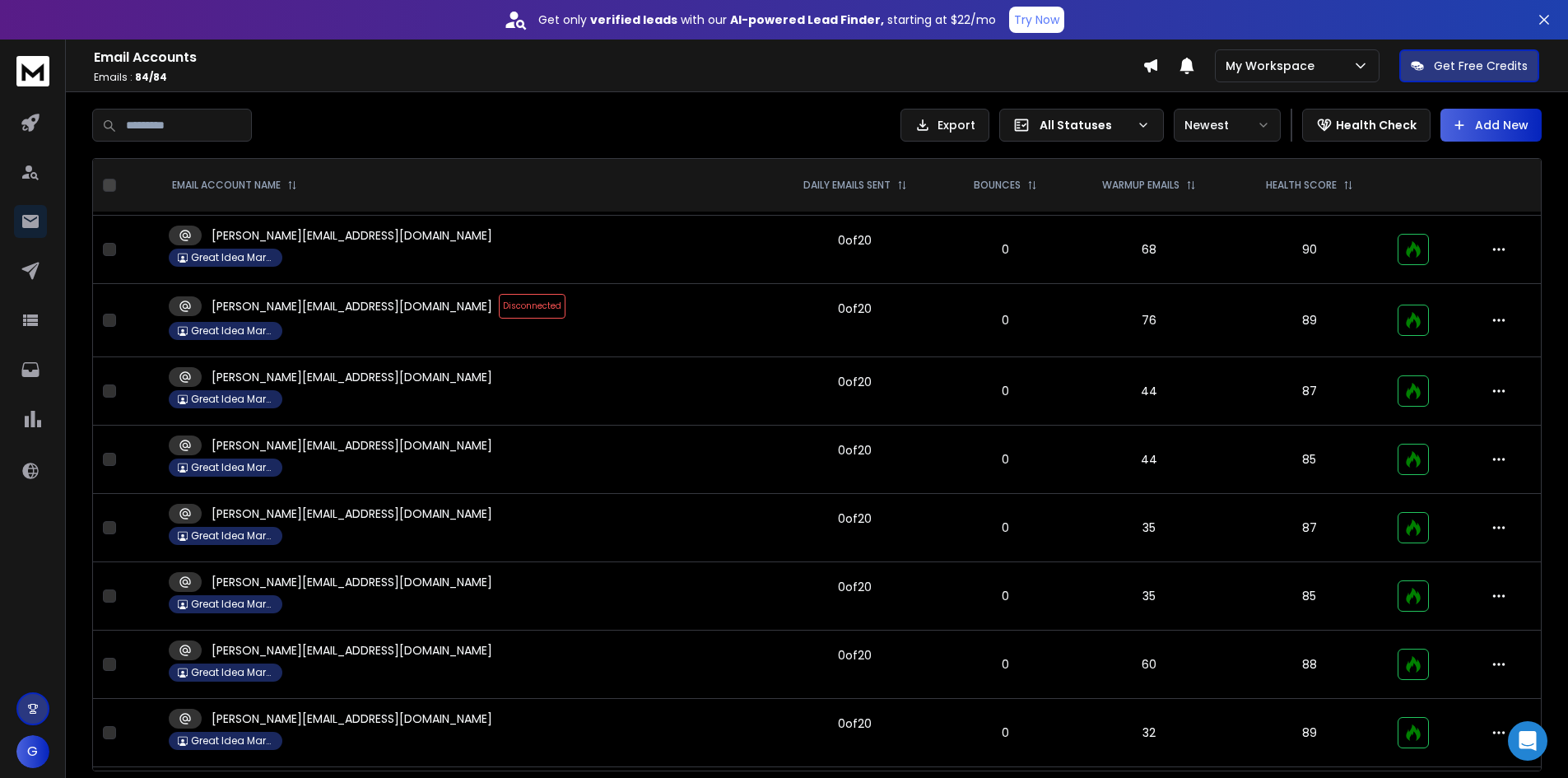
scroll to position [4539, 0]
